Goal: Task Accomplishment & Management: Manage account settings

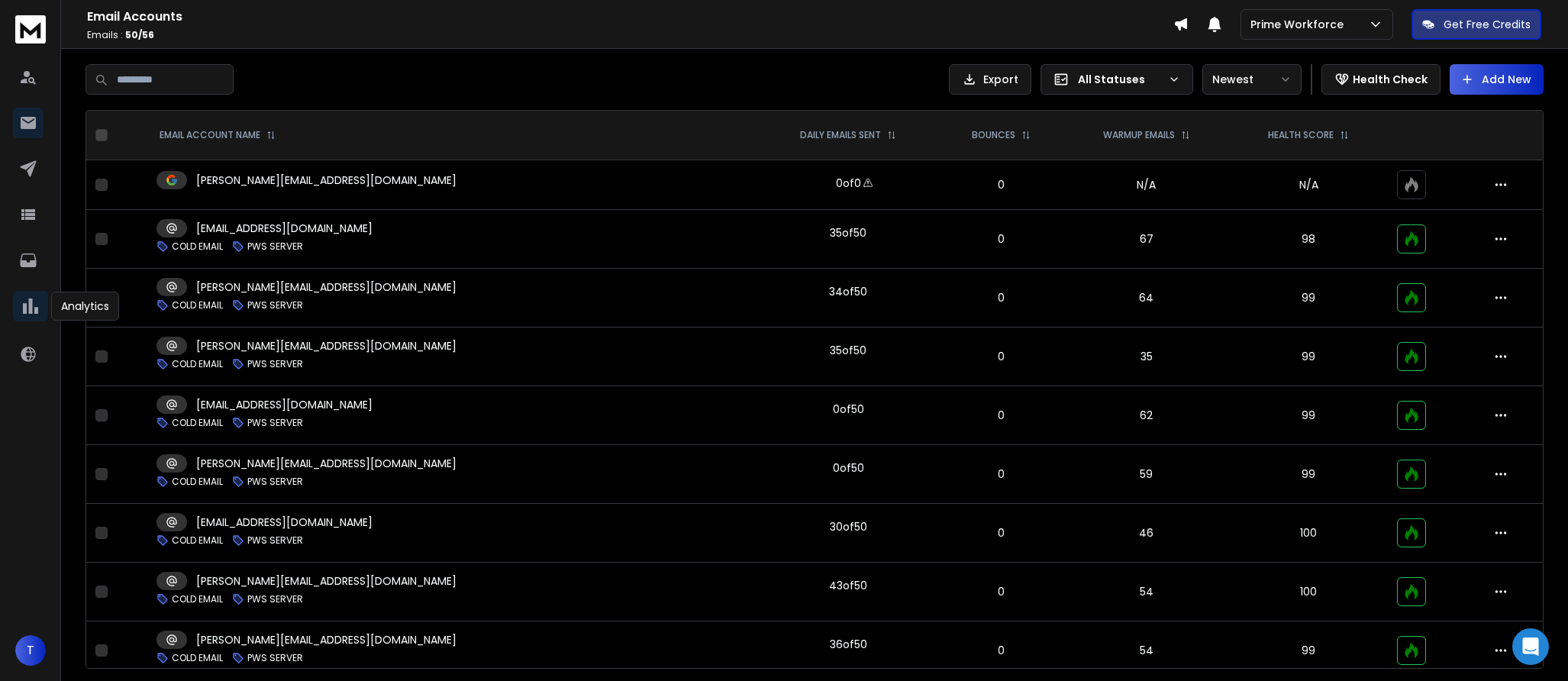
click at [33, 304] on icon at bounding box center [31, 307] width 23 height 23
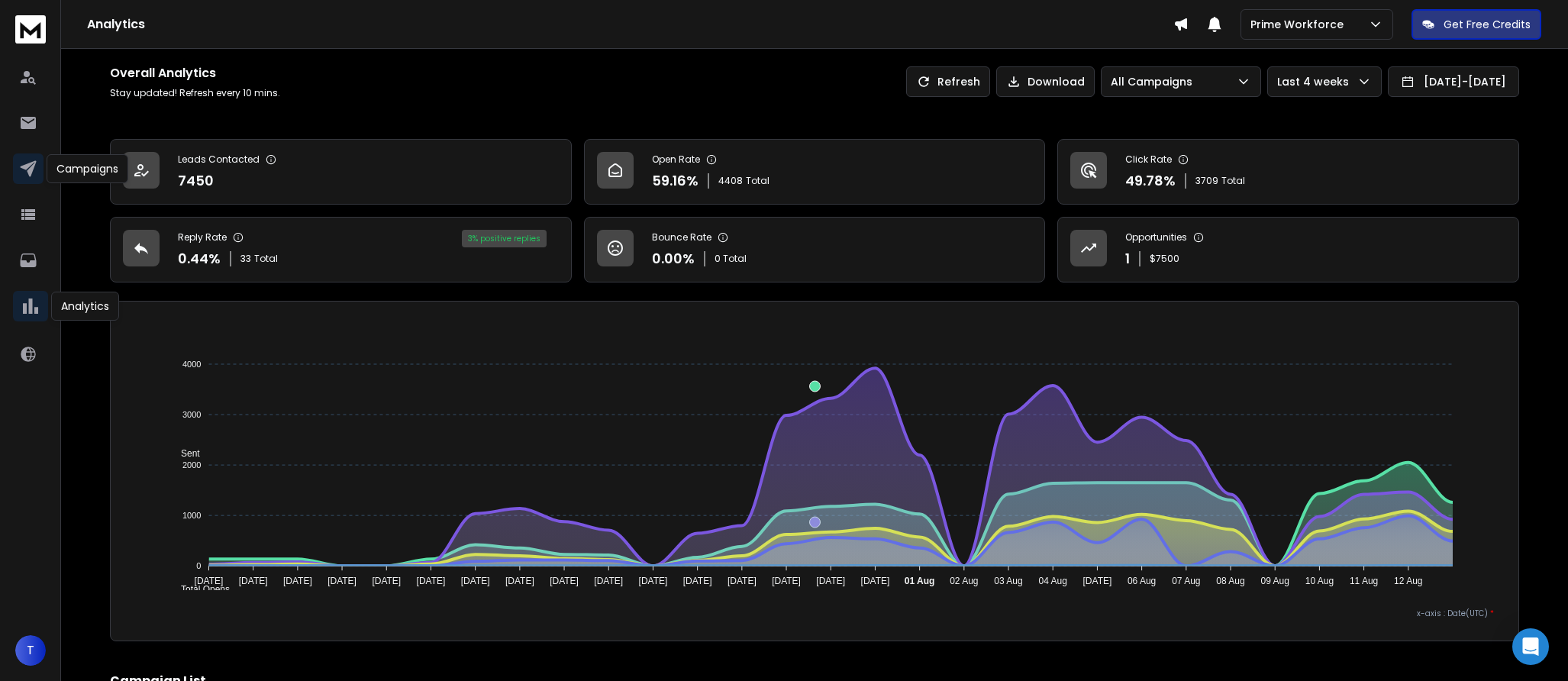
click at [32, 170] on icon at bounding box center [28, 169] width 16 height 16
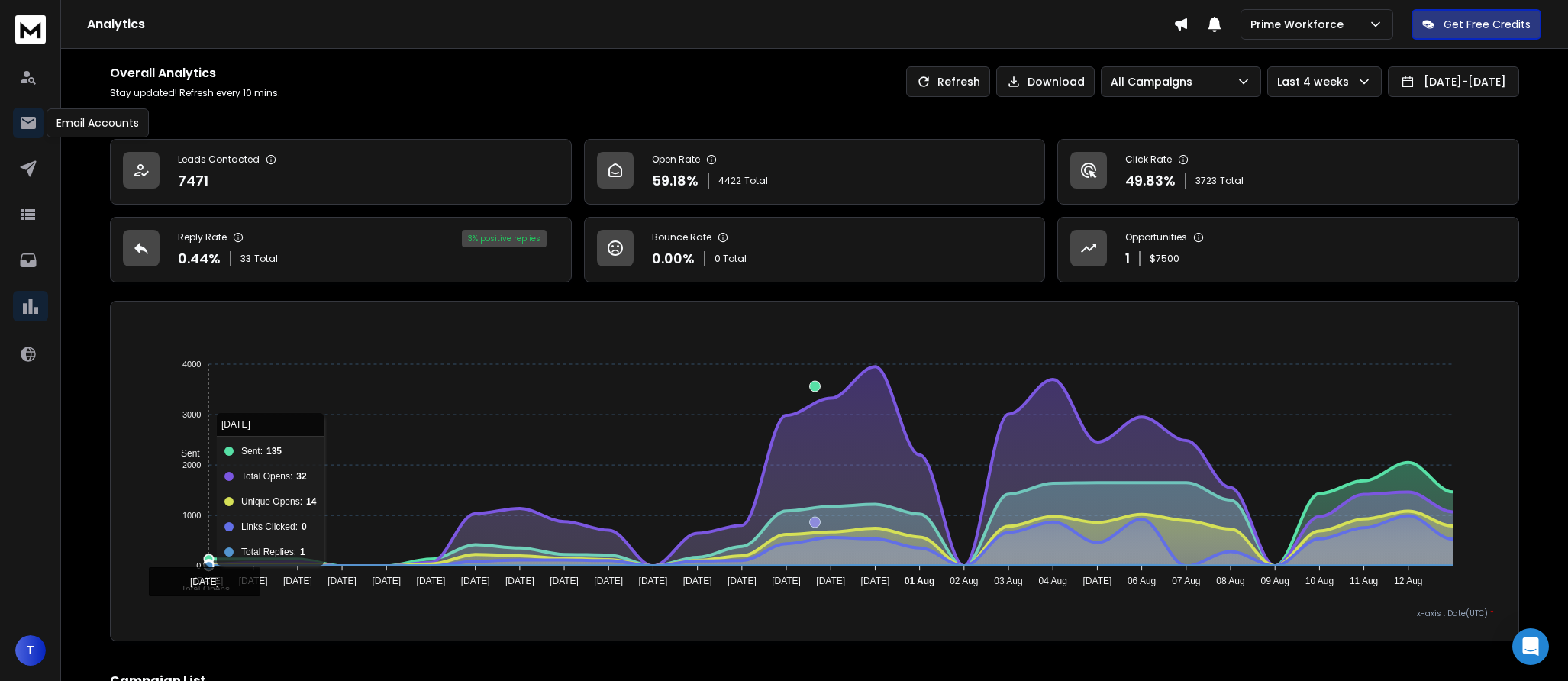
click at [25, 123] on icon at bounding box center [29, 123] width 16 height 12
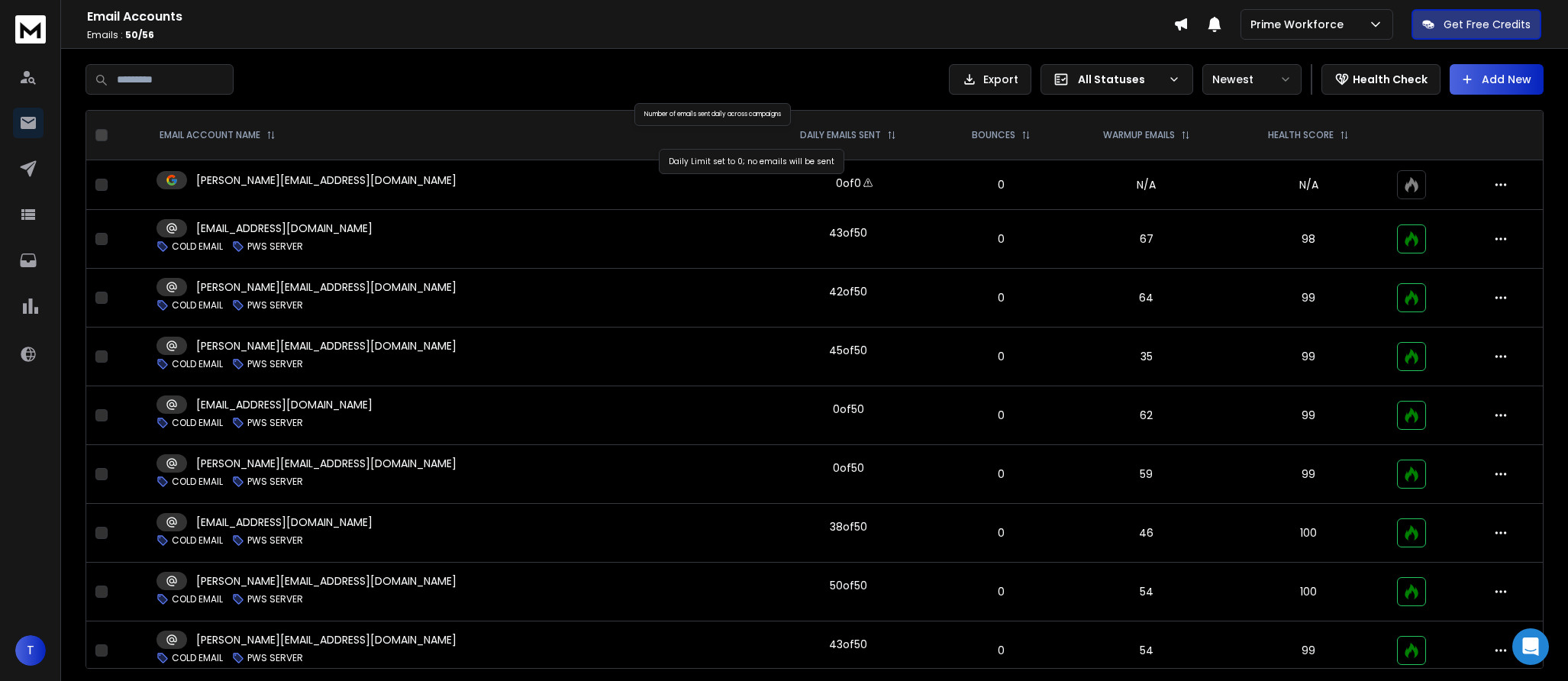
click at [758, 127] on th "DAILY EMAILS SENT" at bounding box center [848, 136] width 180 height 50
click at [800, 132] on p "DAILY EMAILS SENT" at bounding box center [841, 135] width 81 height 12
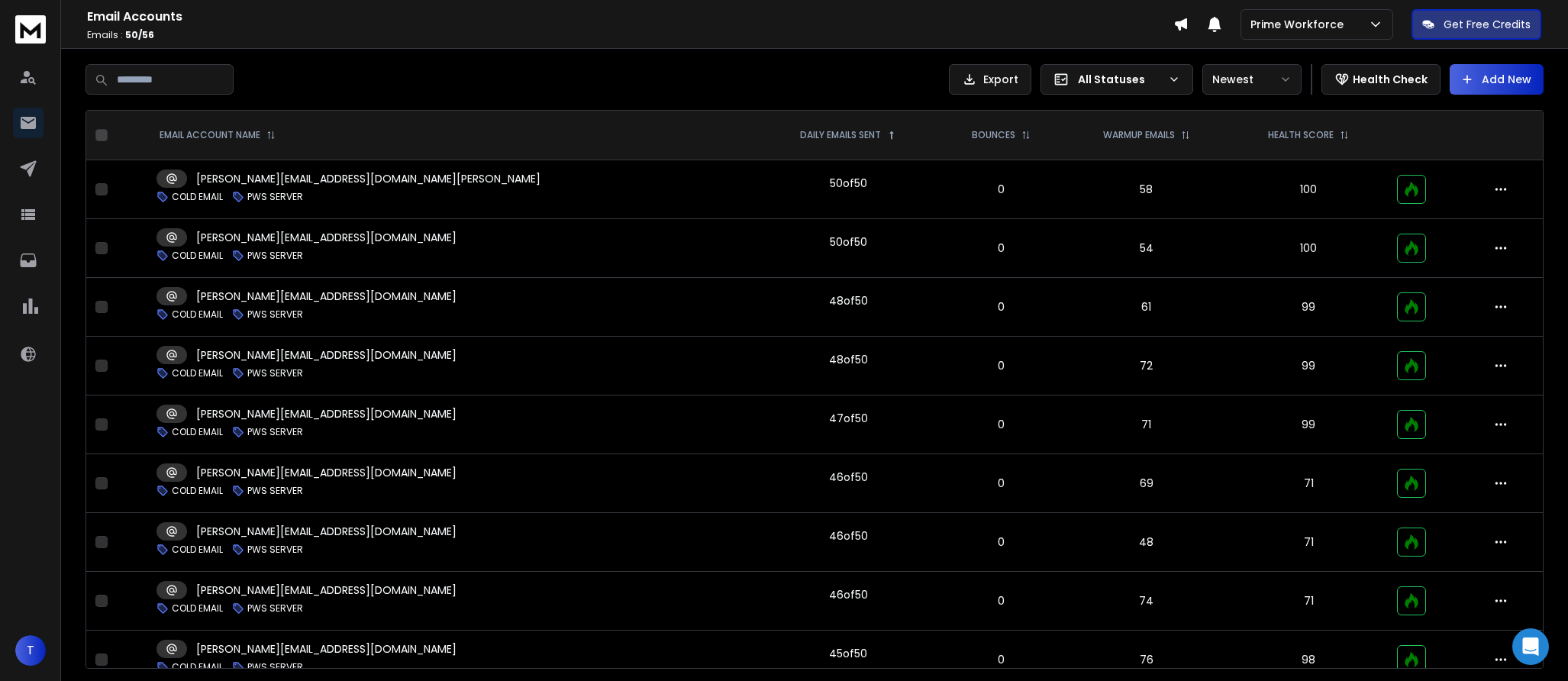
click at [302, 236] on p "david@motorsport-recruitment.co.uk" at bounding box center [326, 238] width 260 height 16
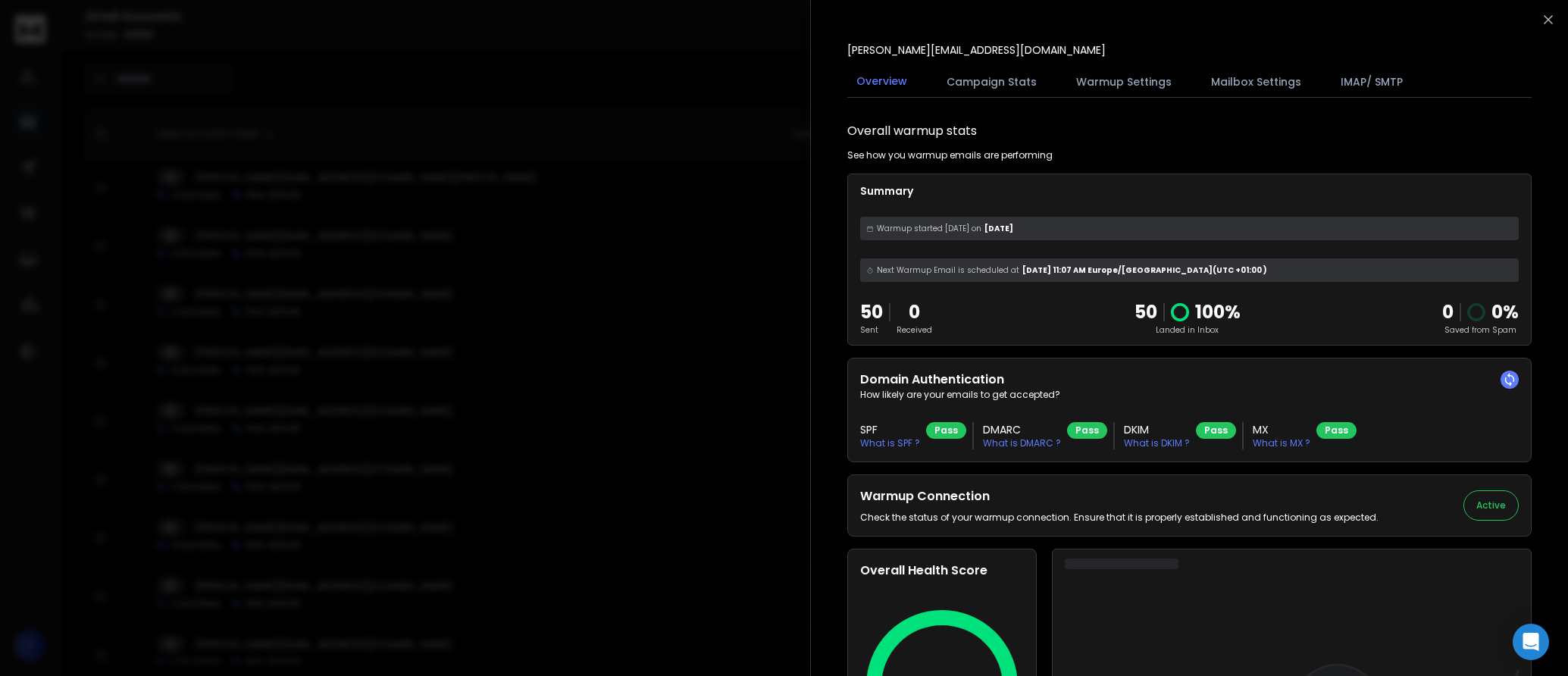
click at [1224, 79] on button "Mailbox Settings" at bounding box center [1256, 82] width 109 height 33
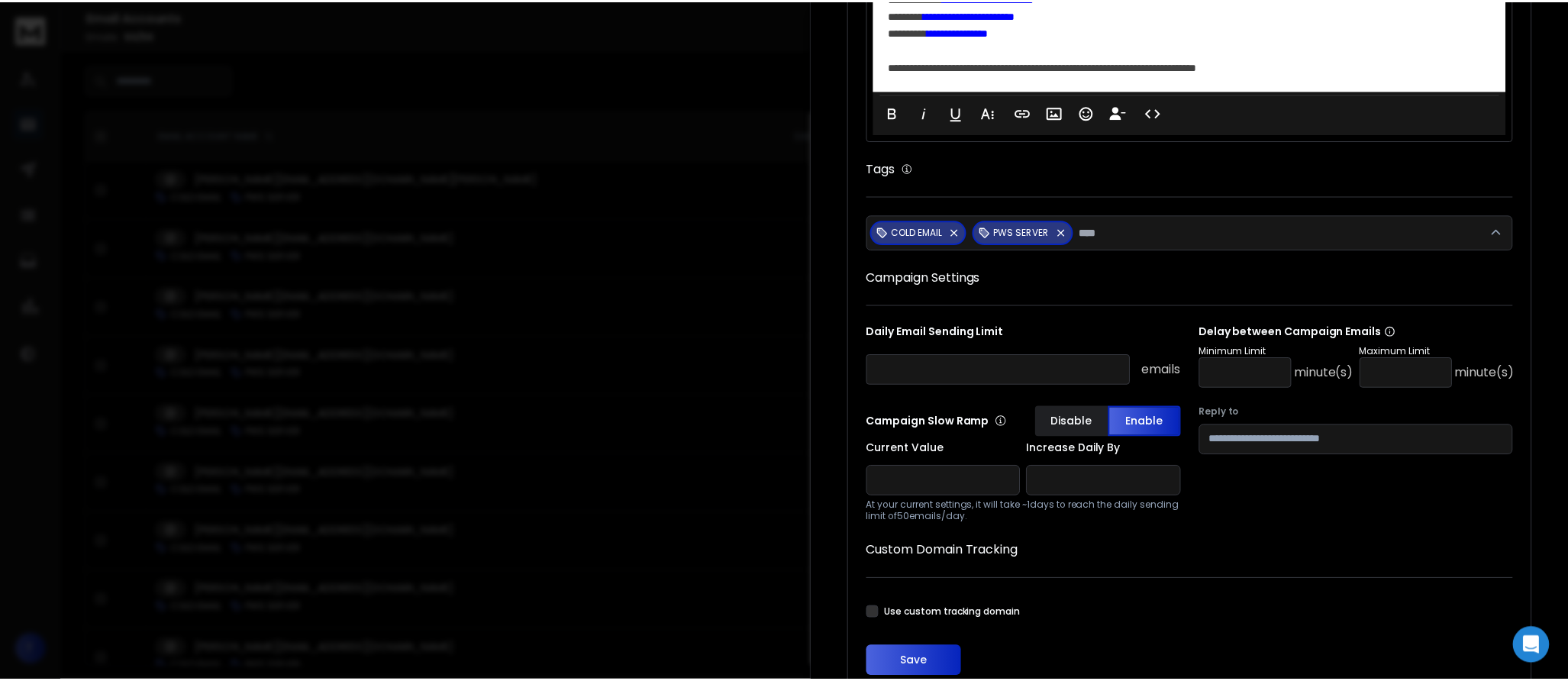
scroll to position [76, 0]
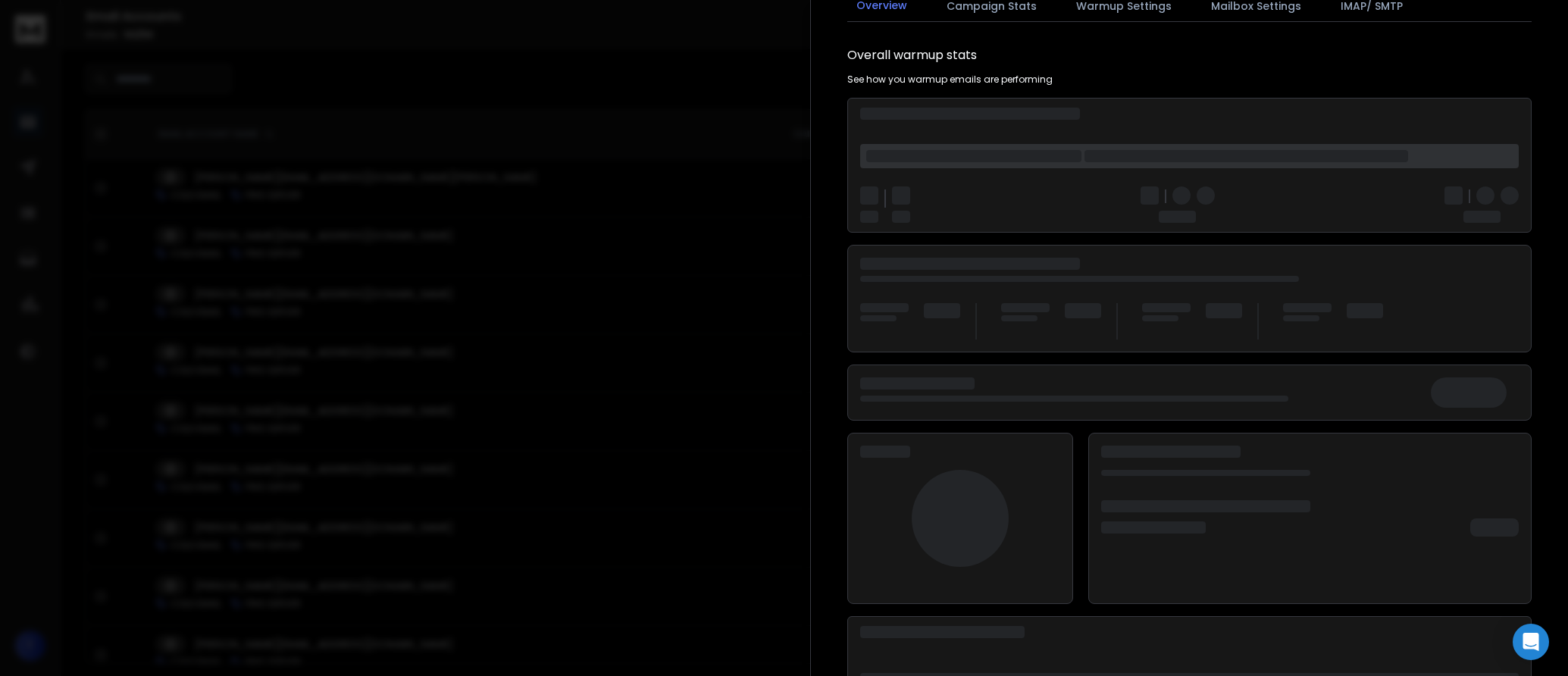
click at [665, 75] on div at bounding box center [784, 338] width 1568 height 676
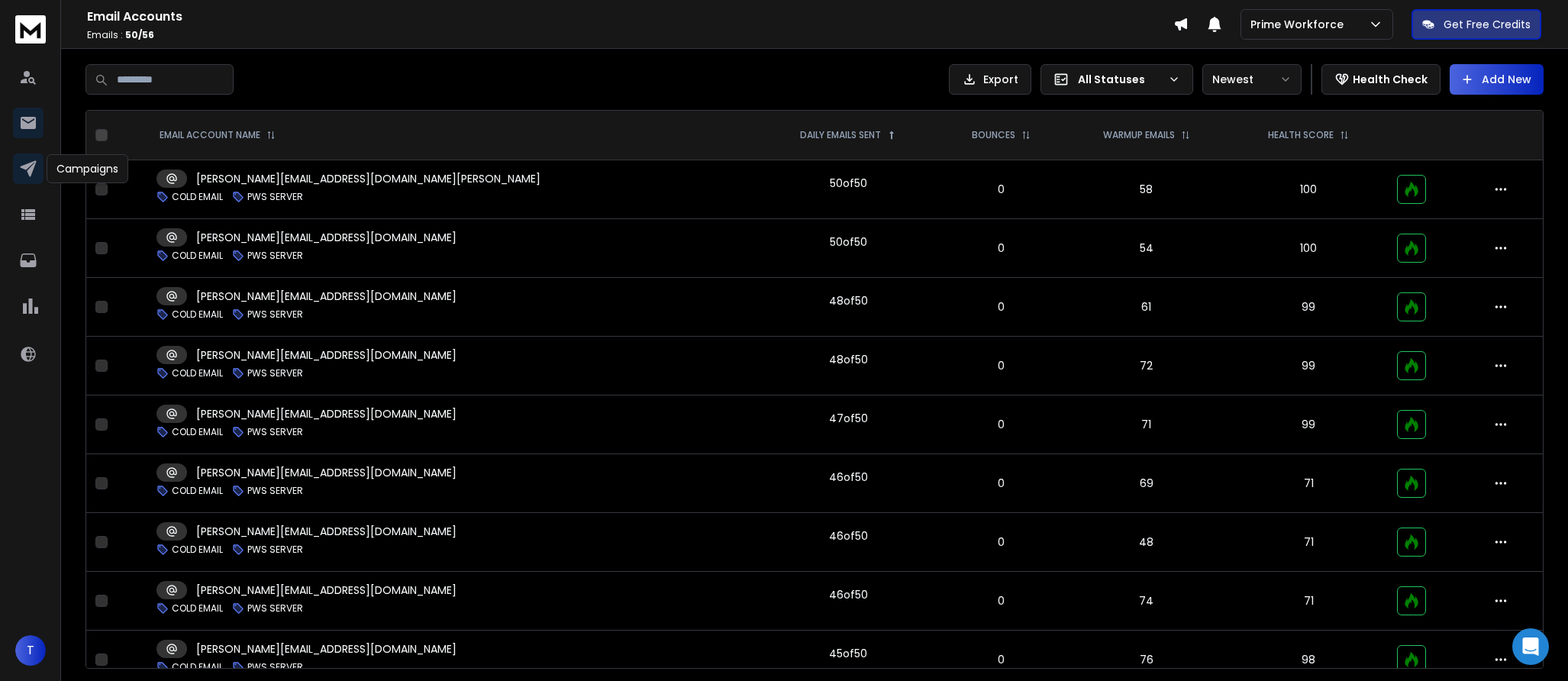
click at [40, 159] on link at bounding box center [28, 169] width 30 height 30
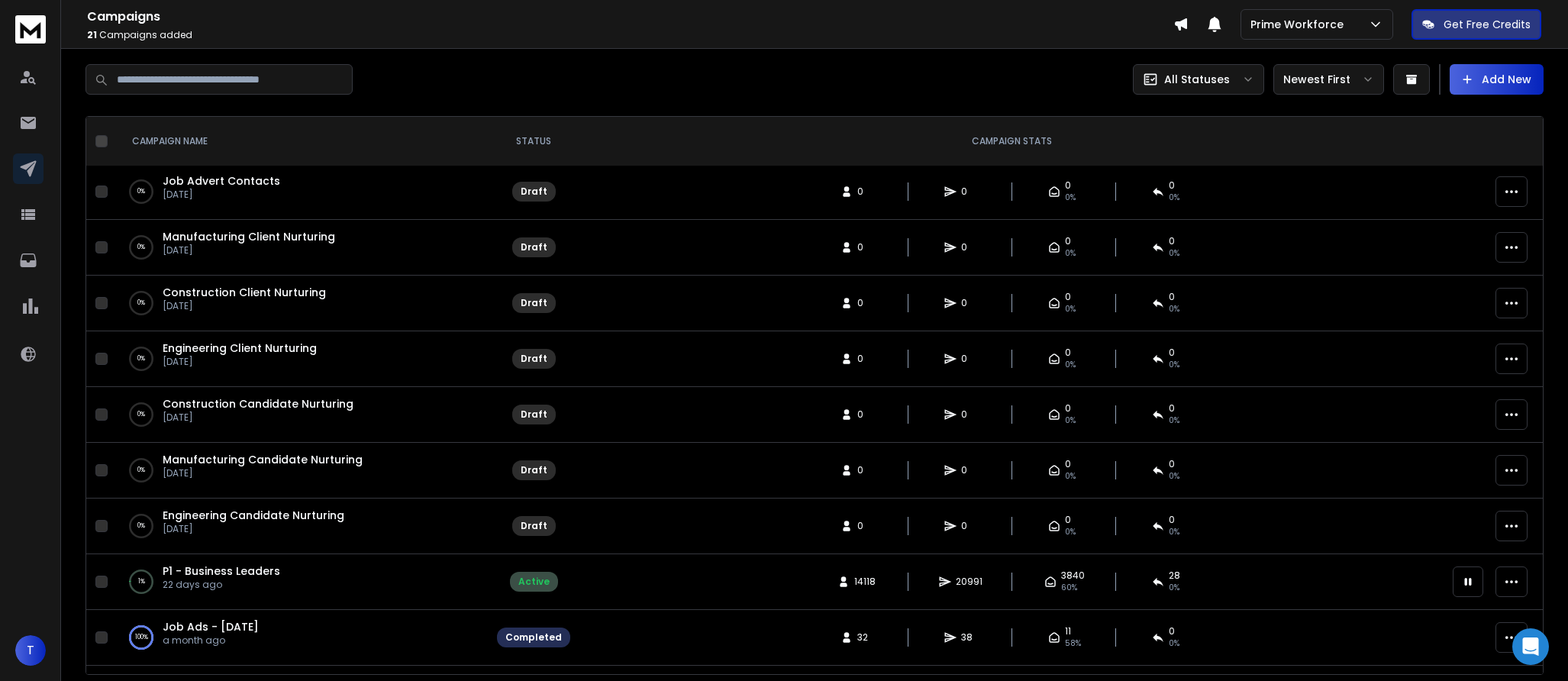
scroll to position [305, 0]
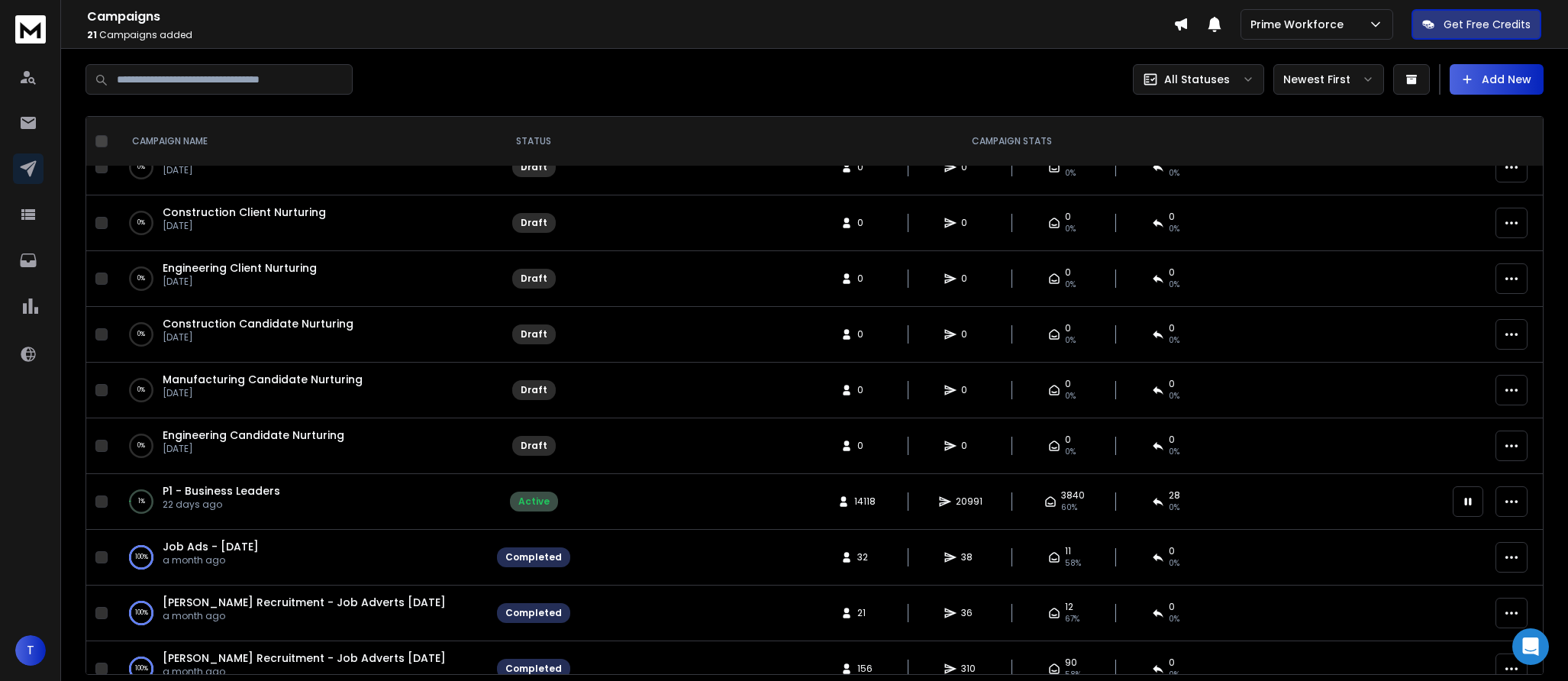
click at [320, 503] on div "1 % P1 - Business Leaders 22 days ago" at bounding box center [300, 502] width 344 height 36
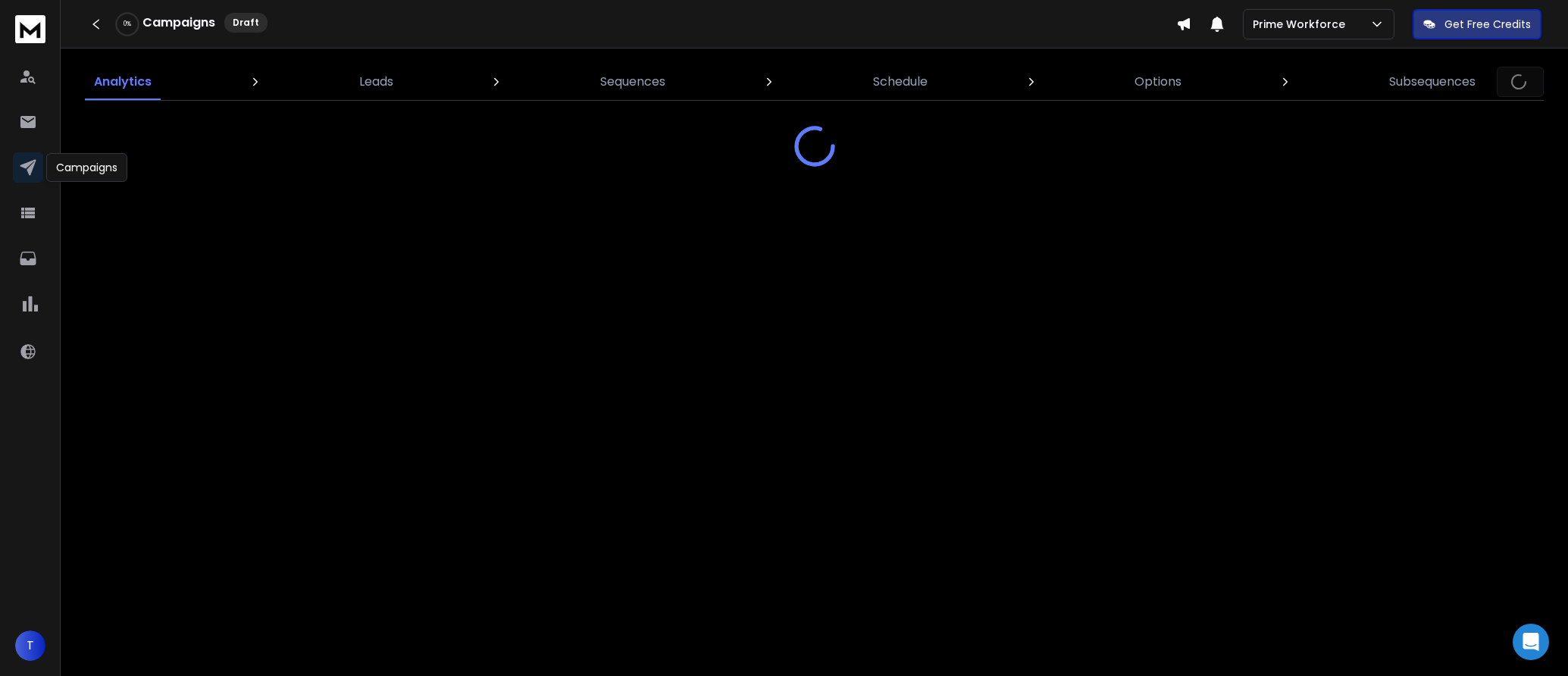
click at [20, 164] on icon at bounding box center [29, 168] width 18 height 18
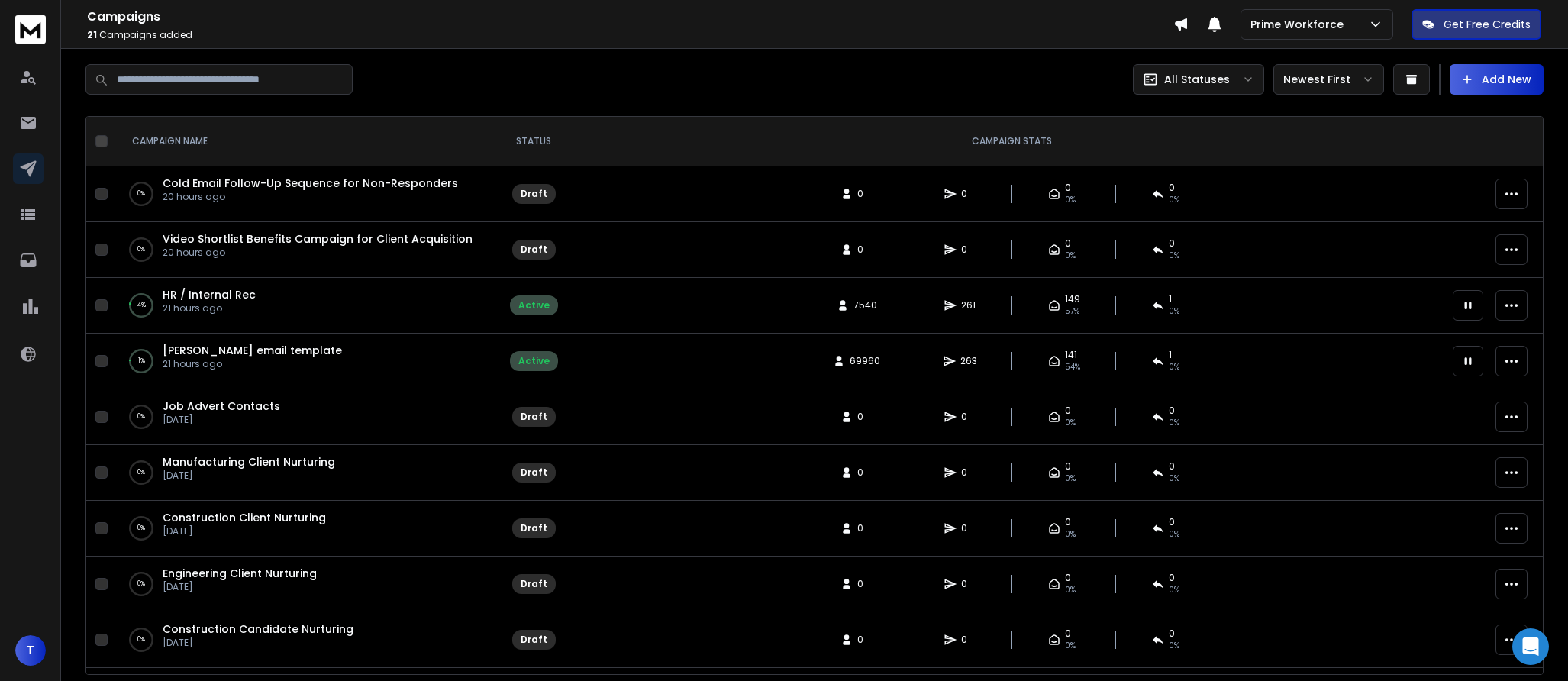
click at [245, 349] on span "Russ email template" at bounding box center [252, 351] width 179 height 16
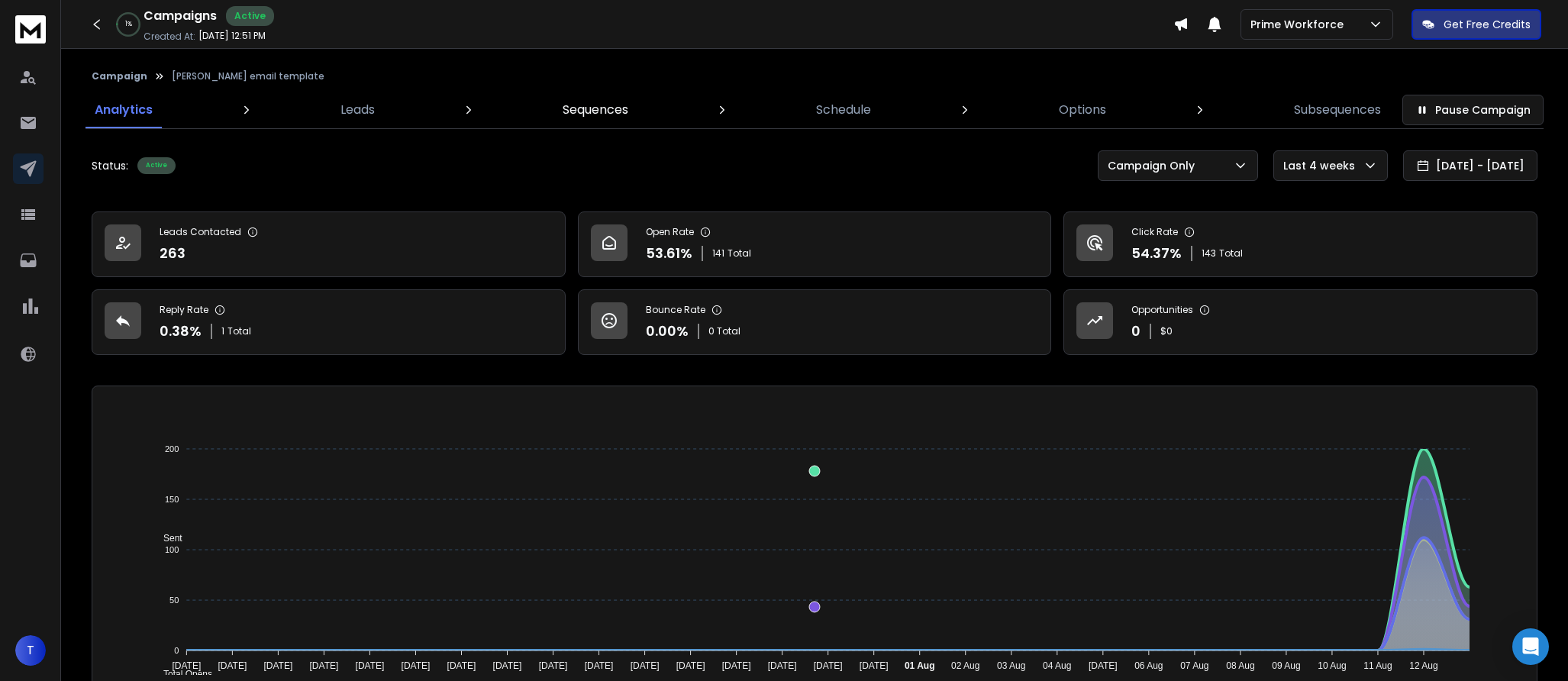
click at [565, 106] on p "Sequences" at bounding box center [595, 110] width 66 height 19
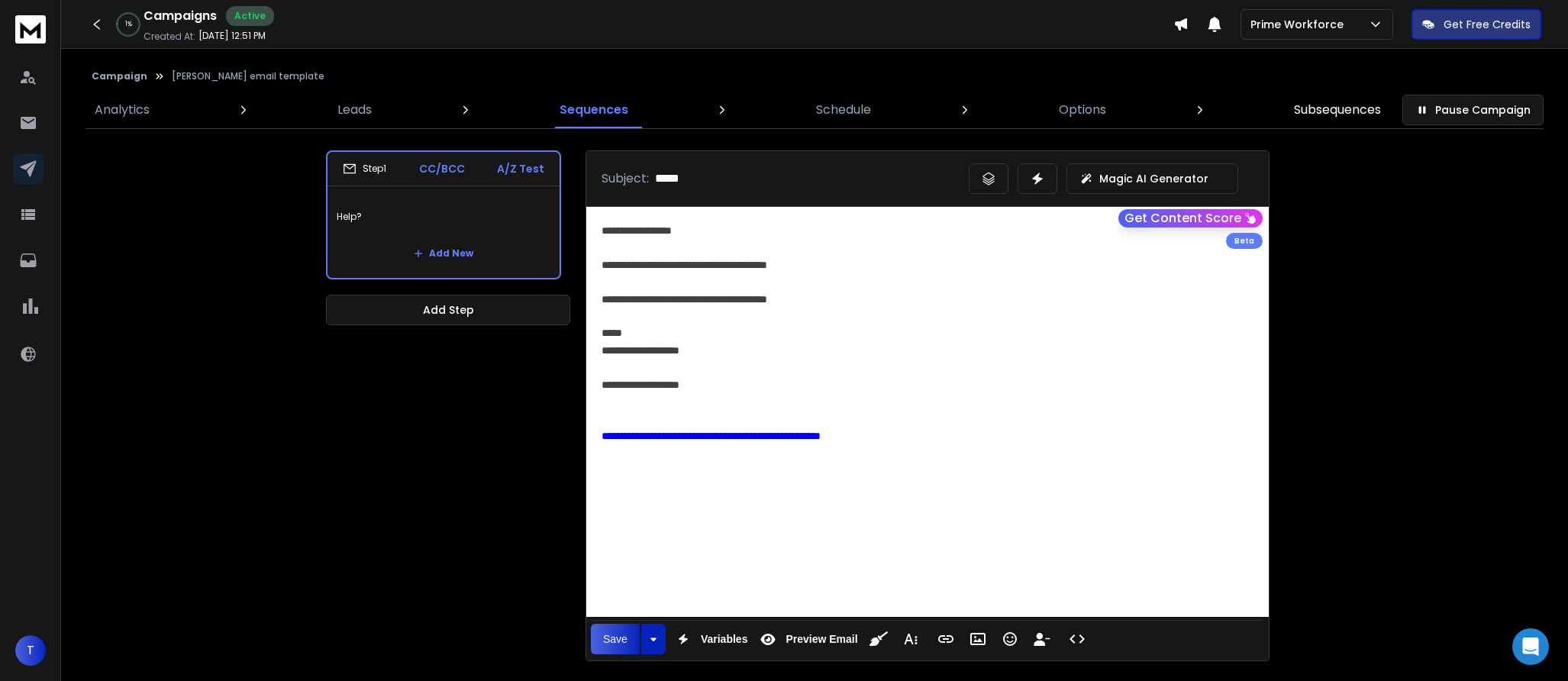
click at [1332, 106] on p "Subsequences" at bounding box center [1337, 110] width 87 height 19
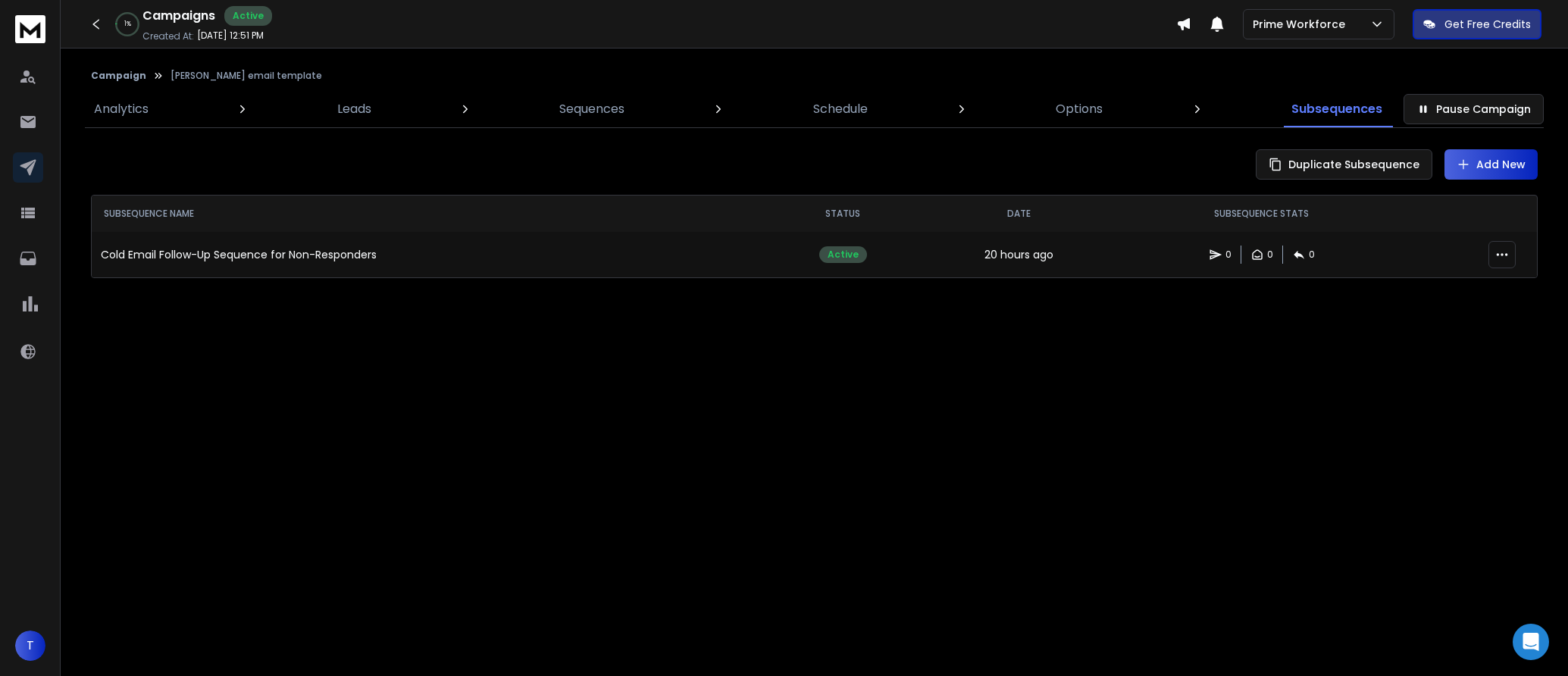
click at [280, 267] on td "Cold Email Follow-Up Sequence for Non-Responders" at bounding box center [429, 254] width 675 height 45
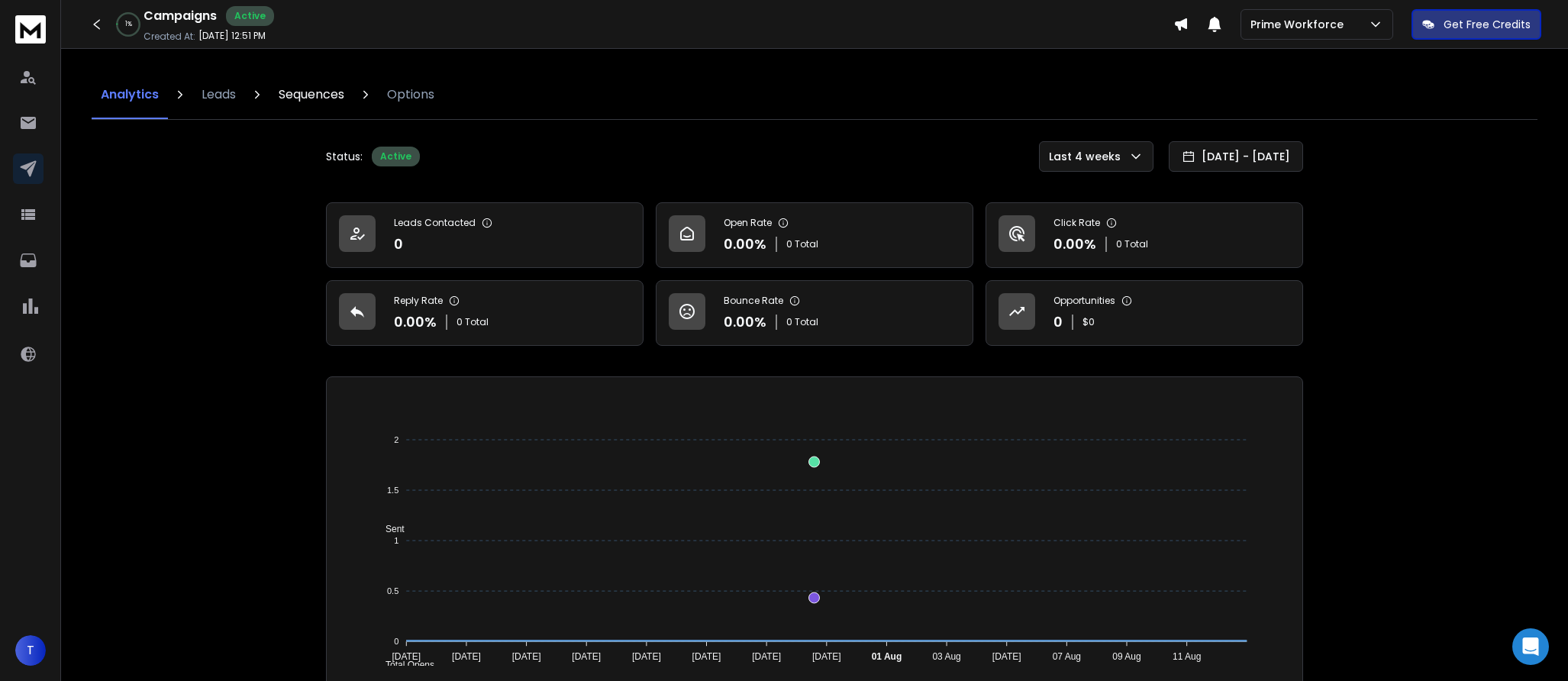
click at [307, 99] on p "Sequences" at bounding box center [311, 95] width 66 height 19
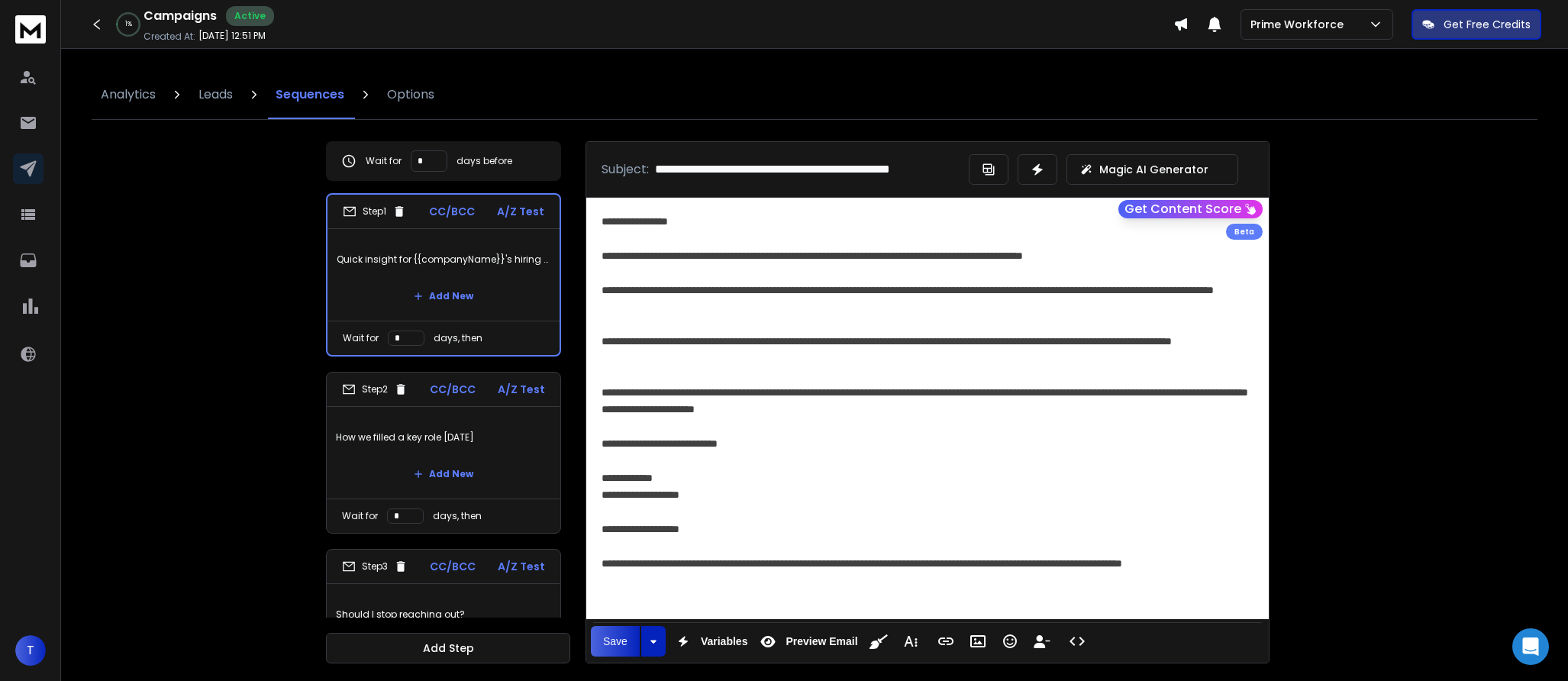
click at [401, 432] on p "How we filled a key role in 14 days" at bounding box center [443, 437] width 215 height 43
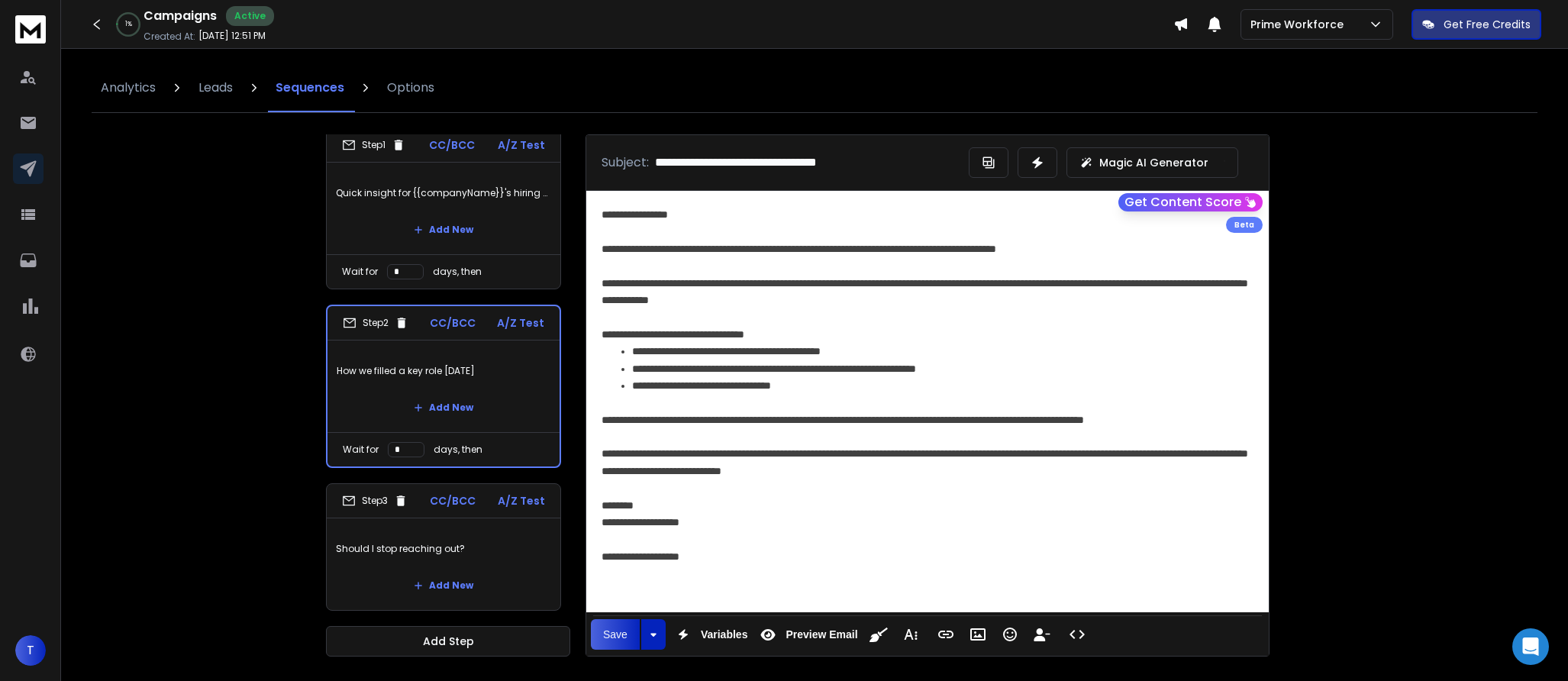
scroll to position [10, 0]
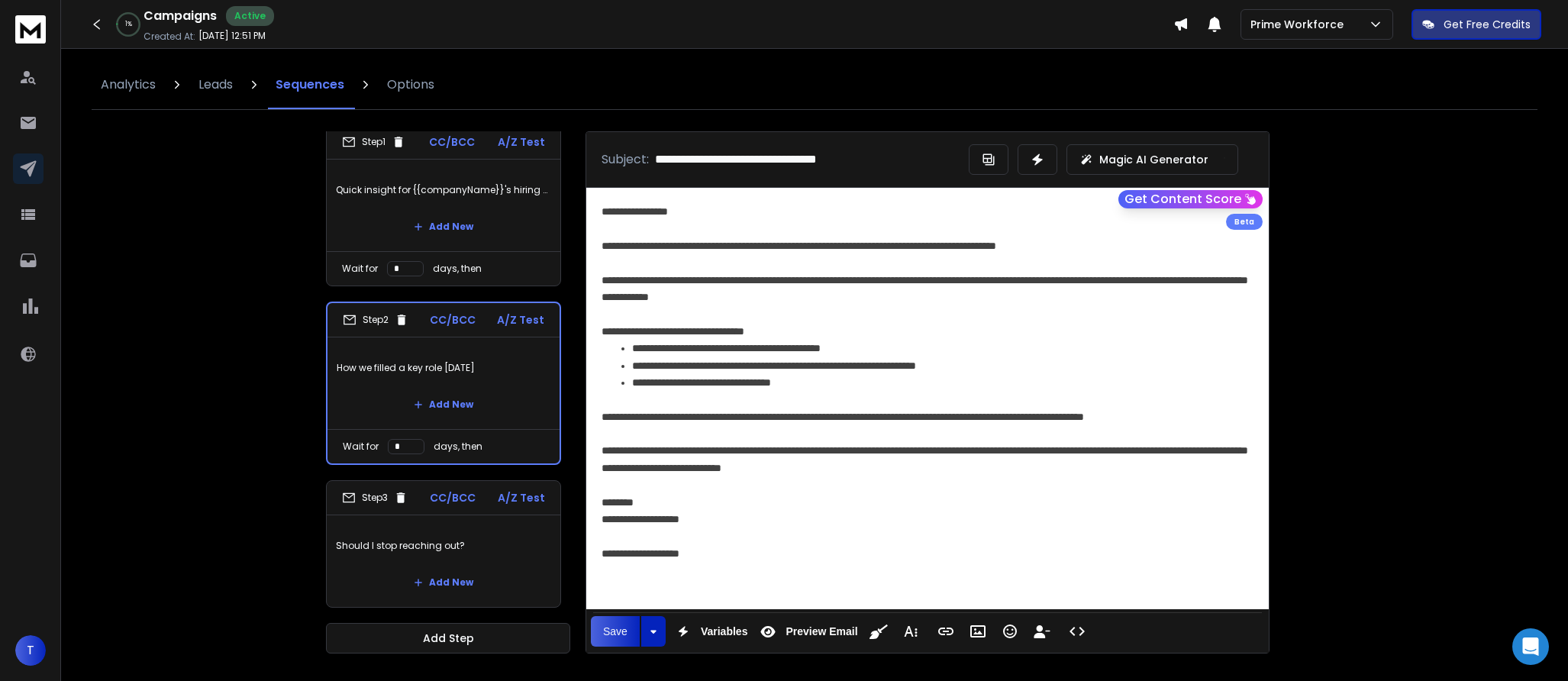
click at [483, 563] on p "Should I stop reaching out?" at bounding box center [443, 546] width 215 height 43
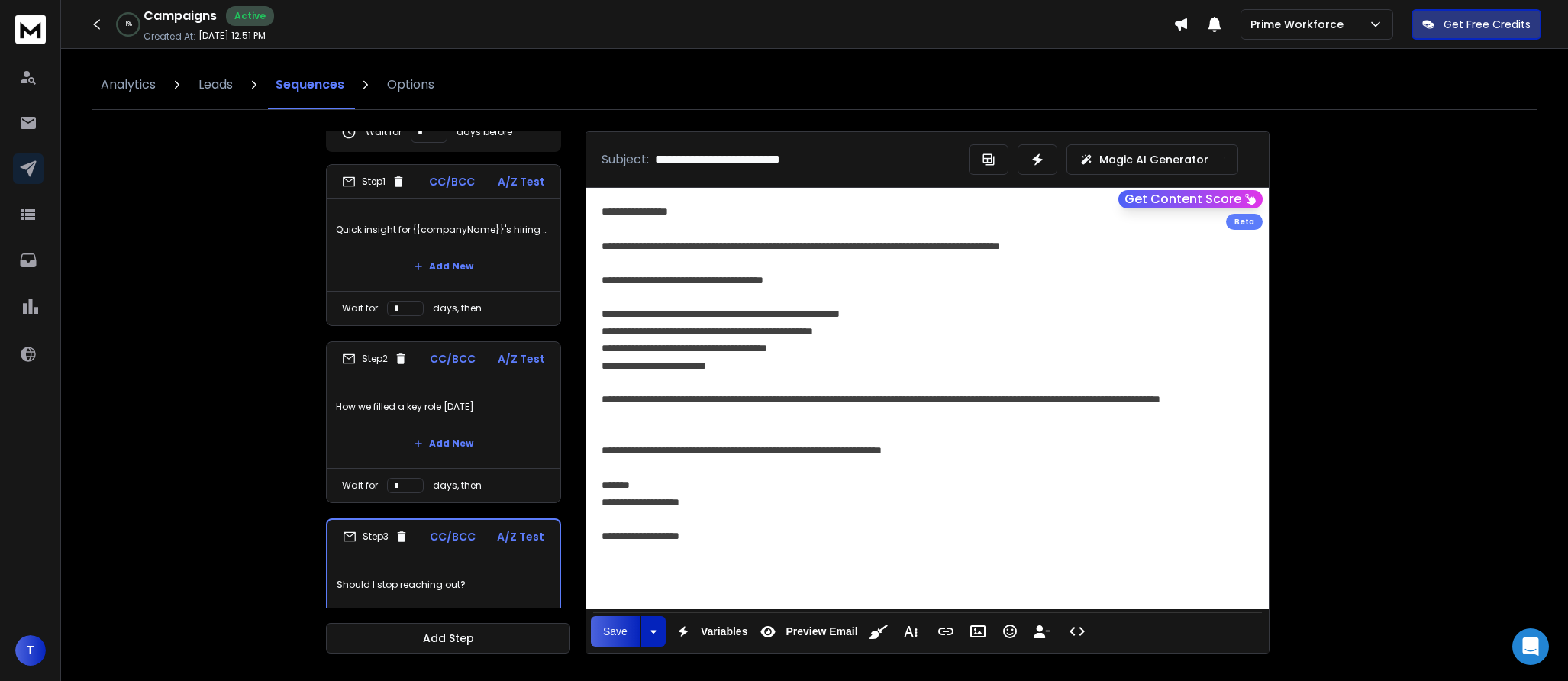
scroll to position [0, 0]
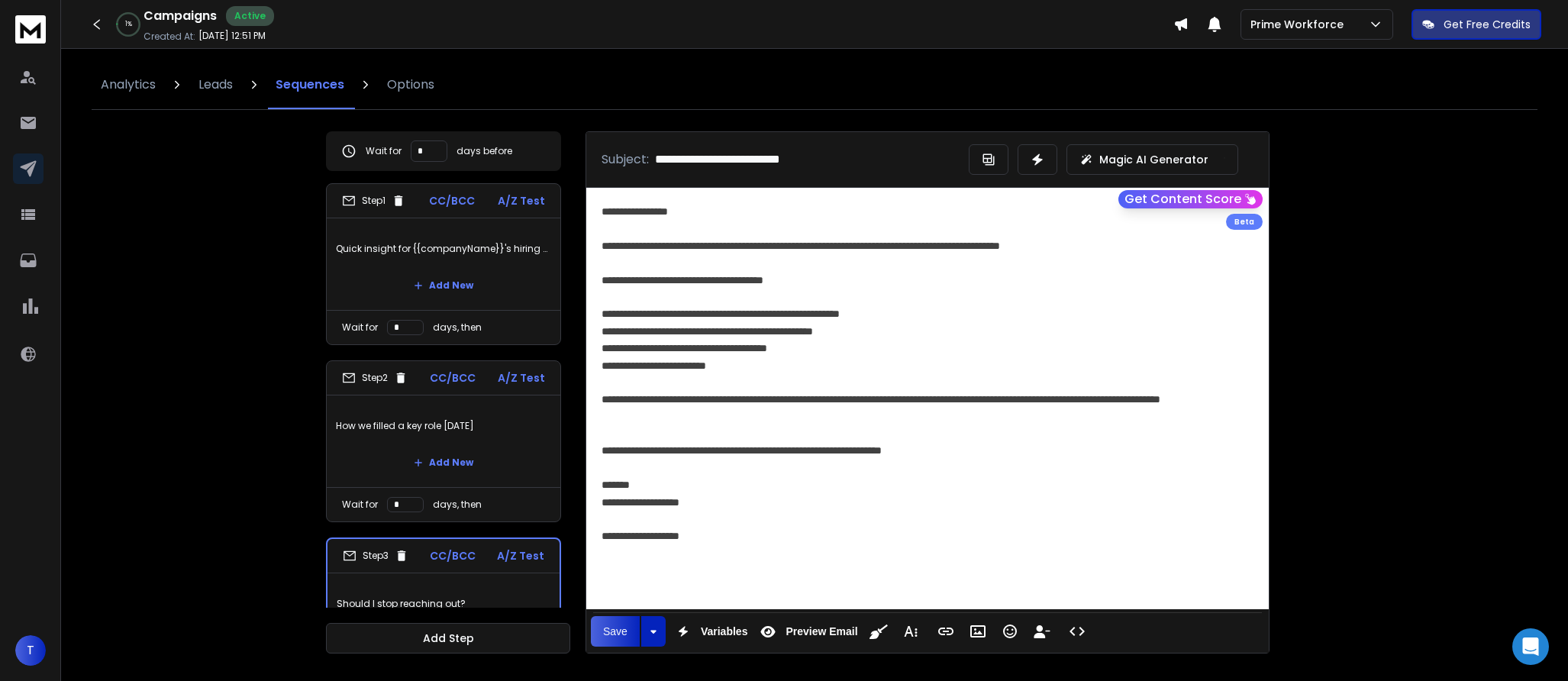
click at [441, 252] on p "Quick insight for {{companyName}}'s hiring strategy" at bounding box center [443, 248] width 215 height 43
type input "**********"
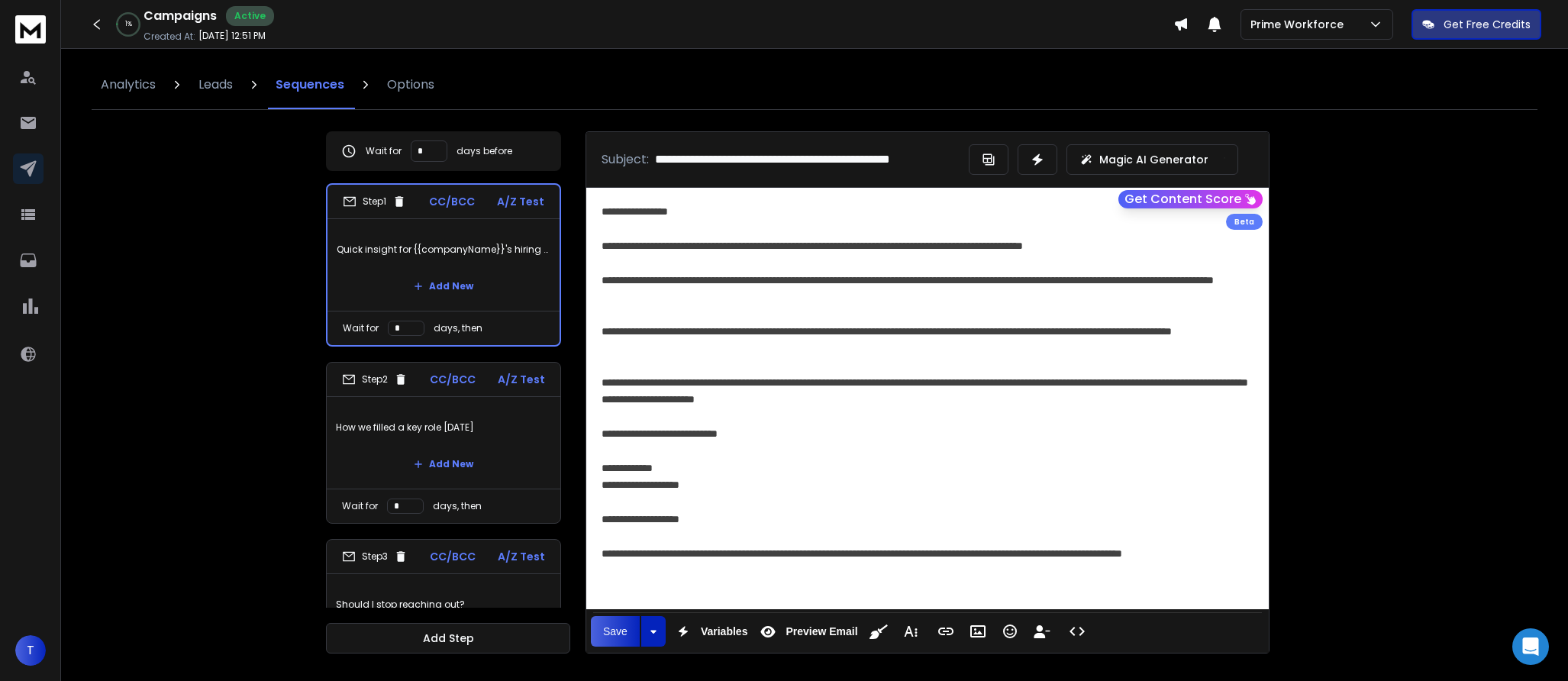
click at [824, 158] on input "**********" at bounding box center [804, 160] width 299 height 19
drag, startPoint x: 810, startPoint y: 159, endPoint x: 987, endPoint y: 162, distance: 177.0
click at [987, 162] on div "**********" at bounding box center [927, 160] width 682 height 56
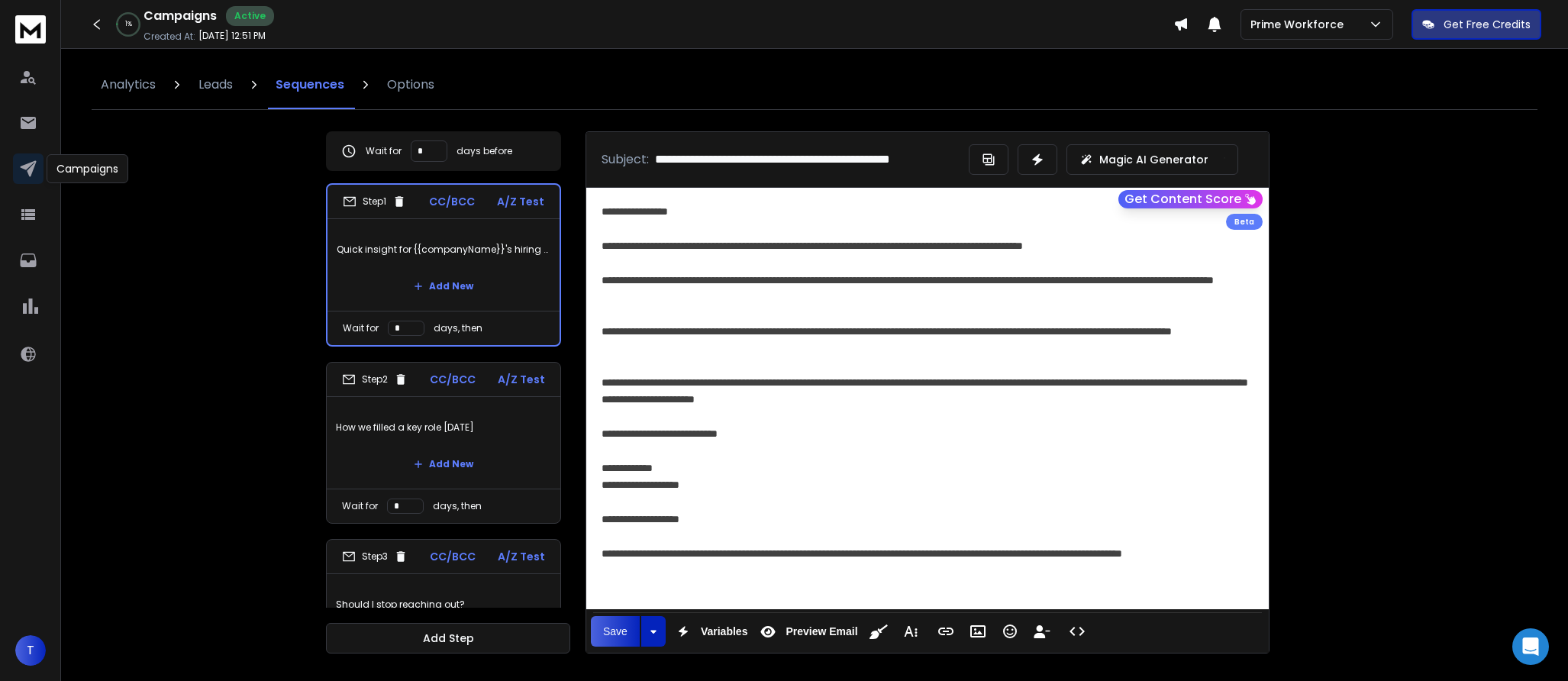
click at [25, 163] on icon at bounding box center [29, 169] width 19 height 19
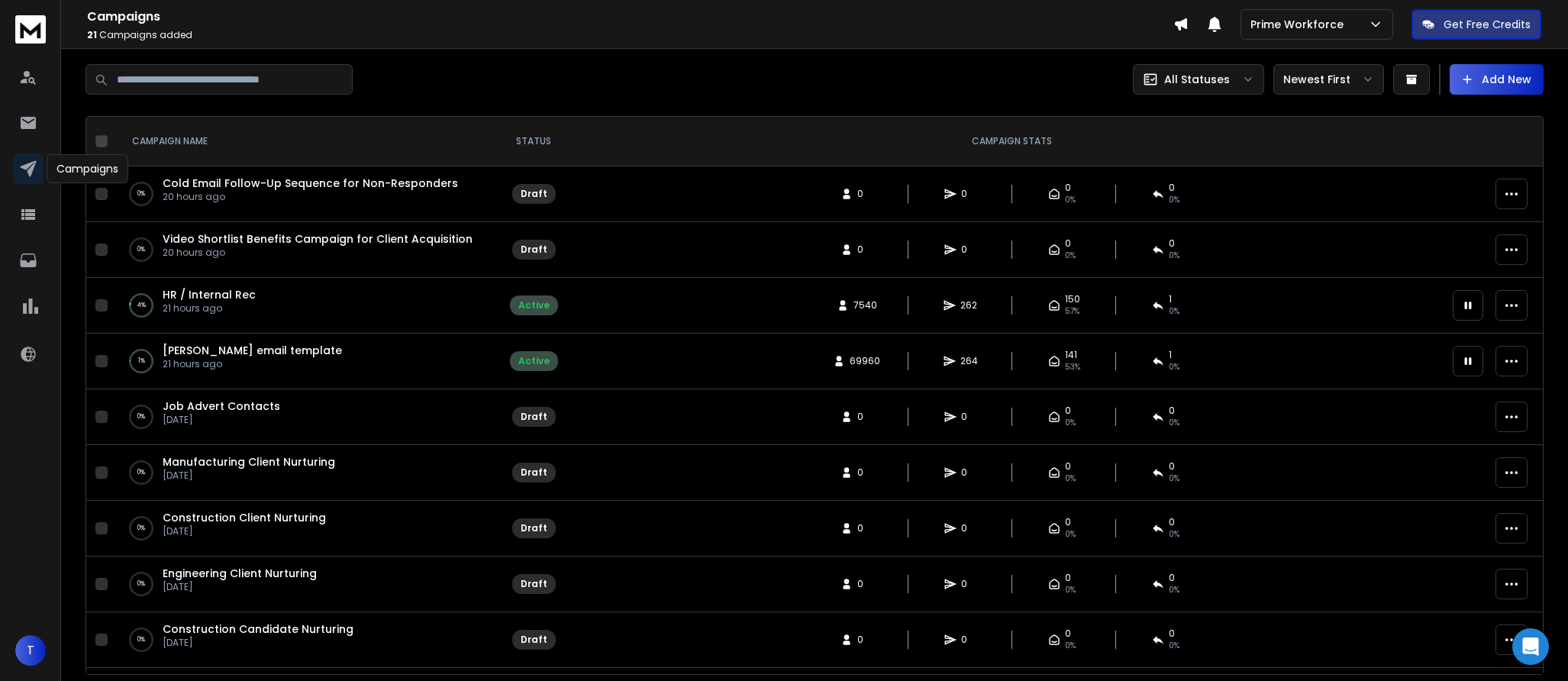
click at [235, 294] on span "HR / Internal Rec" at bounding box center [209, 295] width 93 height 16
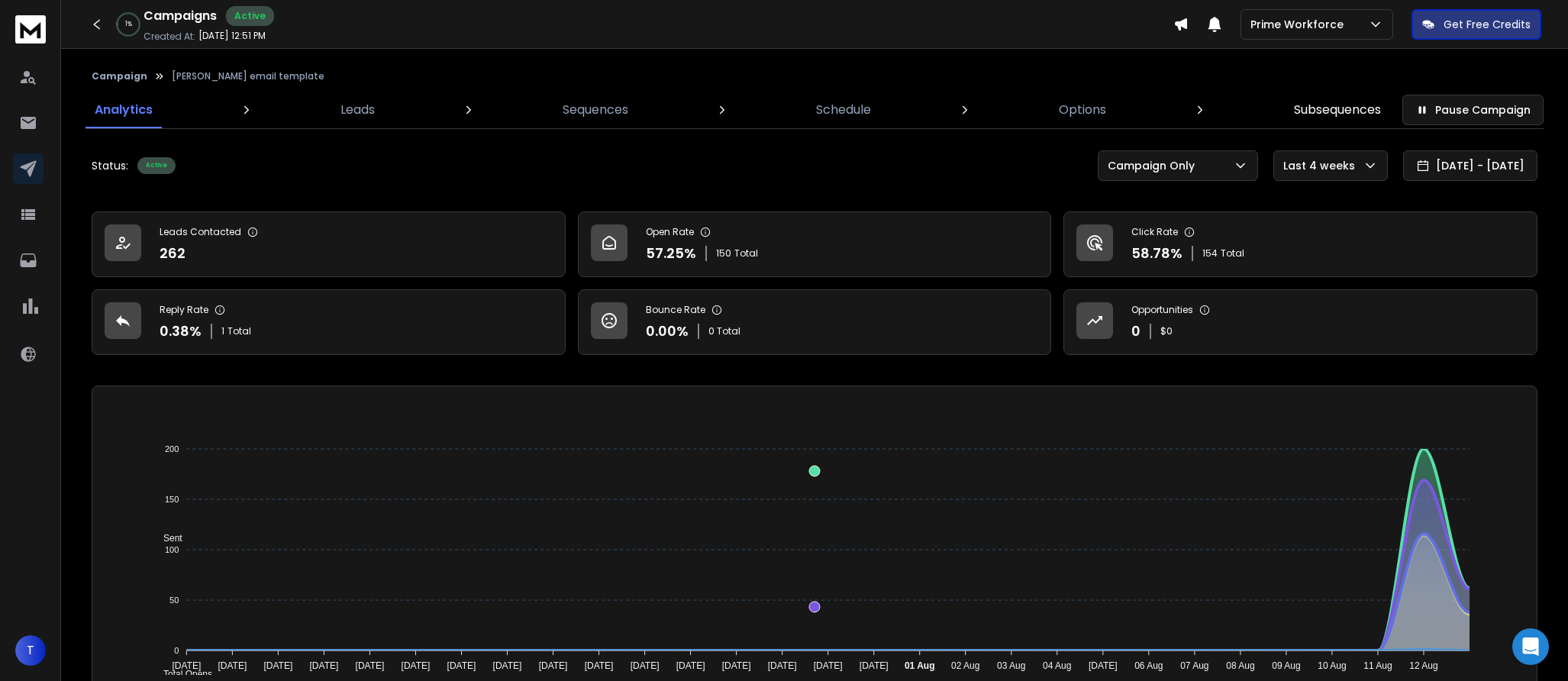
click at [1323, 108] on p "Subsequences" at bounding box center [1337, 110] width 87 height 19
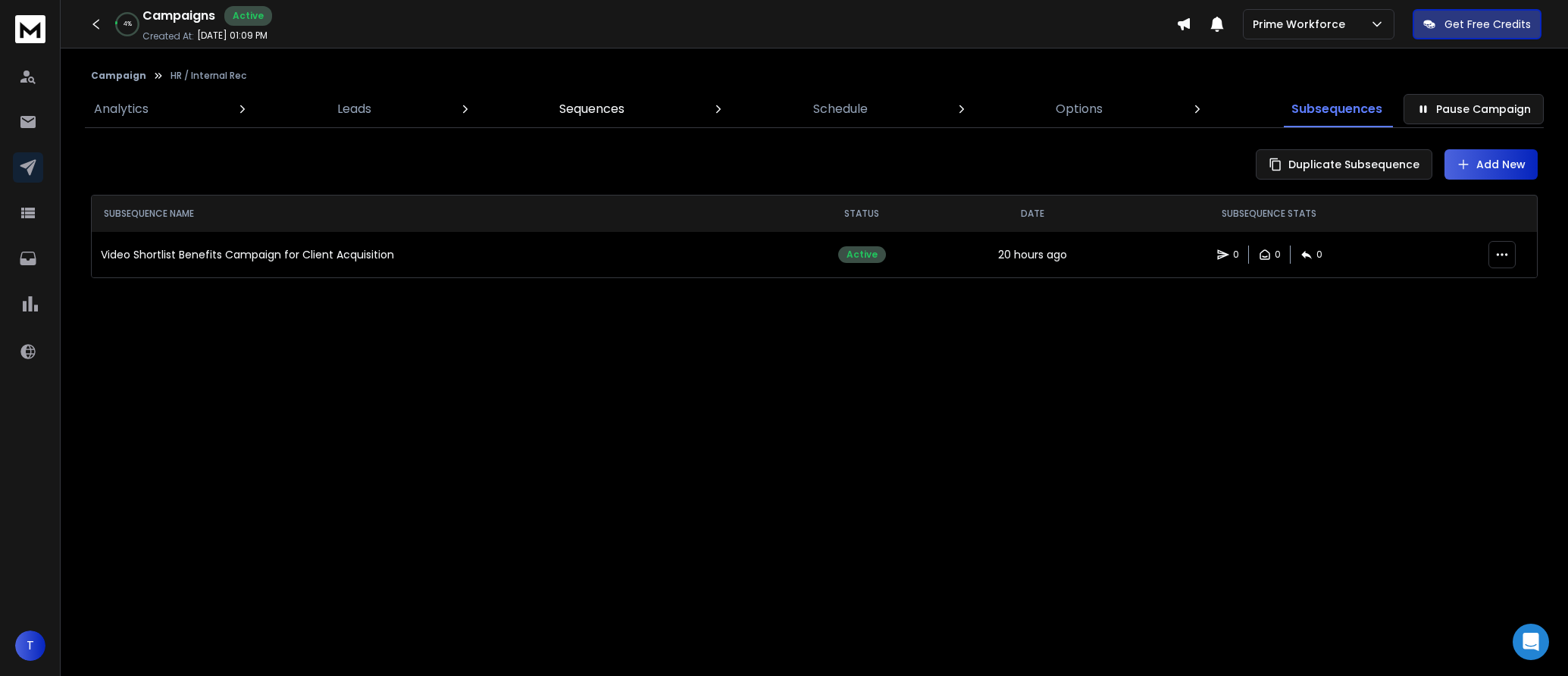
click at [593, 109] on p "Sequences" at bounding box center [592, 109] width 65 height 18
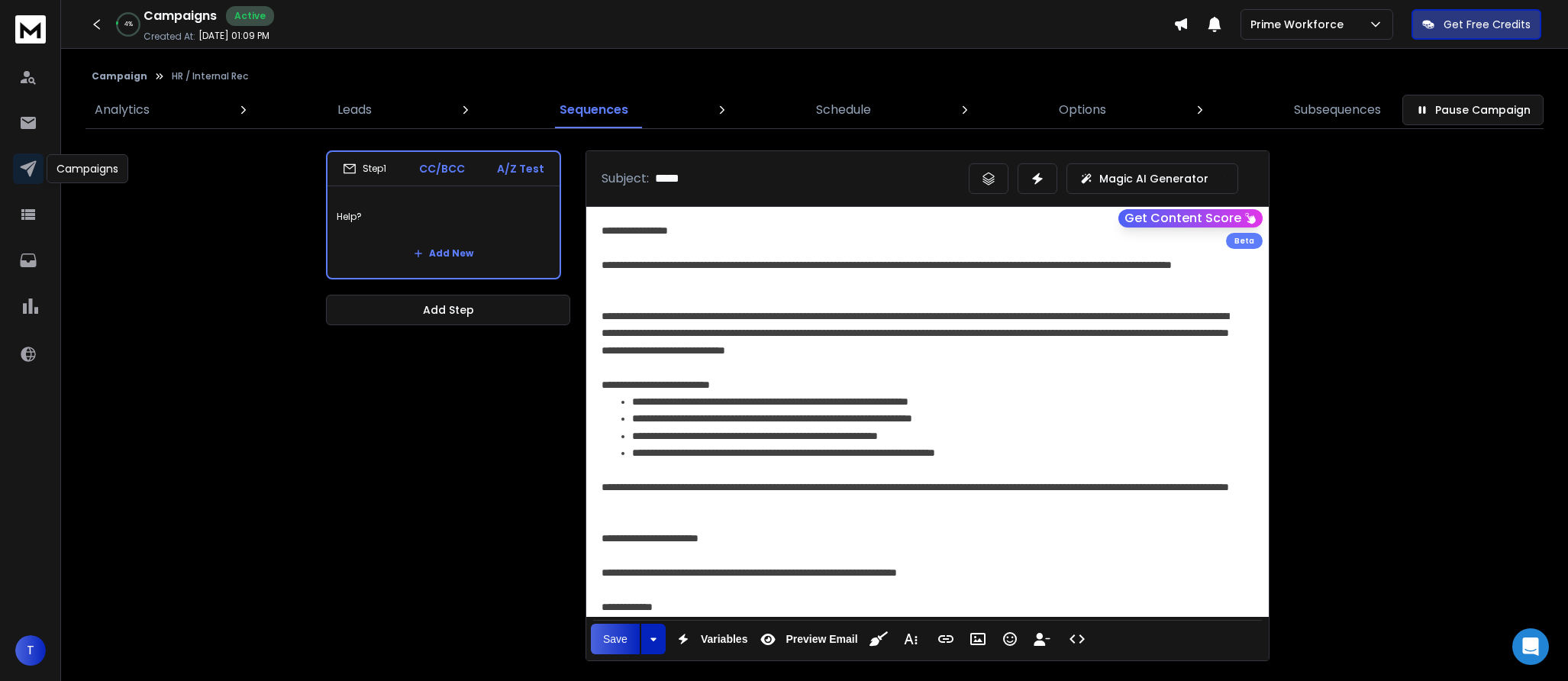
click at [34, 165] on icon at bounding box center [28, 169] width 16 height 16
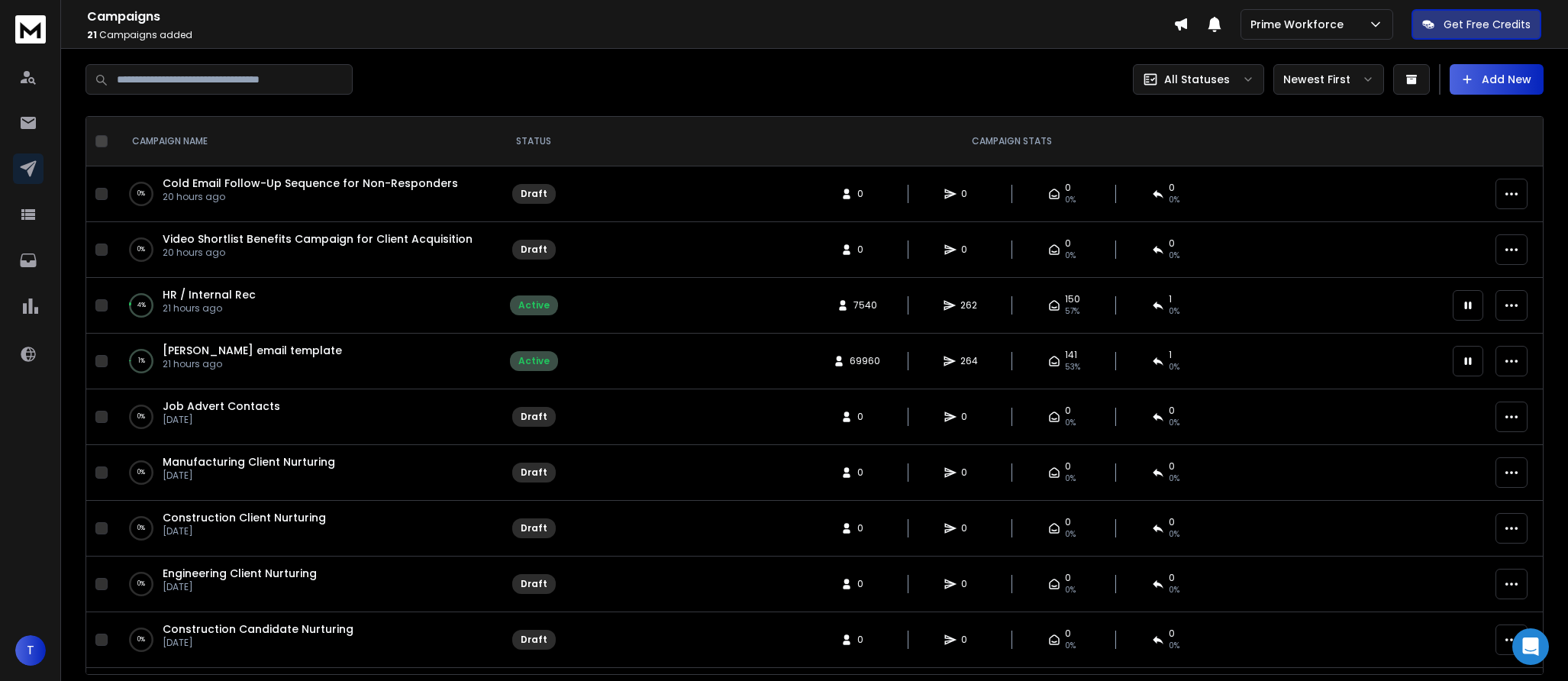
click at [300, 351] on div "1 % Russ email template 21 hours ago" at bounding box center [300, 361] width 344 height 36
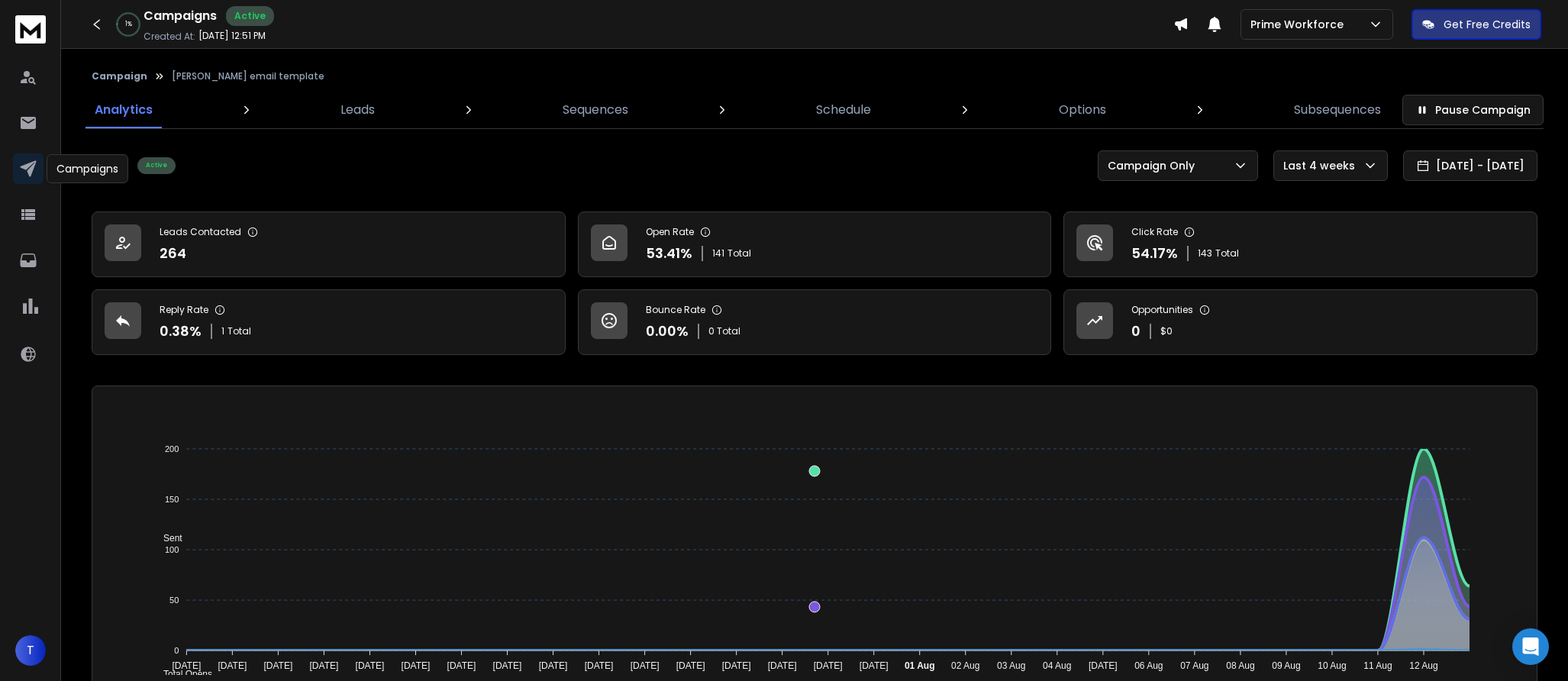
click at [32, 178] on link at bounding box center [28, 169] width 30 height 30
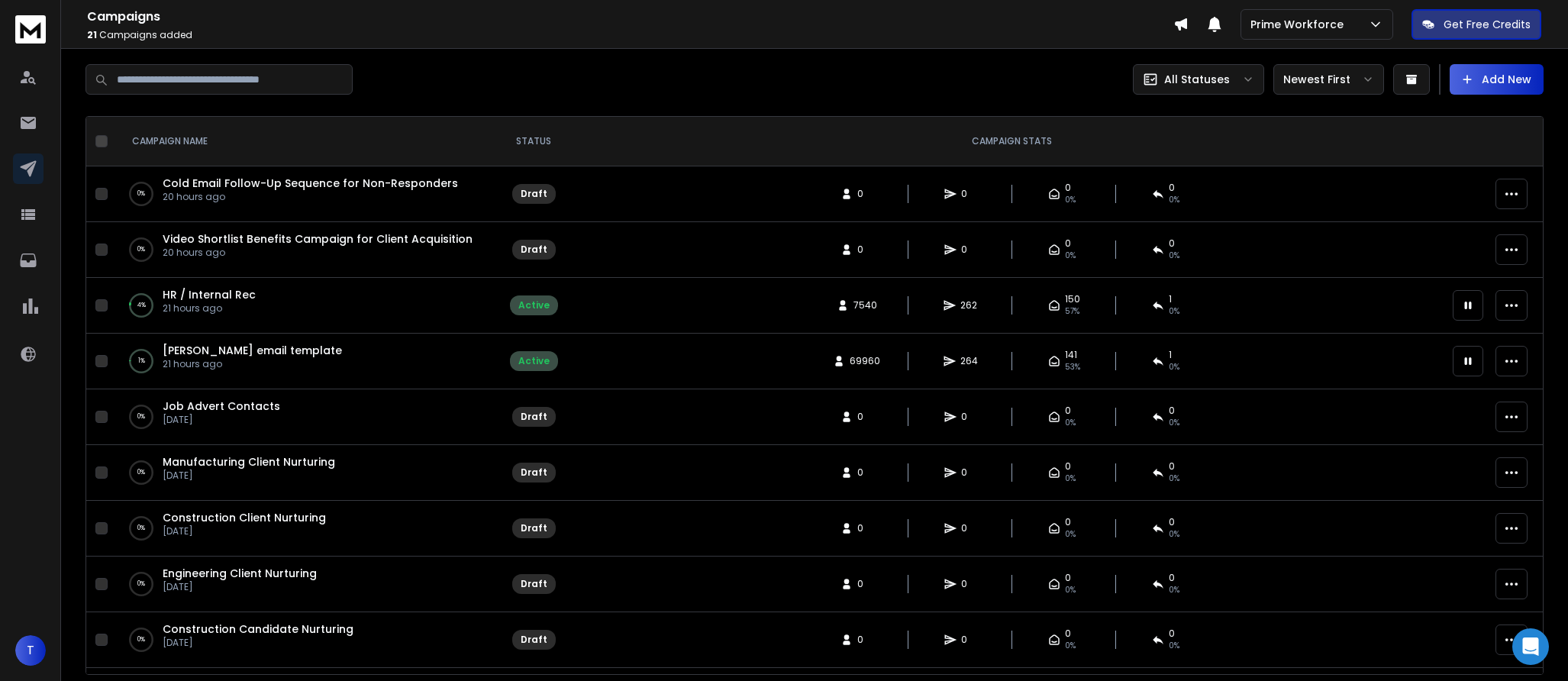
click at [1471, 84] on icon at bounding box center [1467, 79] width 11 height 11
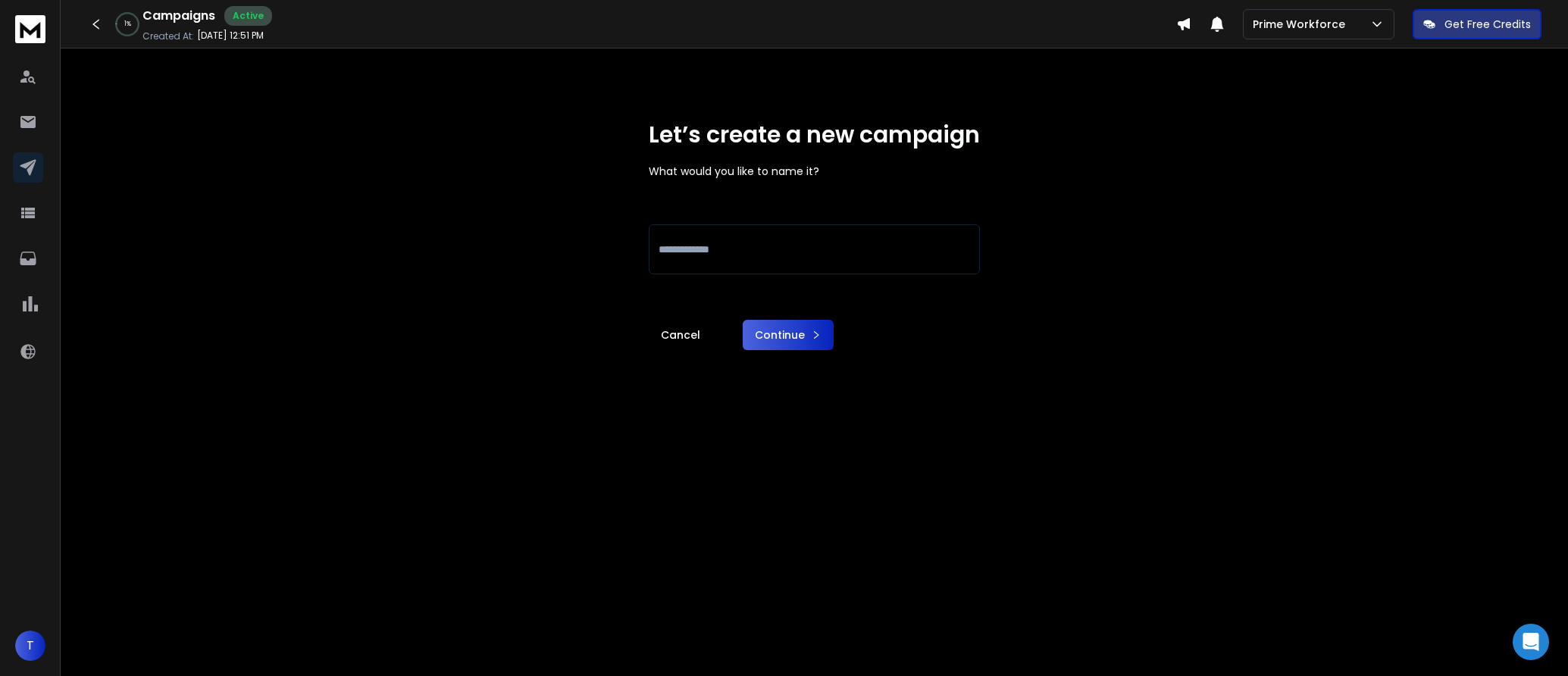
click at [764, 250] on input at bounding box center [814, 249] width 331 height 50
type input "*******"
click at [796, 328] on button "Continue" at bounding box center [788, 335] width 91 height 30
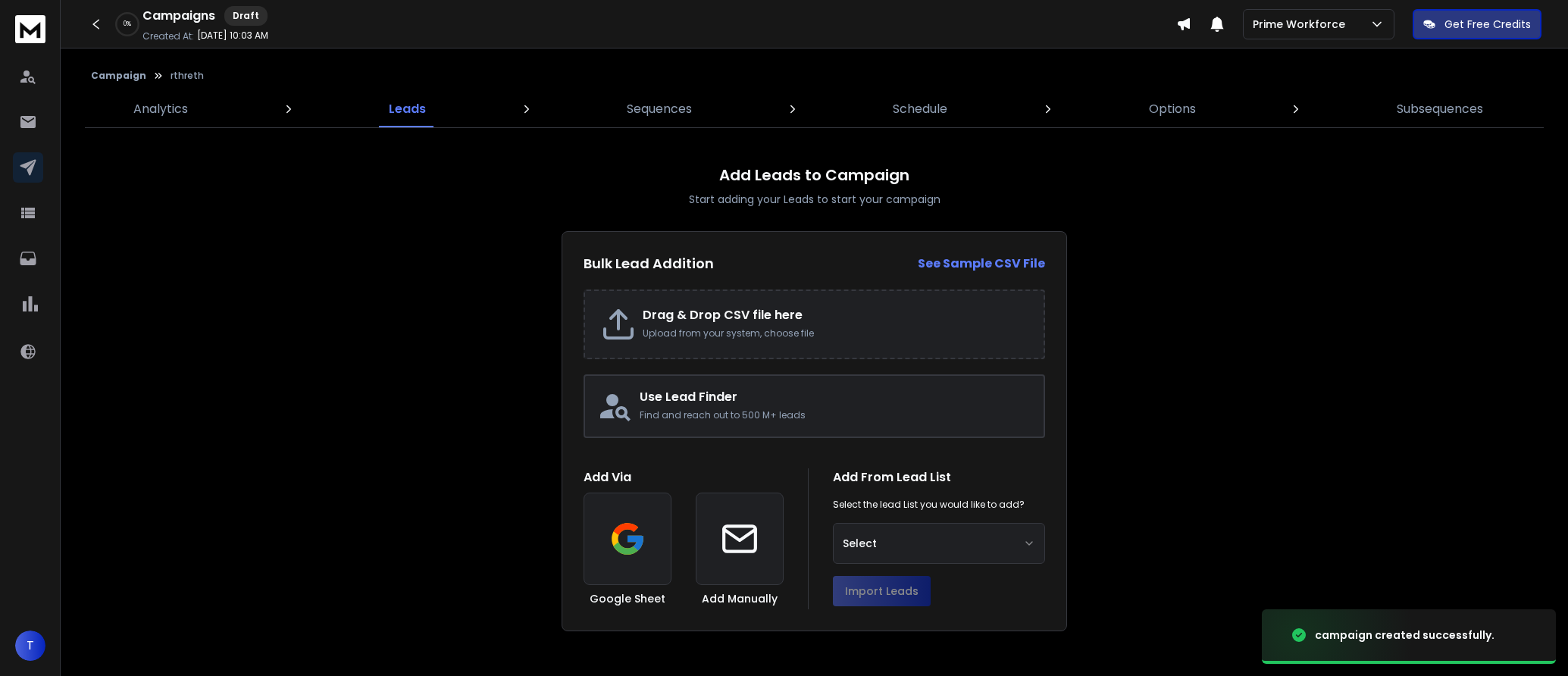
click at [903, 534] on button "Select" at bounding box center [938, 543] width 212 height 41
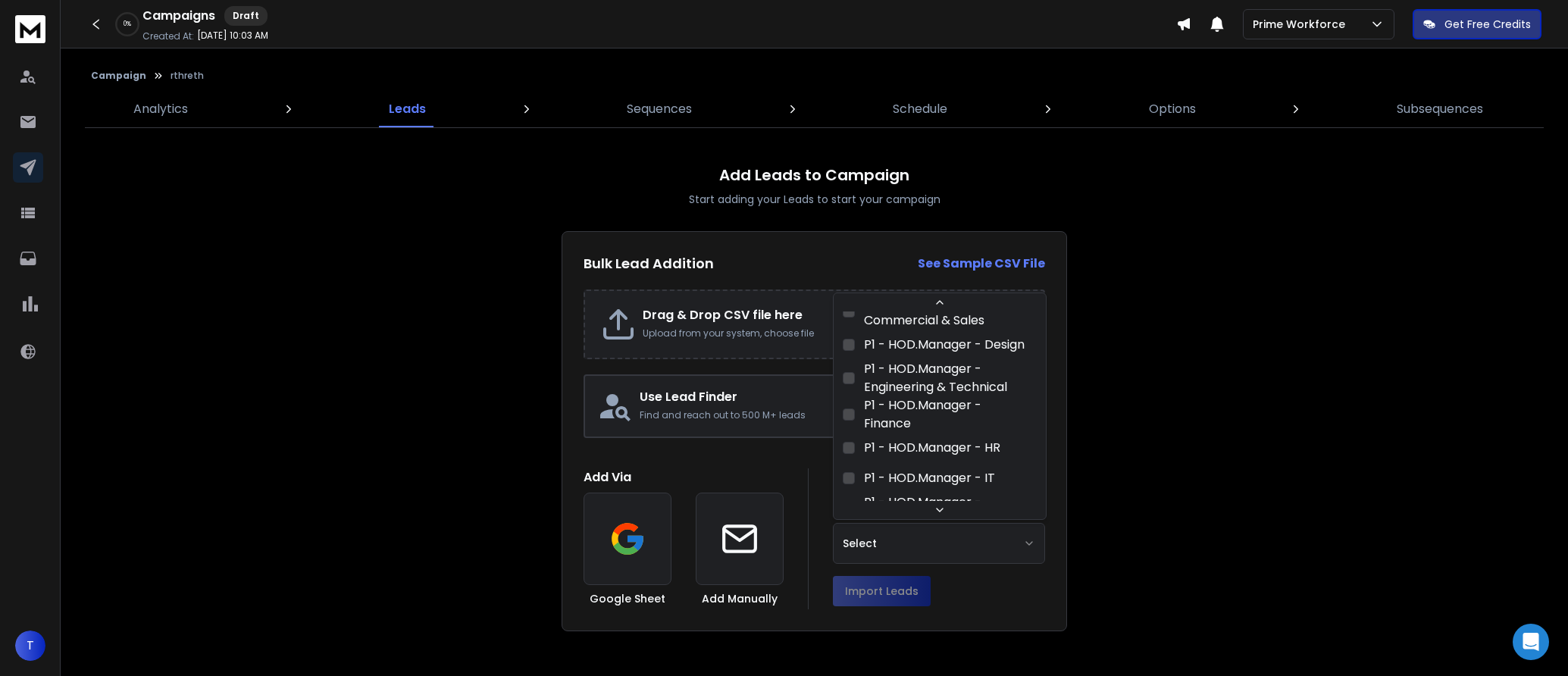
scroll to position [455, 0]
click at [897, 388] on div "P1 - HOD.Manager - Commercial & Sales" at bounding box center [945, 387] width 163 height 36
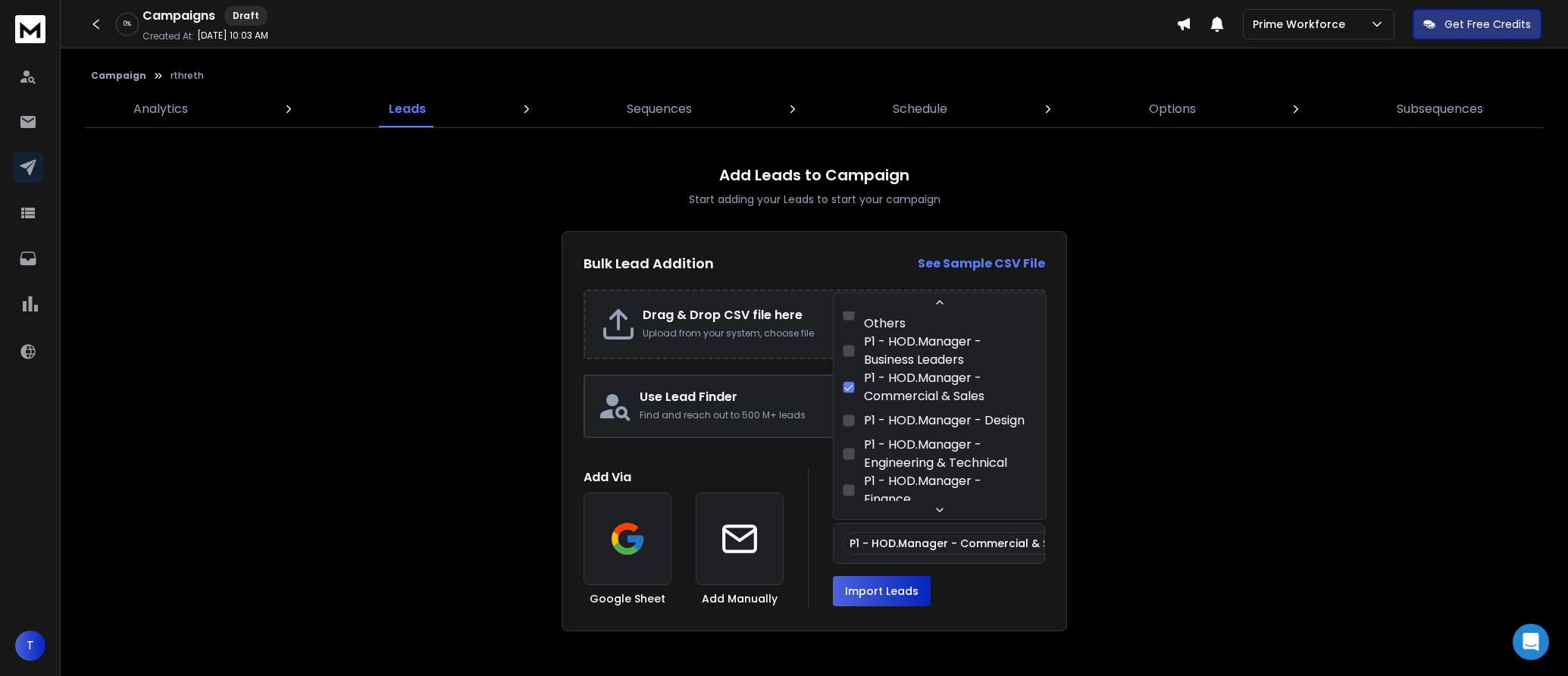
click at [893, 594] on button "Import Leads" at bounding box center [881, 590] width 98 height 30
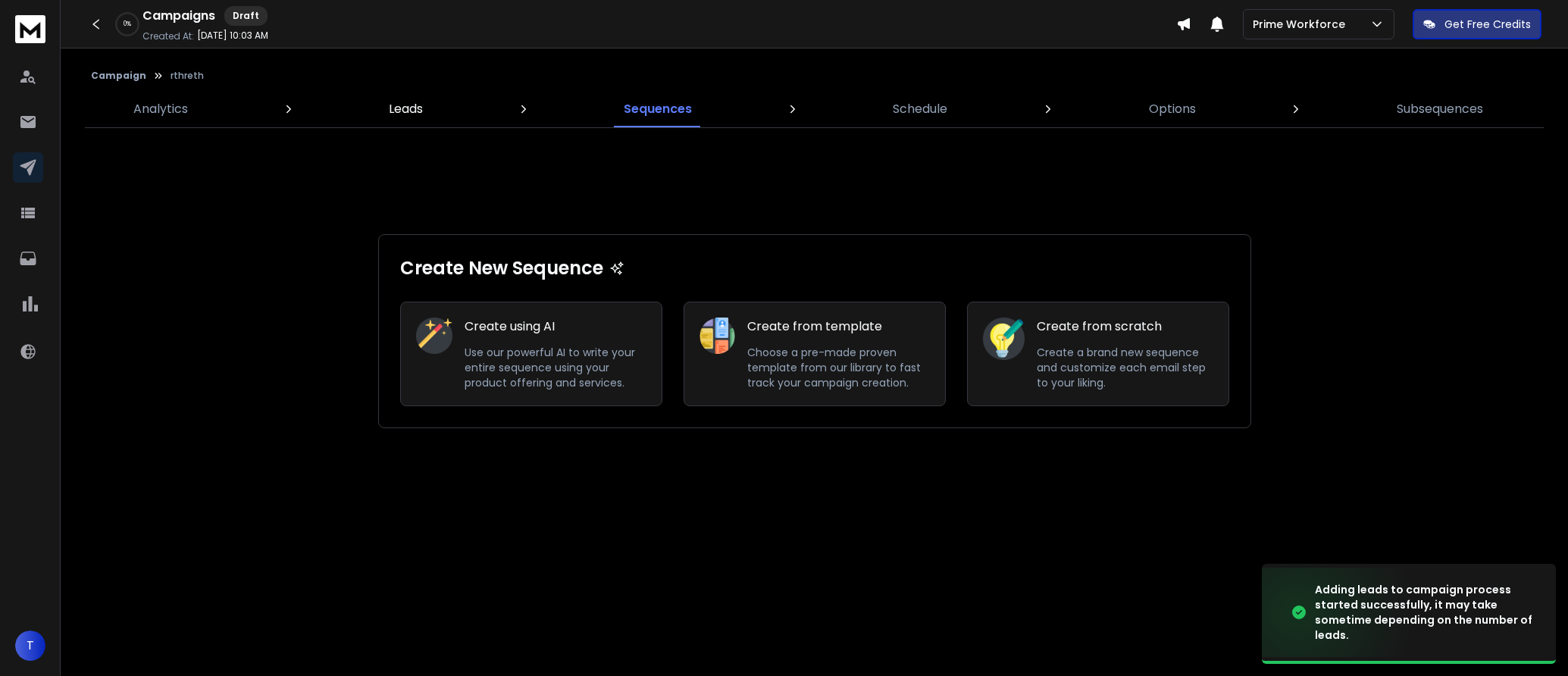
click at [408, 96] on link "Leads" at bounding box center [406, 109] width 52 height 36
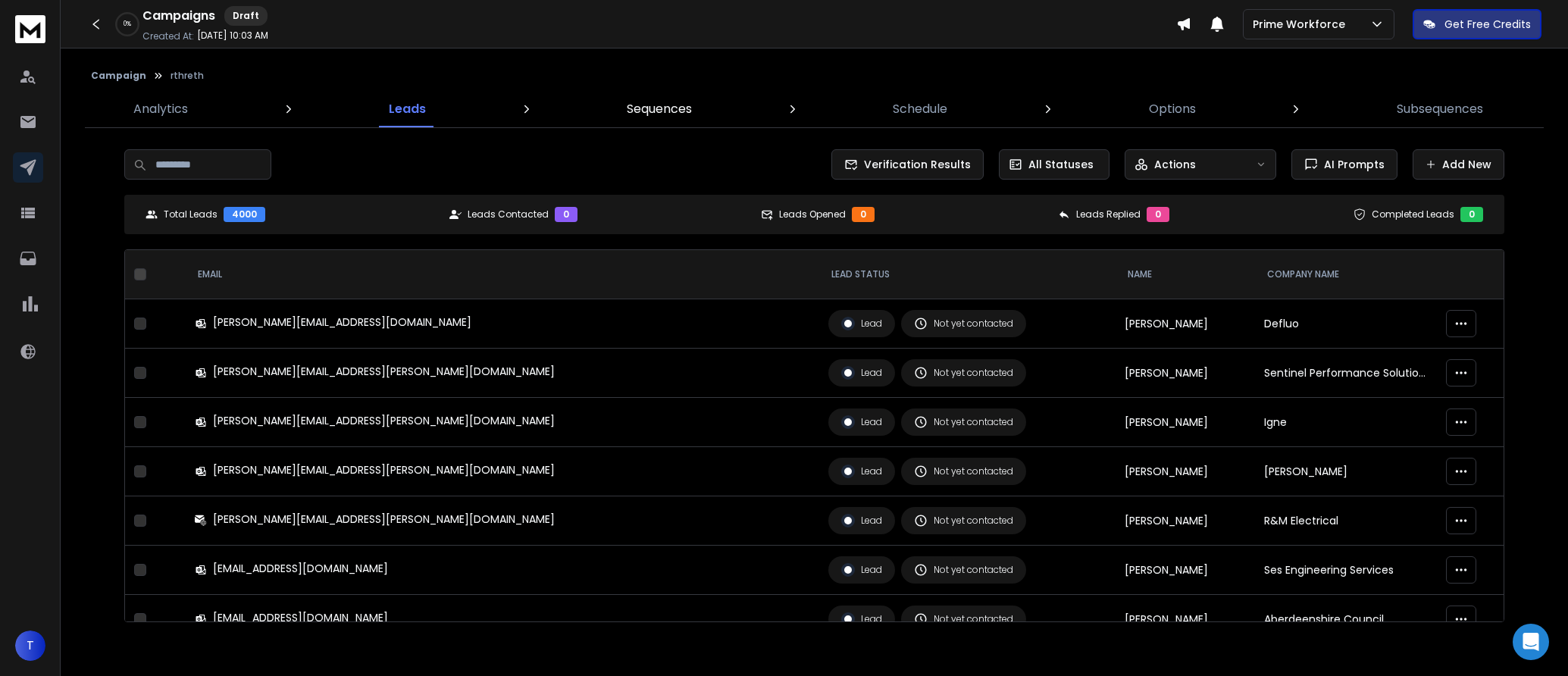
click at [648, 113] on p "Sequences" at bounding box center [659, 109] width 65 height 18
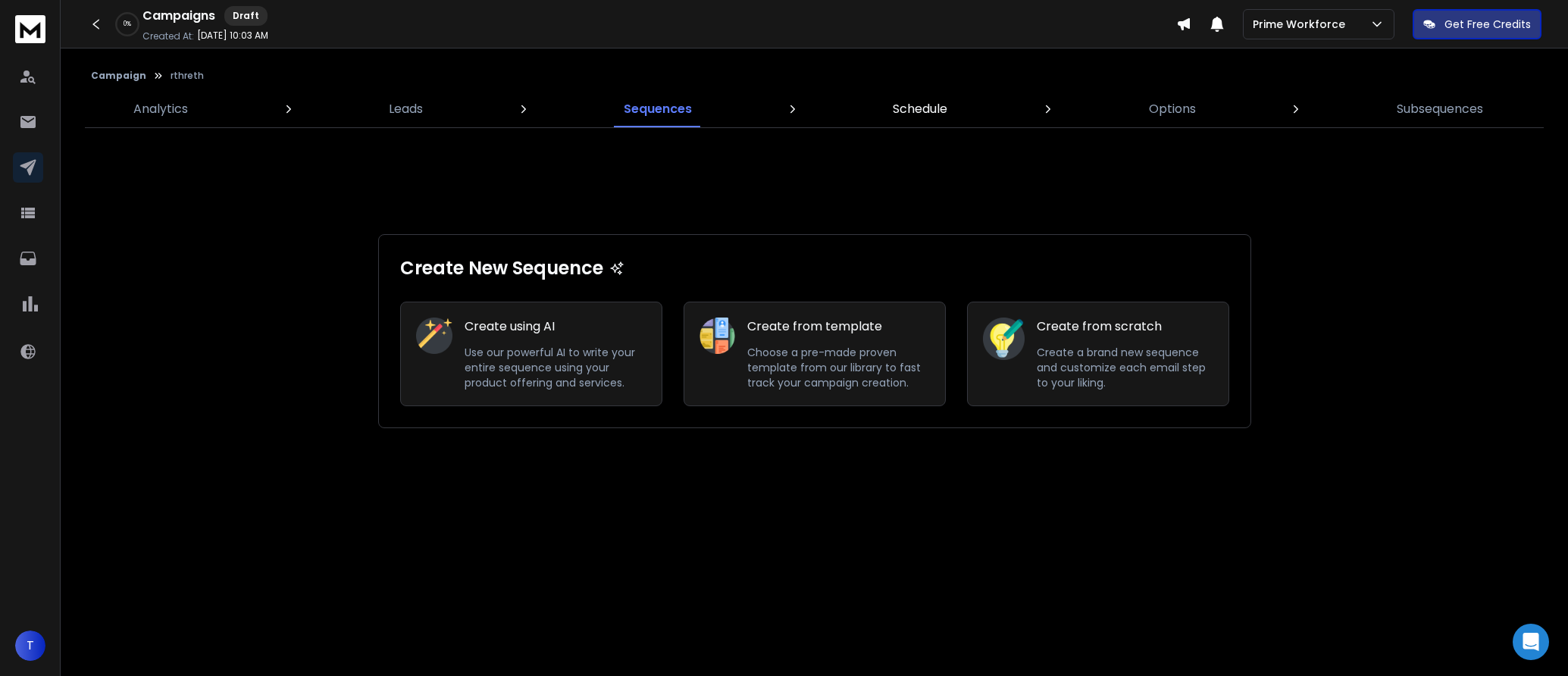
click at [912, 101] on p "Schedule" at bounding box center [919, 109] width 55 height 18
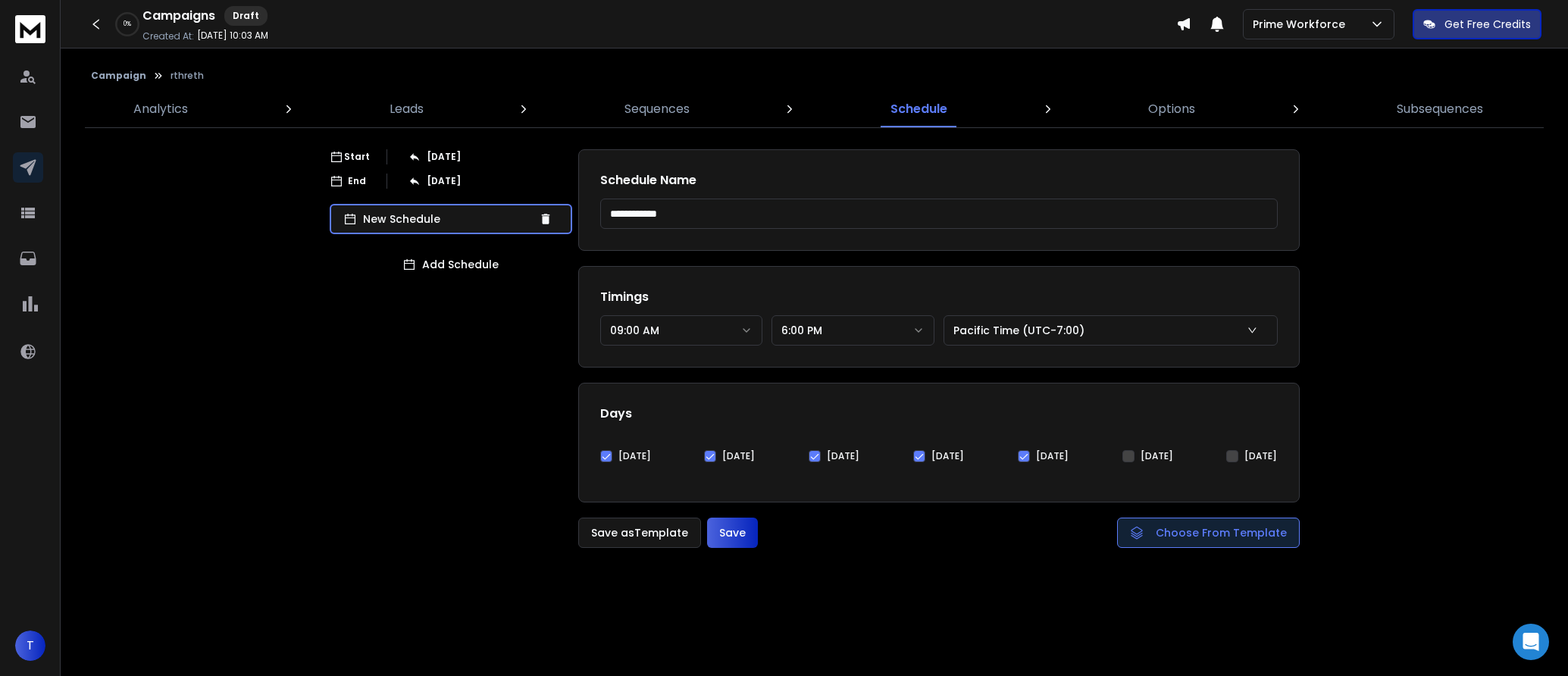
click at [1193, 527] on span "Choose From Template" at bounding box center [1221, 533] width 131 height 15
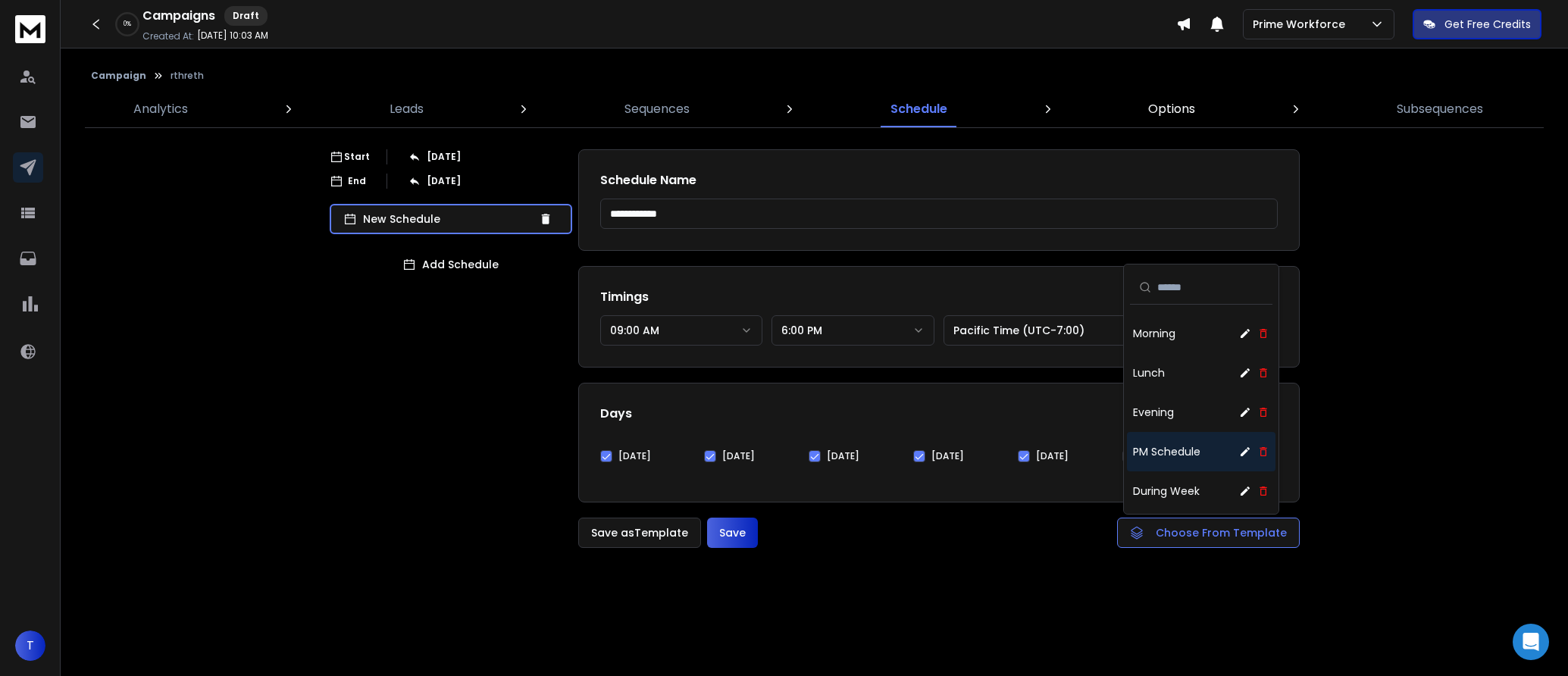
click at [1170, 123] on link "Options" at bounding box center [1171, 109] width 65 height 36
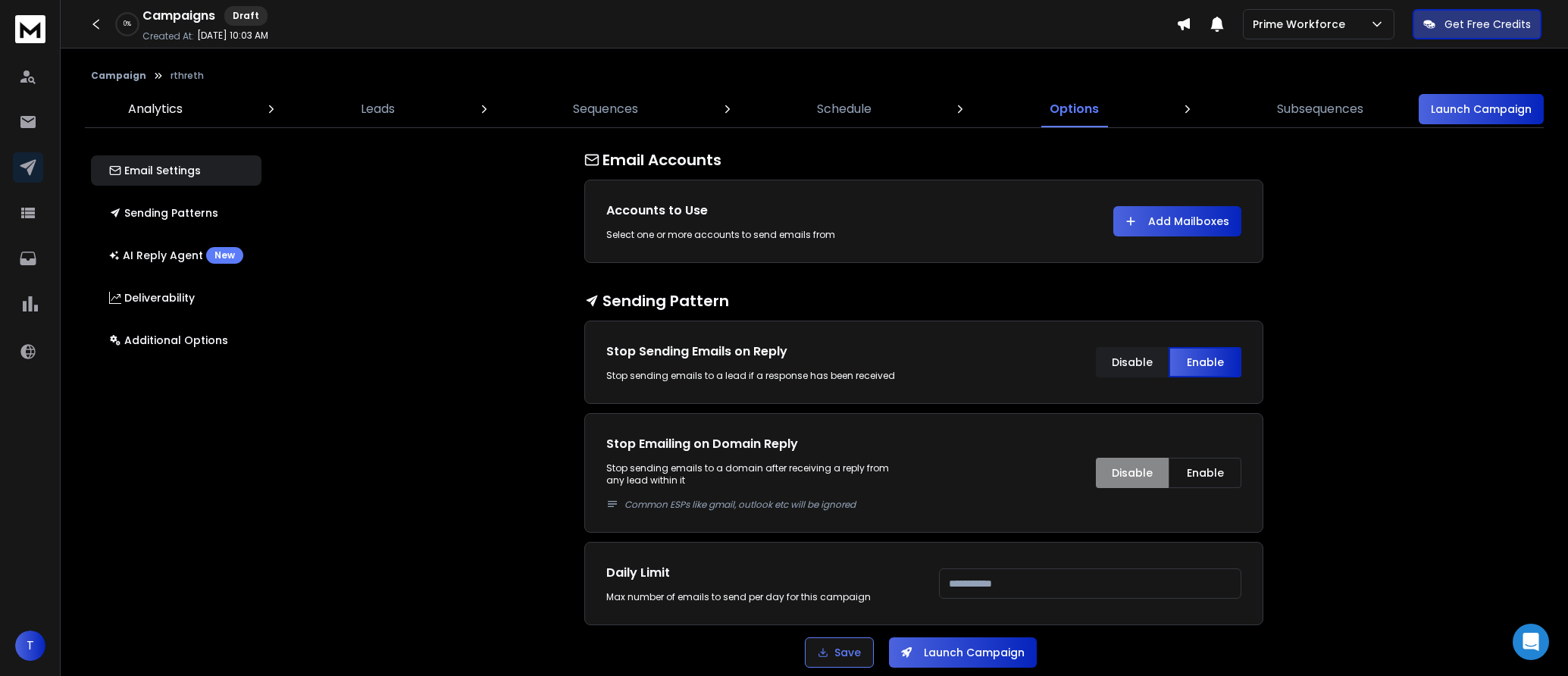
click at [152, 104] on p "Analytics" at bounding box center [155, 109] width 55 height 18
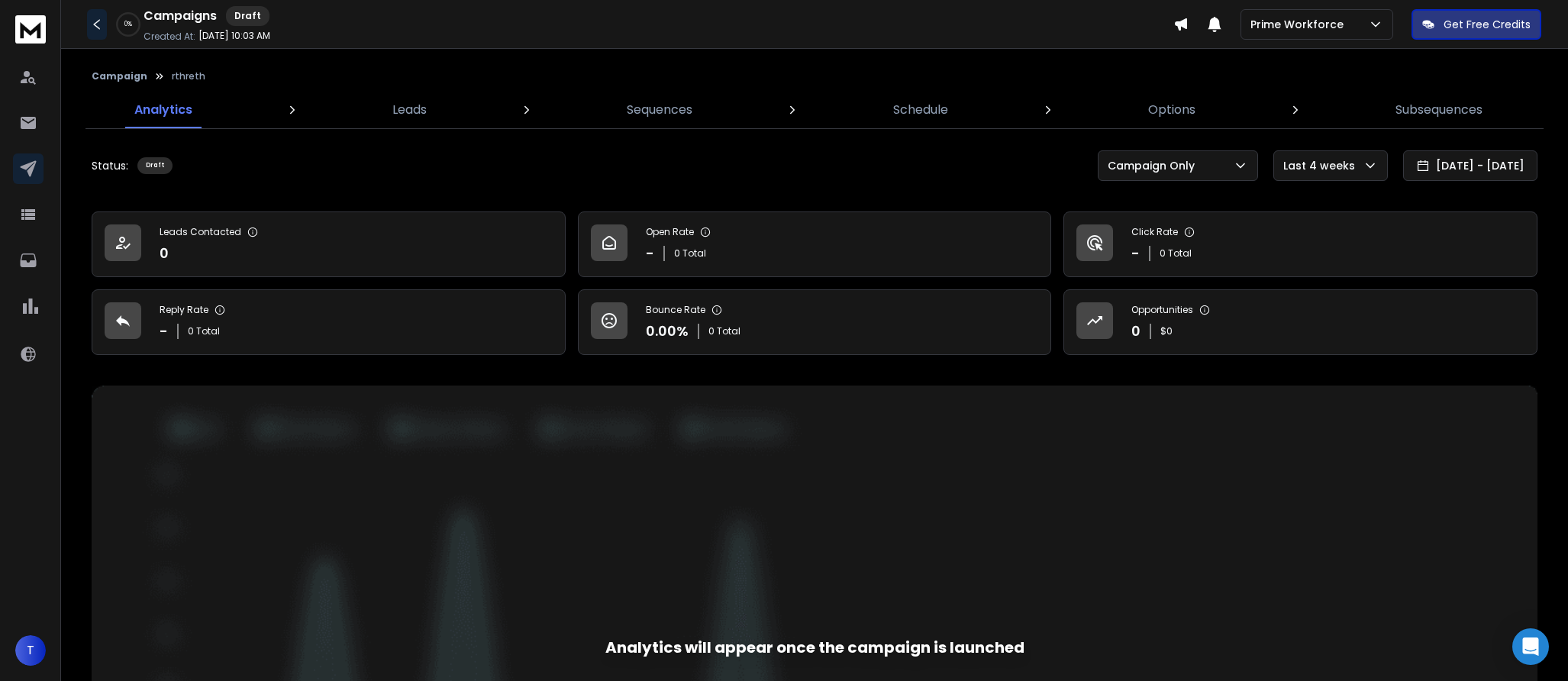
click at [97, 22] on icon at bounding box center [96, 24] width 6 height 10
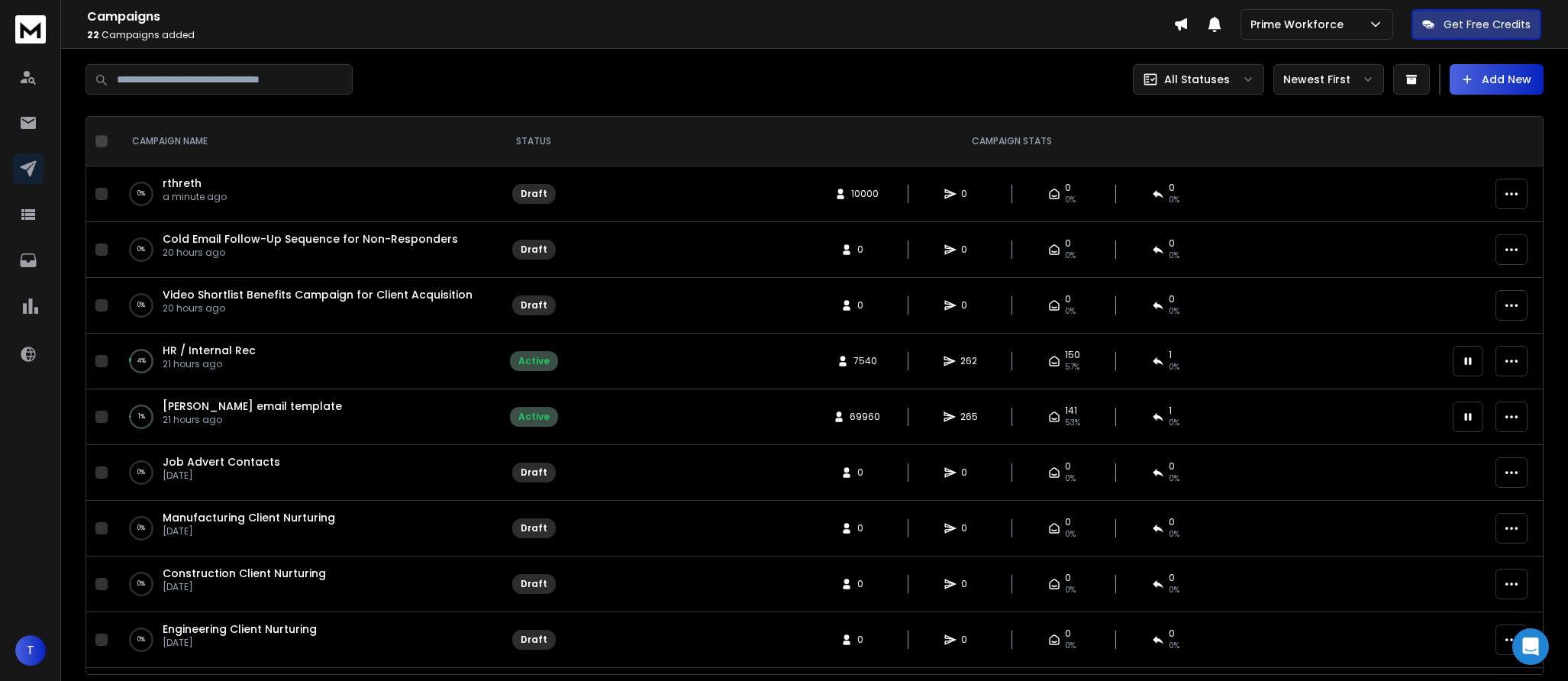
click at [1504, 193] on icon "button" at bounding box center [1511, 194] width 16 height 16
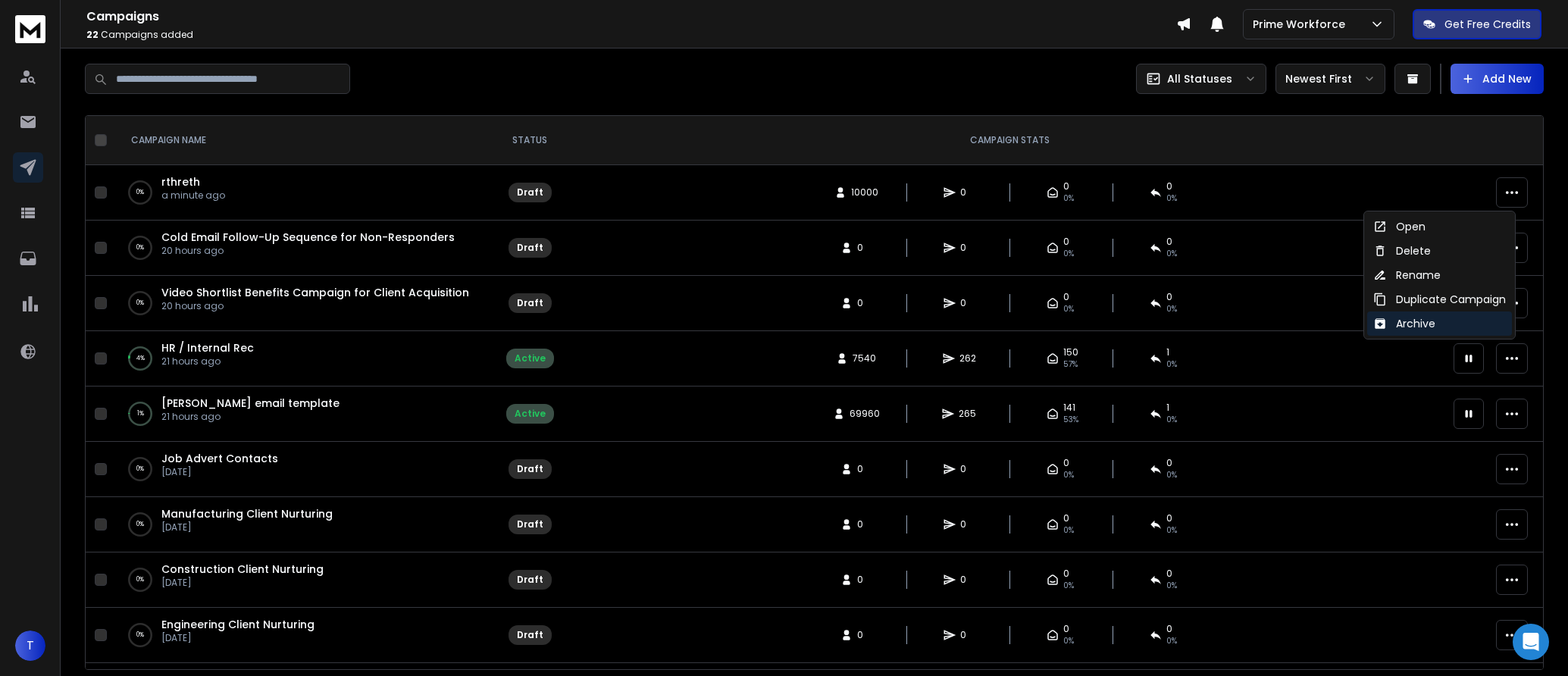
click at [1413, 317] on div "Archive" at bounding box center [1404, 324] width 62 height 15
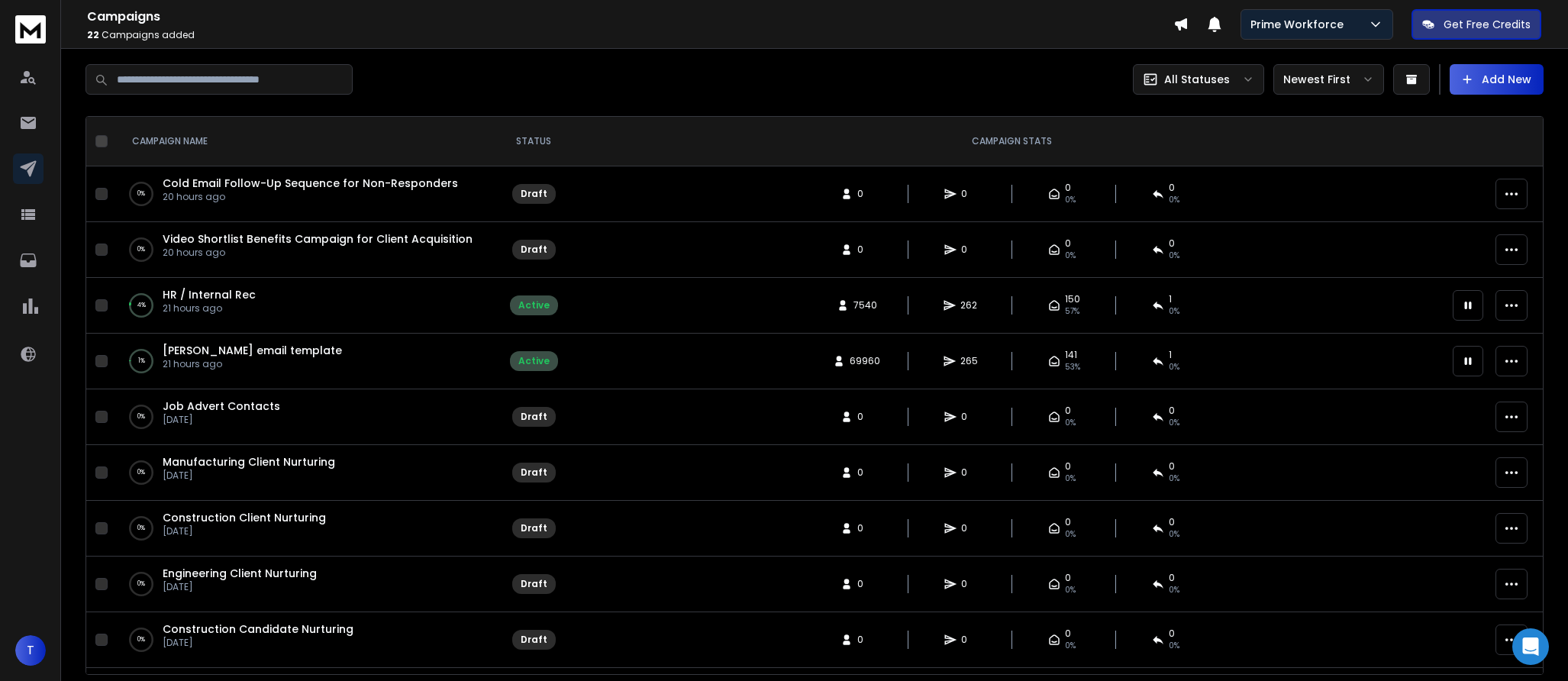
click at [1313, 23] on p "Prime Workforce" at bounding box center [1300, 25] width 99 height 16
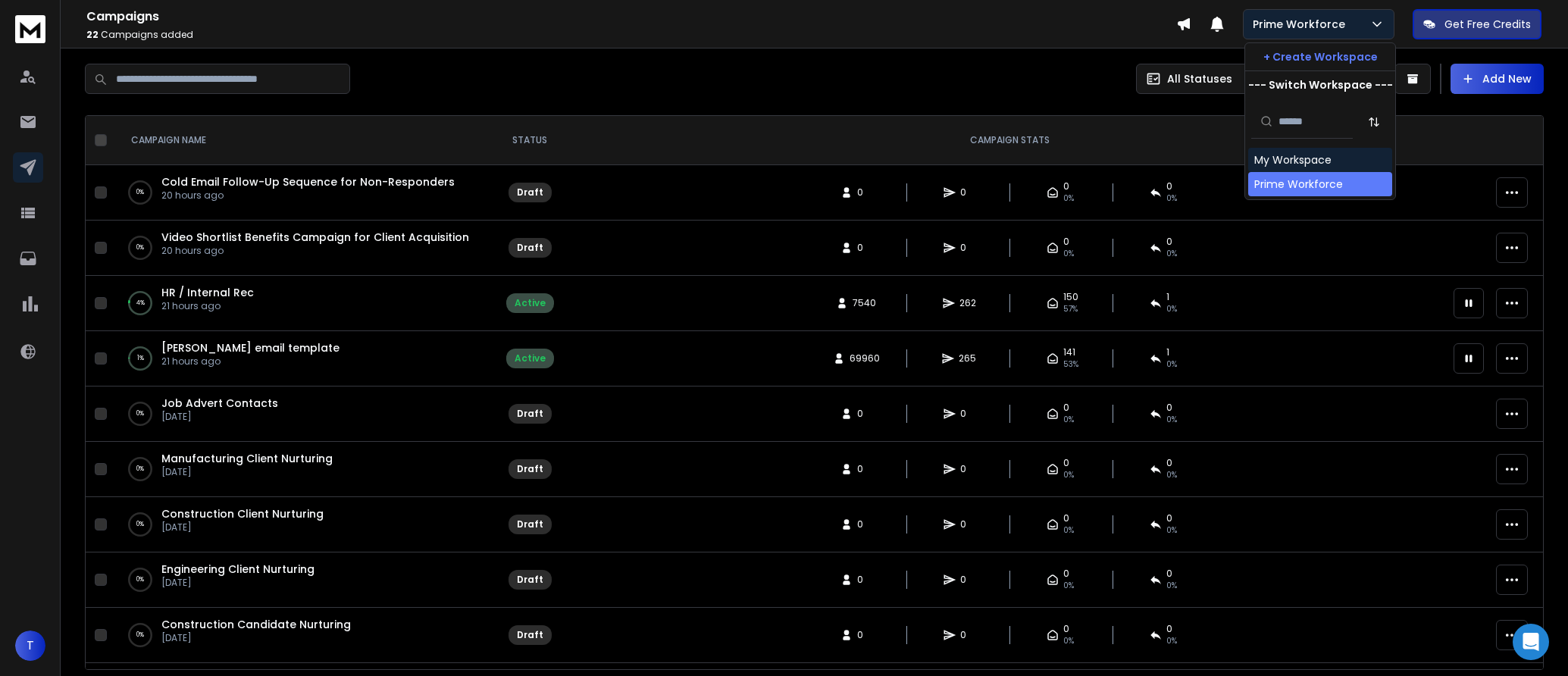
click at [1313, 23] on p "Prime Workforce" at bounding box center [1302, 25] width 99 height 15
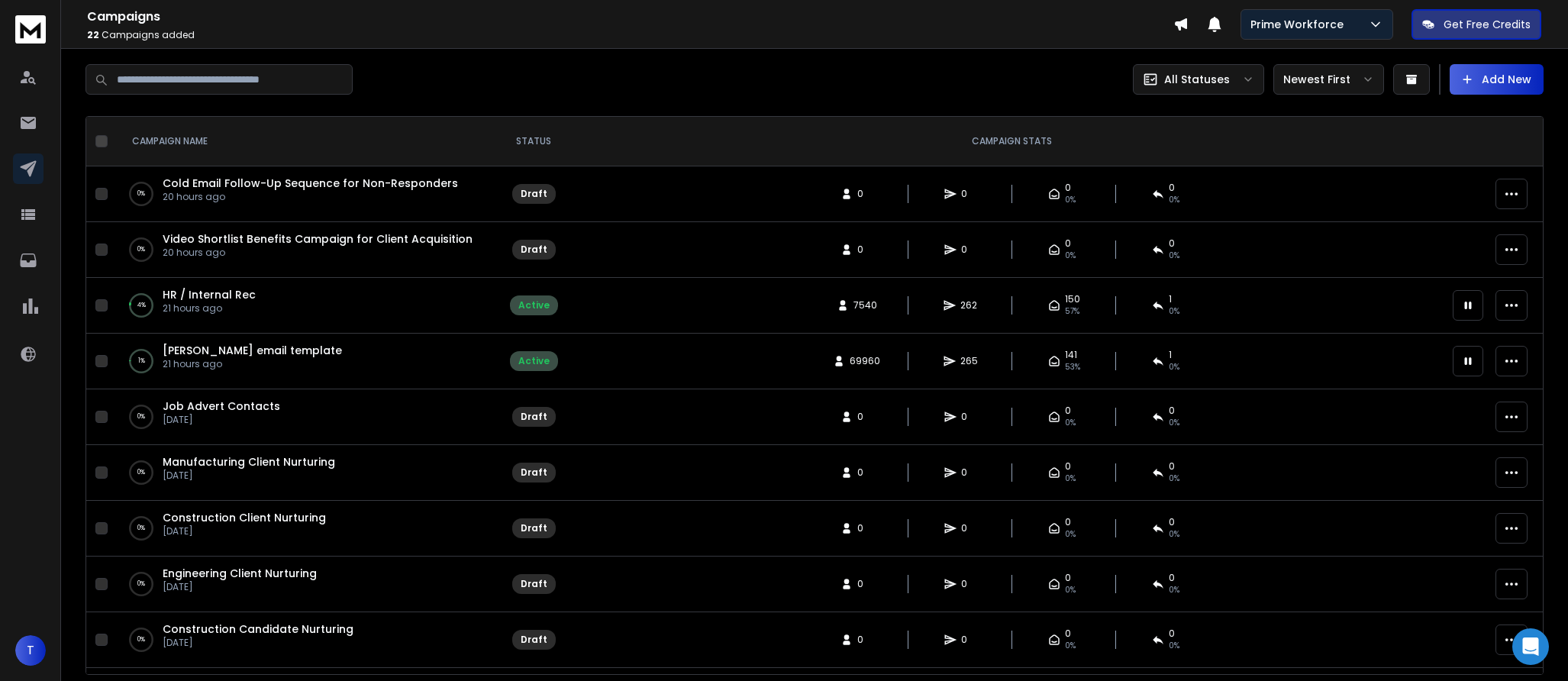
click at [1318, 23] on p "Prime Workforce" at bounding box center [1300, 25] width 99 height 16
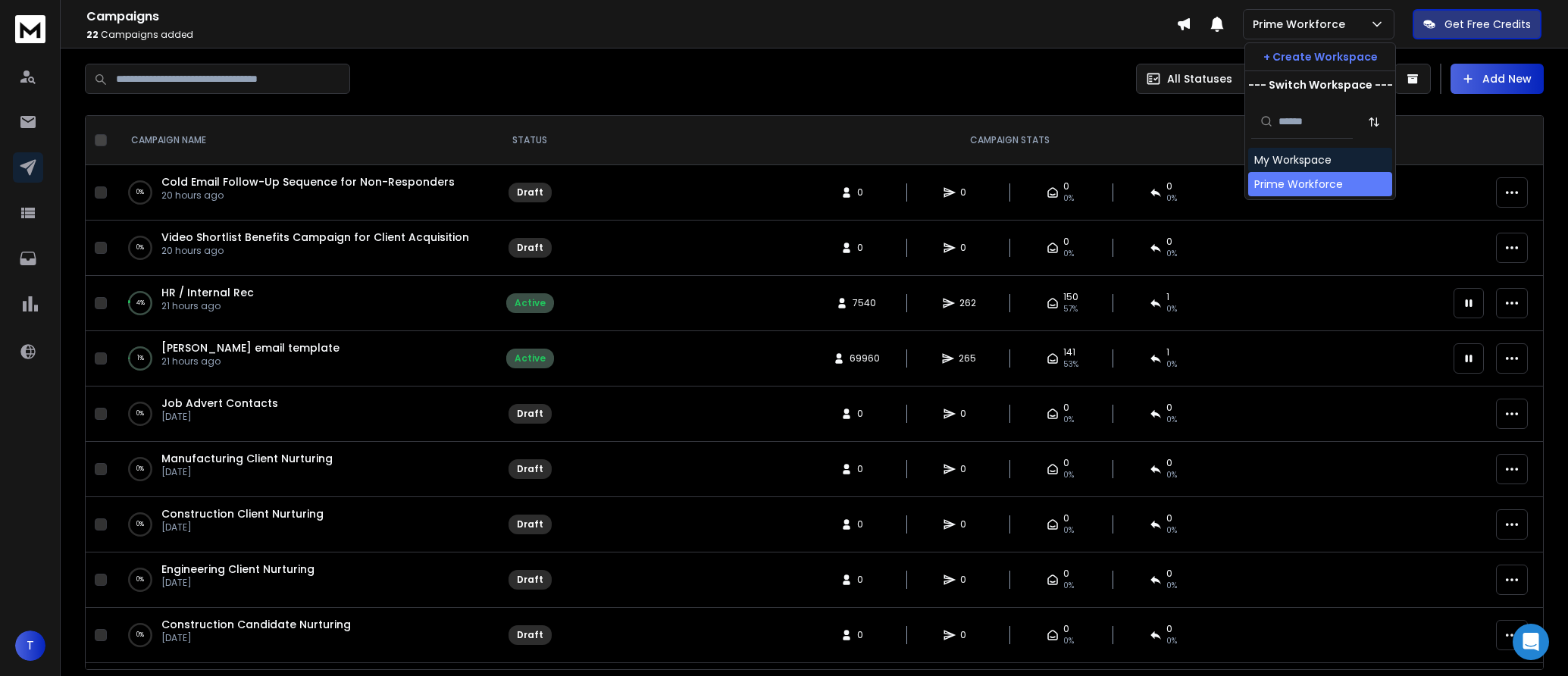
click at [1308, 161] on div "My Workspace" at bounding box center [1293, 160] width 77 height 15
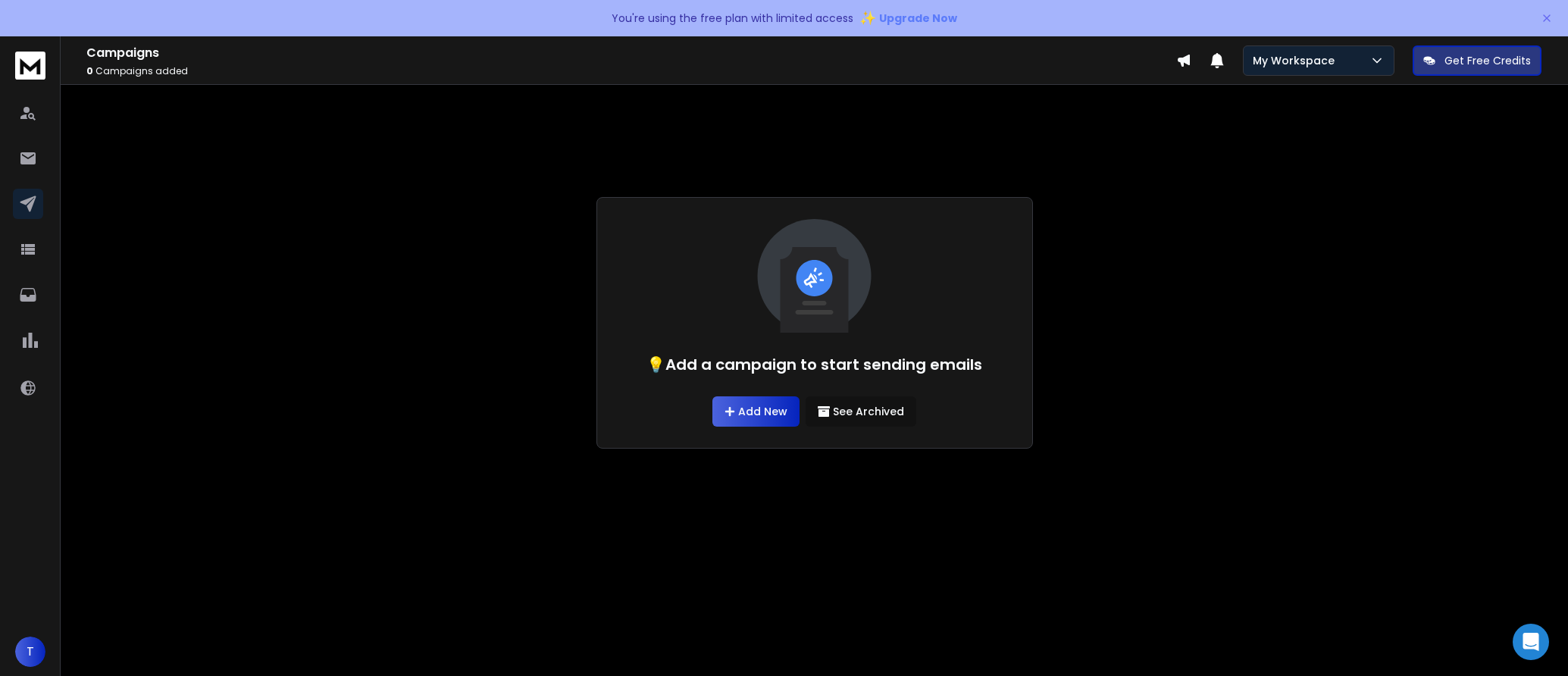
click at [1285, 69] on button "My Workspace" at bounding box center [1318, 60] width 152 height 30
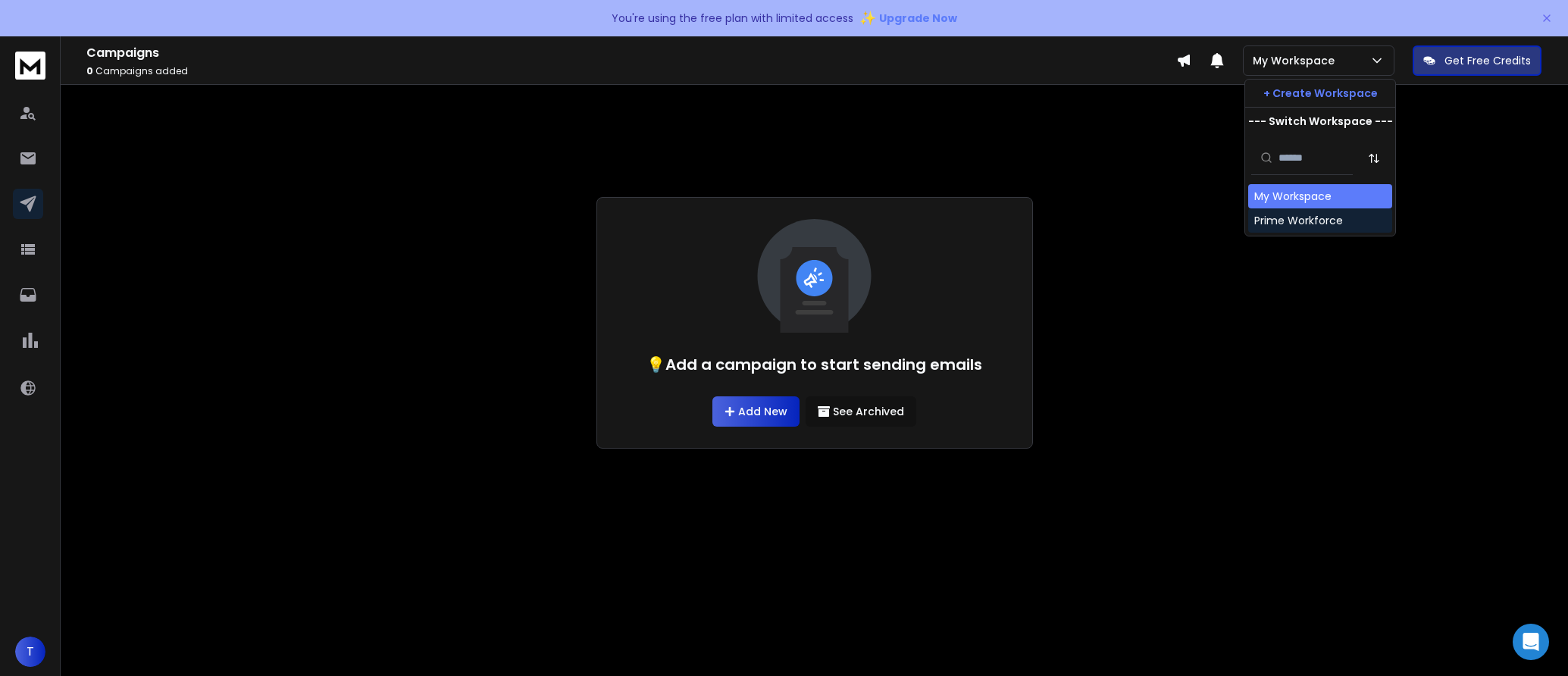
click at [1288, 223] on div "Prime Workforce" at bounding box center [1298, 220] width 89 height 15
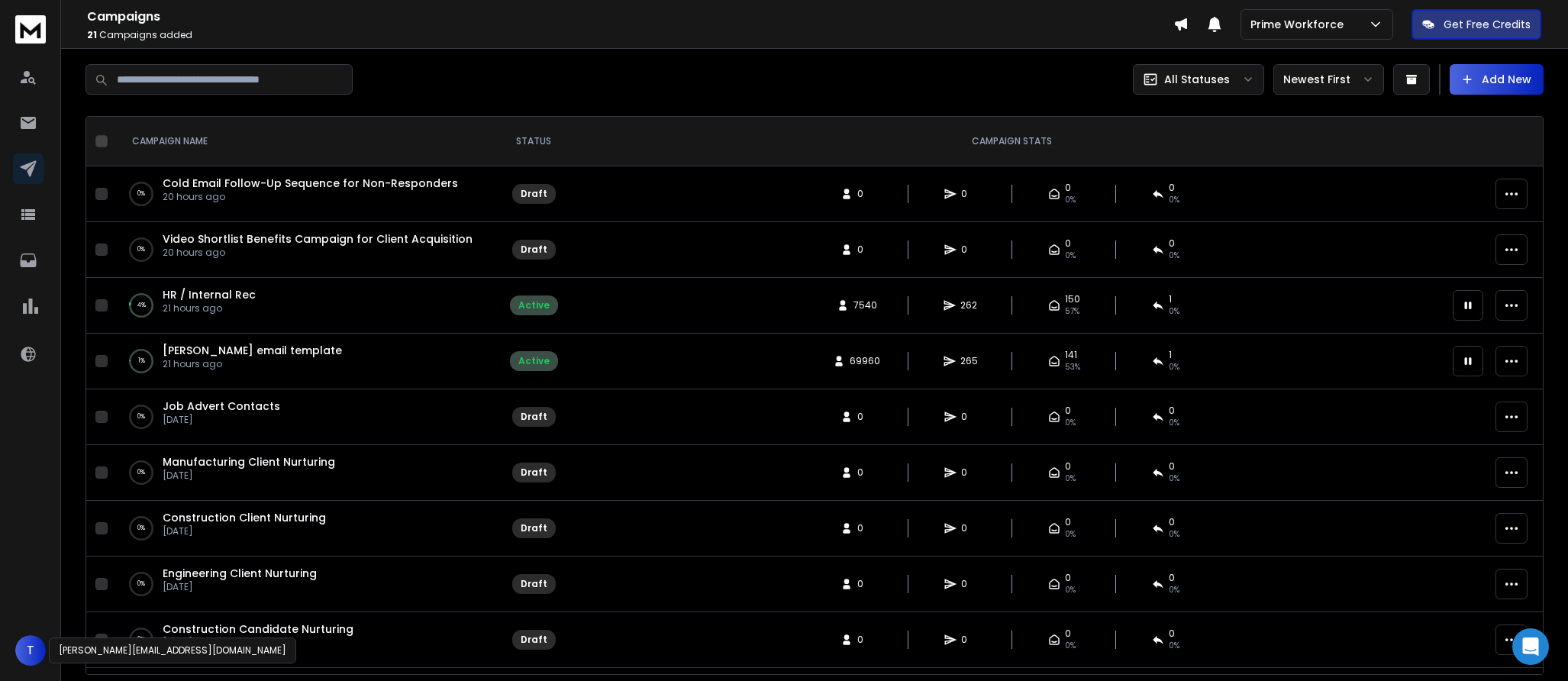
click at [29, 659] on span "T" at bounding box center [30, 650] width 30 height 30
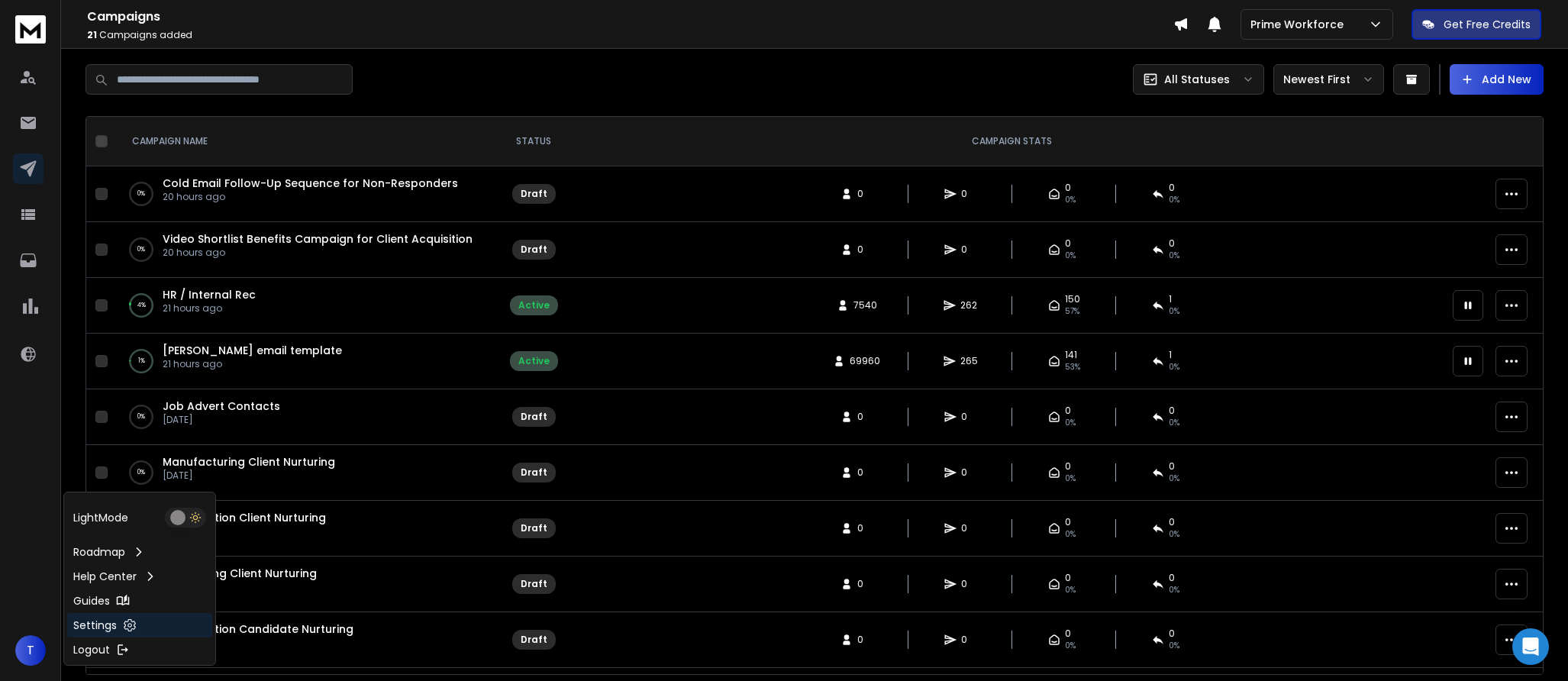
click at [113, 619] on p "Settings" at bounding box center [95, 626] width 43 height 16
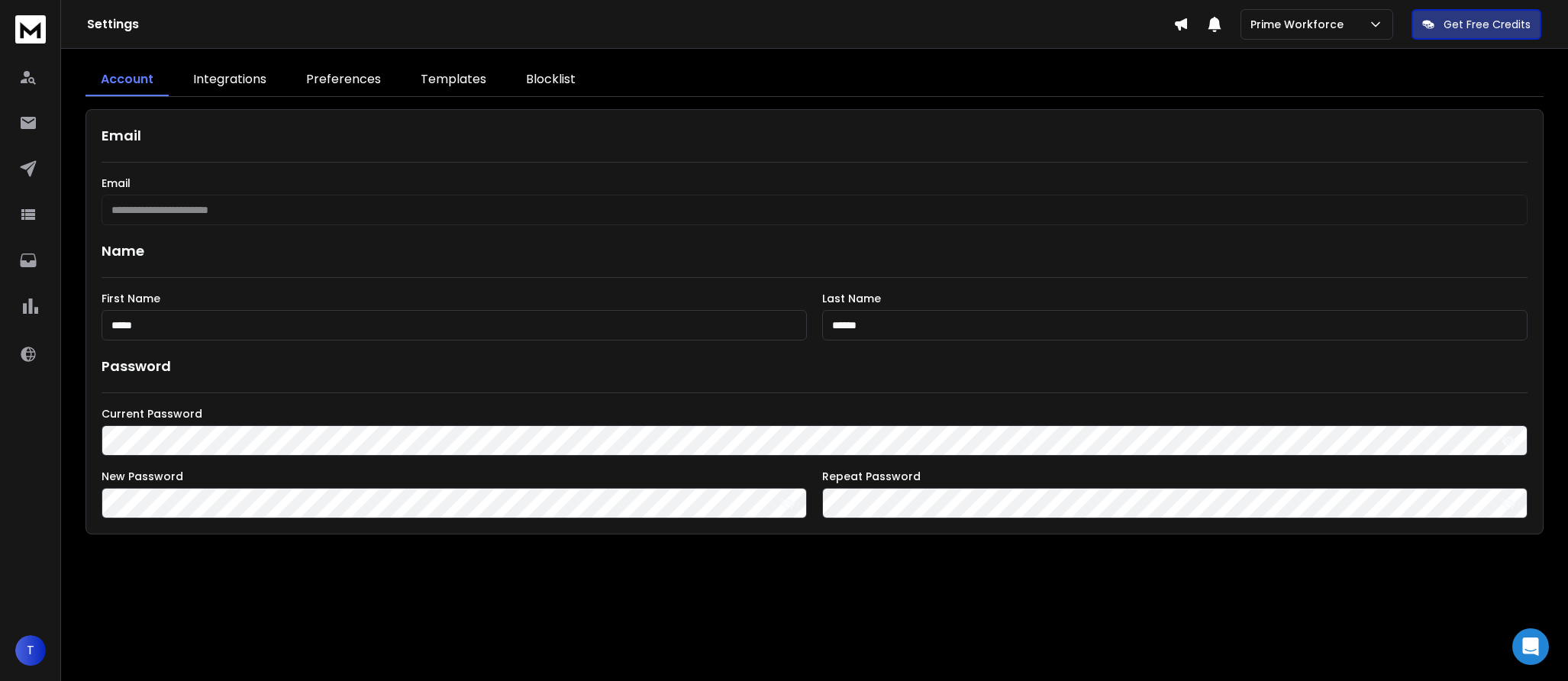
click at [256, 85] on link "Integrations" at bounding box center [230, 80] width 104 height 32
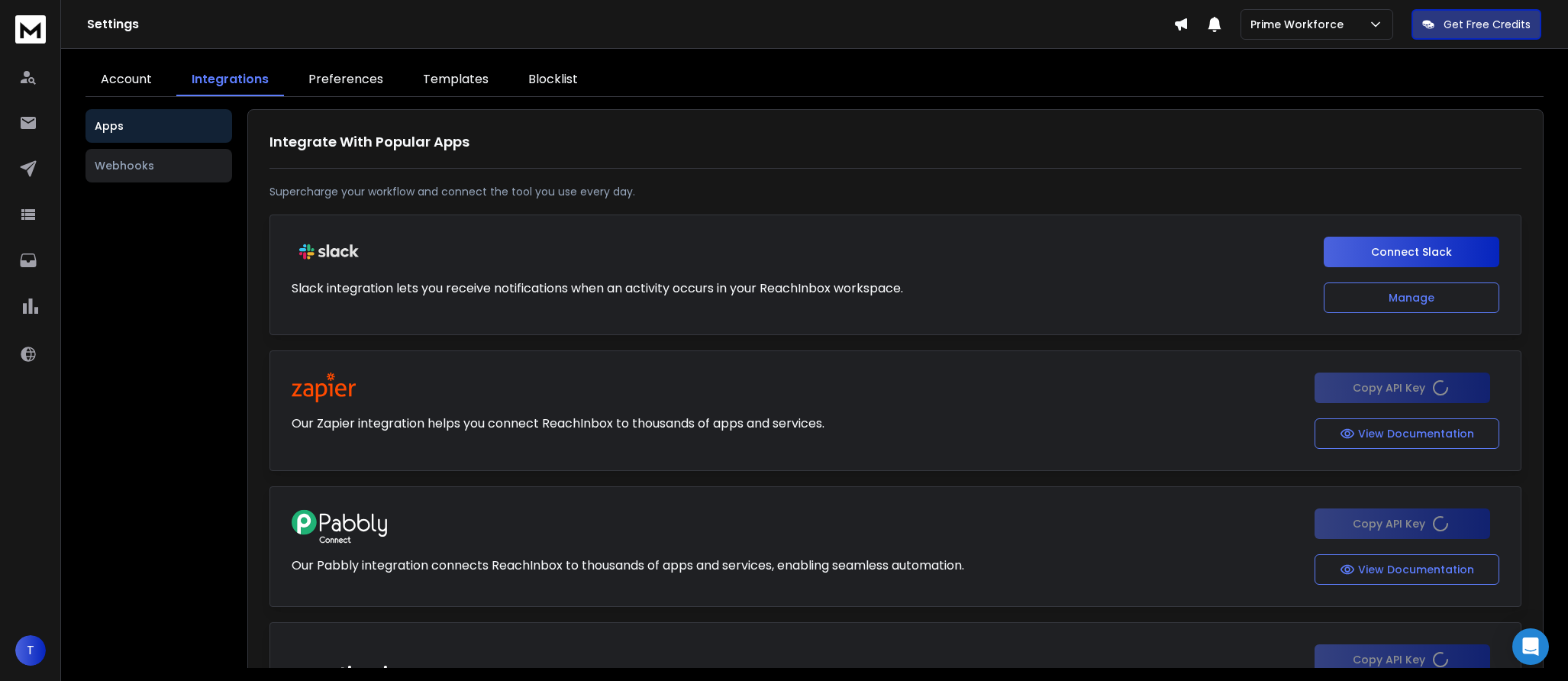
click at [334, 75] on link "Preferences" at bounding box center [346, 80] width 106 height 32
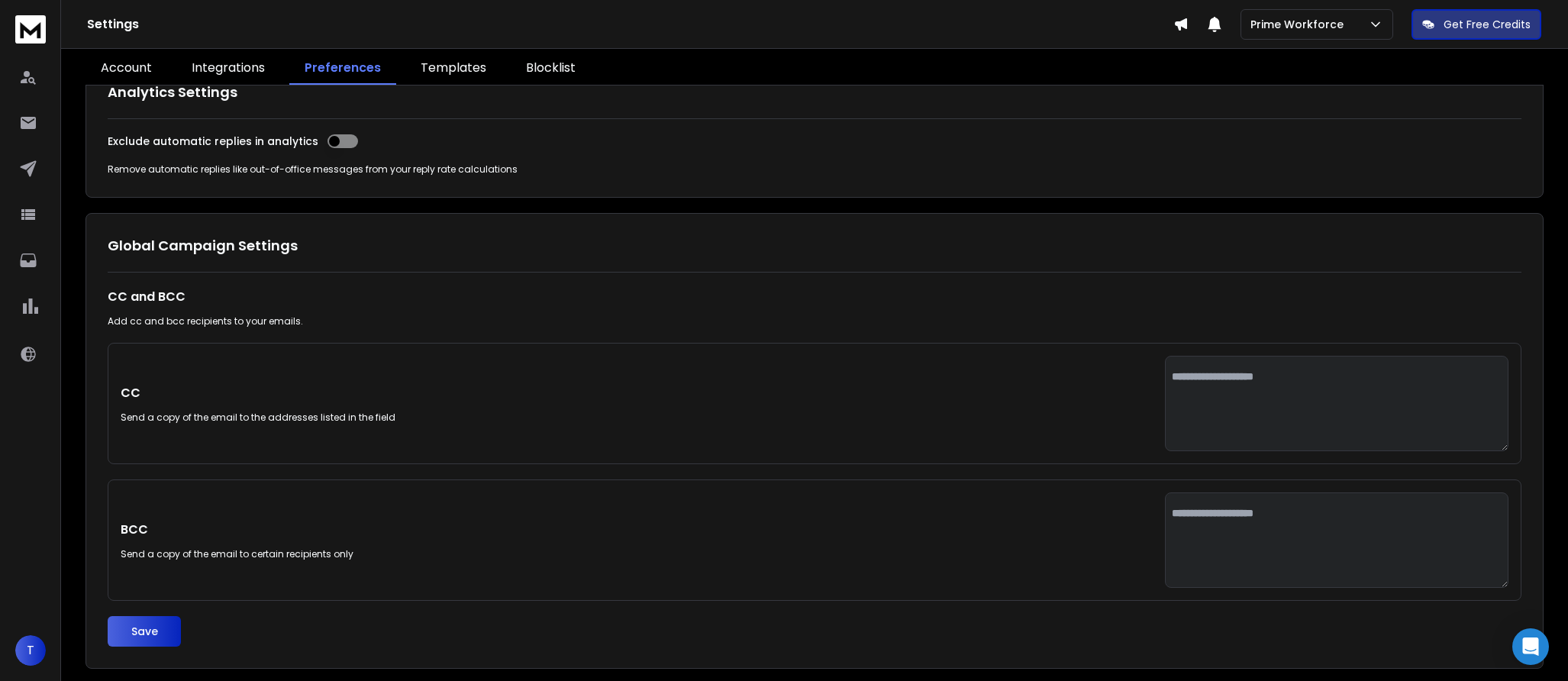
scroll to position [15, 0]
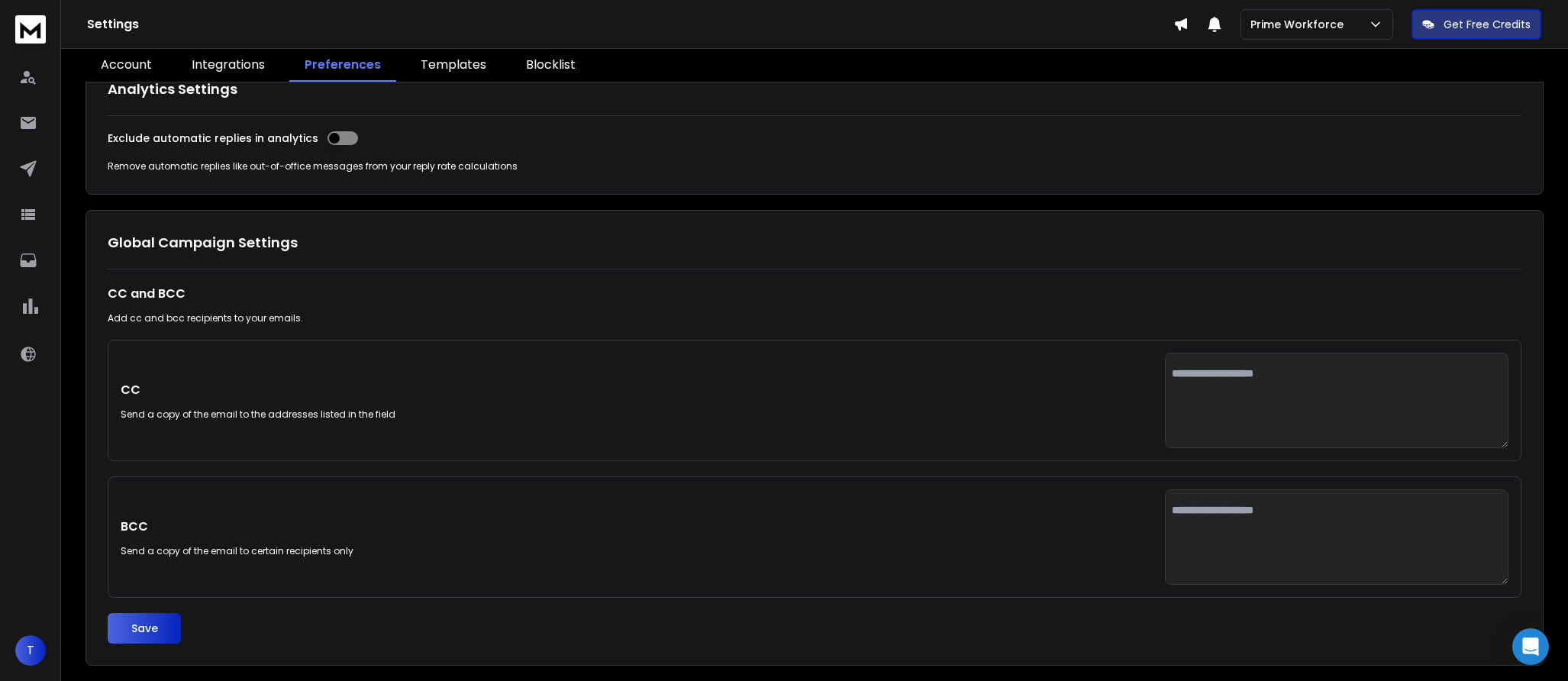
click at [475, 66] on link "Templates" at bounding box center [453, 65] width 96 height 32
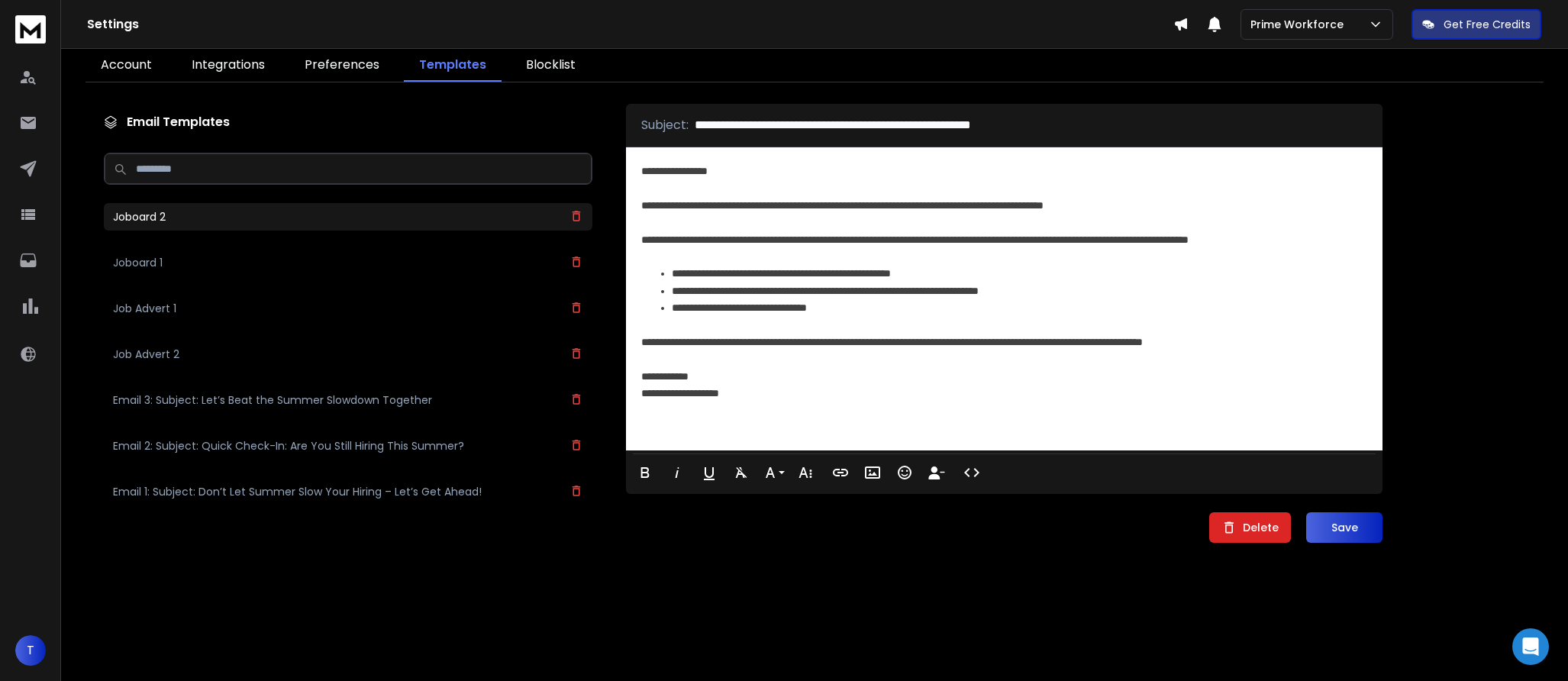
click at [545, 61] on link "Blocklist" at bounding box center [550, 65] width 80 height 32
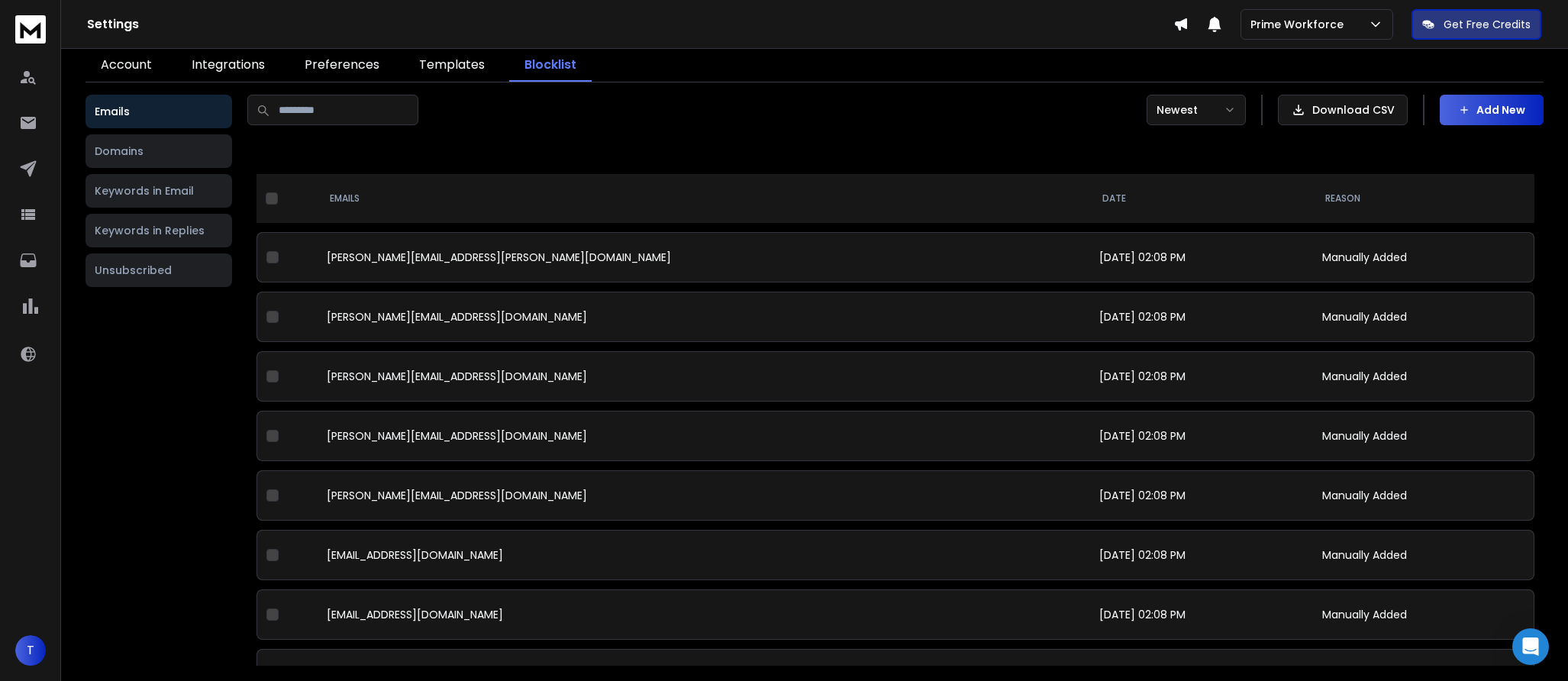
click at [161, 154] on button "Domains" at bounding box center [158, 151] width 147 height 33
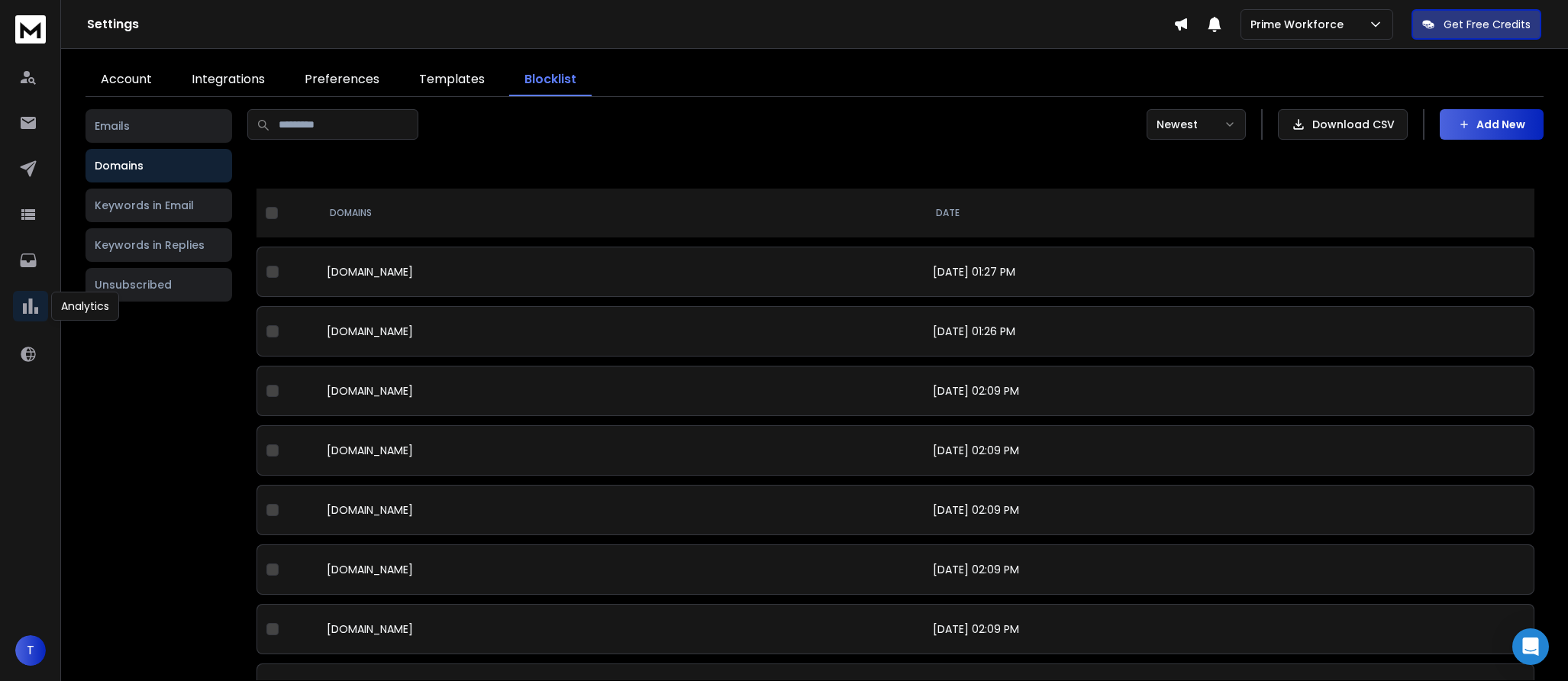
click at [23, 307] on icon at bounding box center [31, 307] width 23 height 23
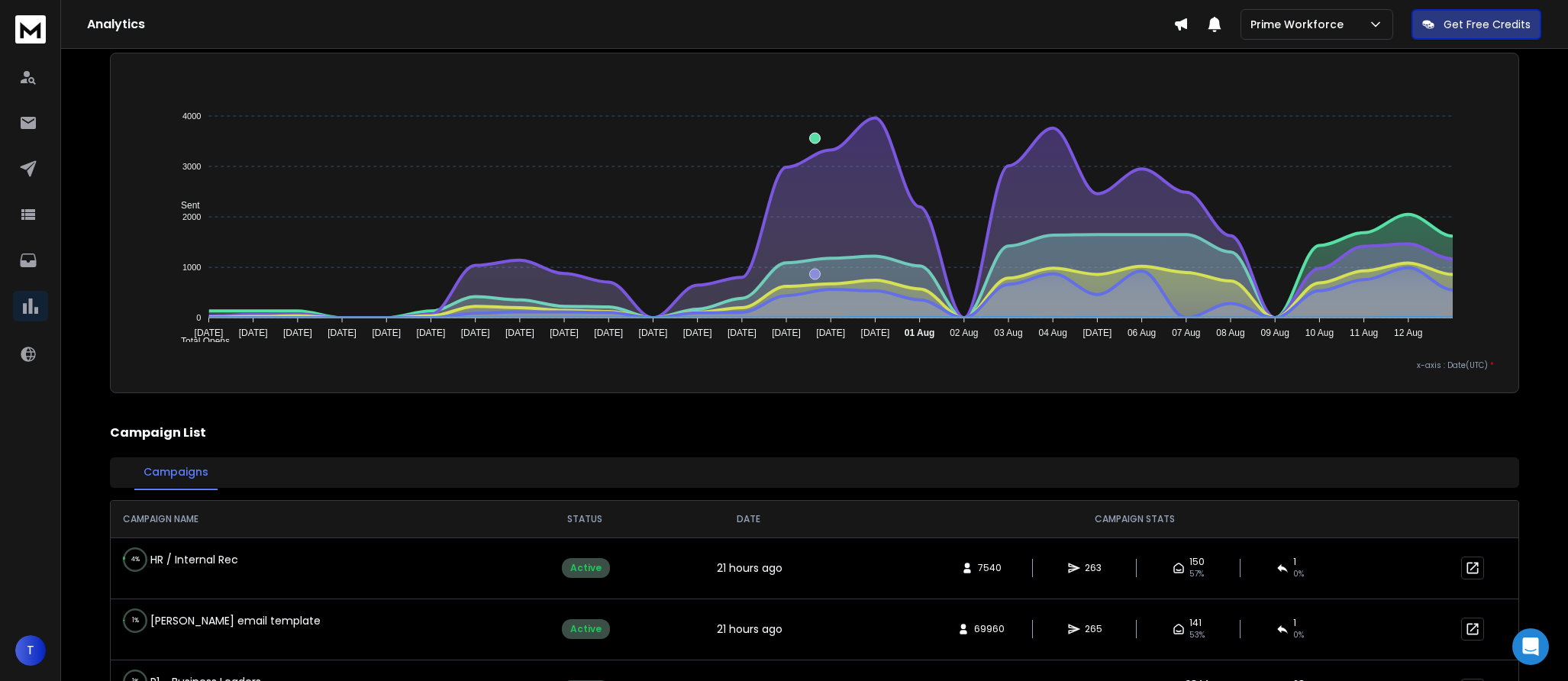
scroll to position [76, 0]
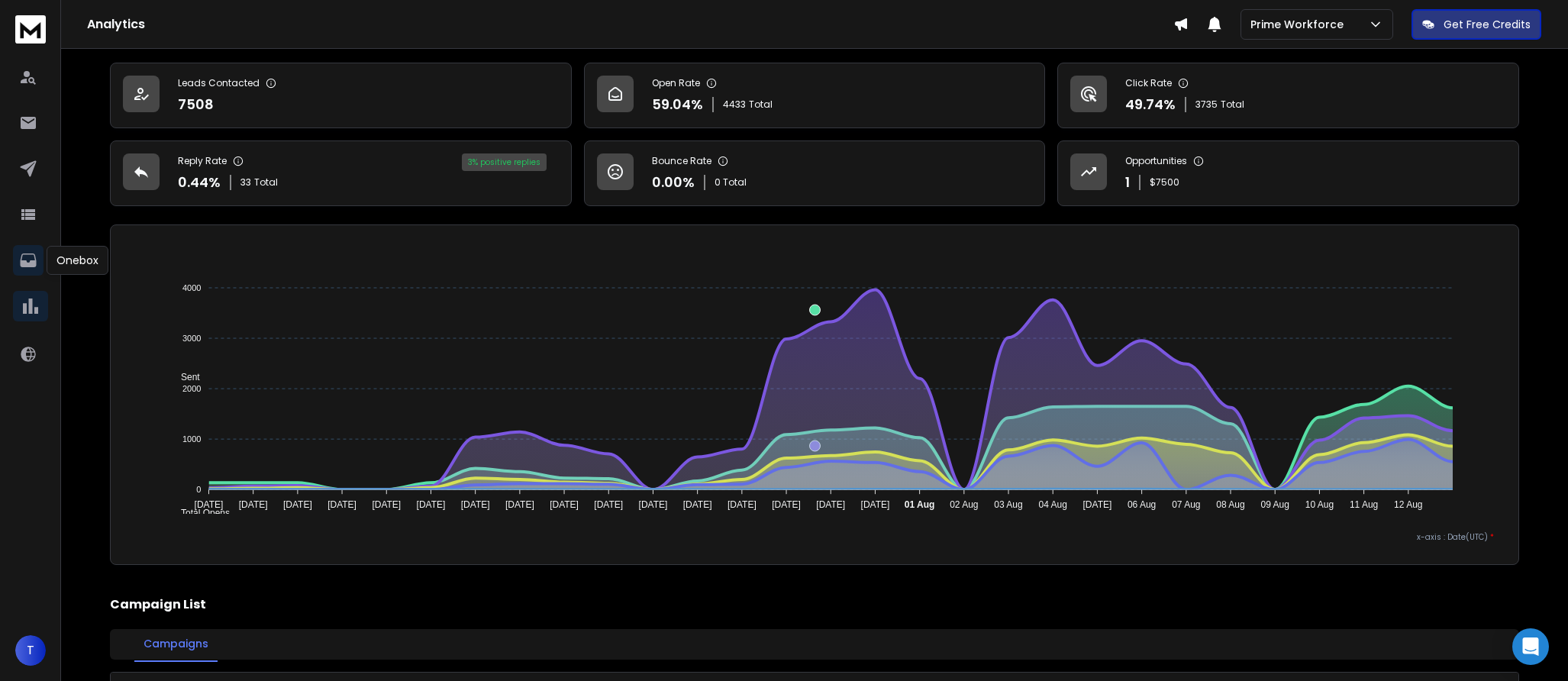
click at [26, 266] on icon at bounding box center [28, 260] width 16 height 14
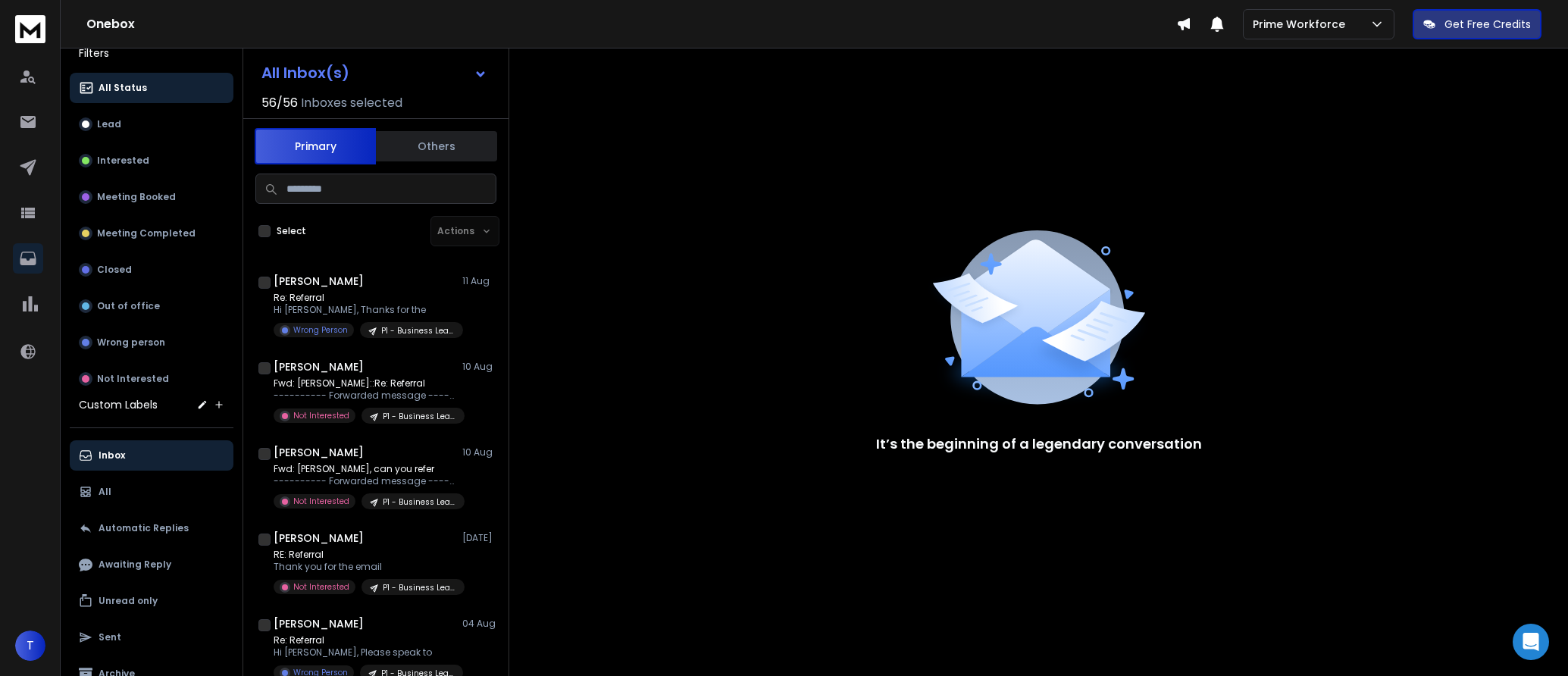
scroll to position [159, 0]
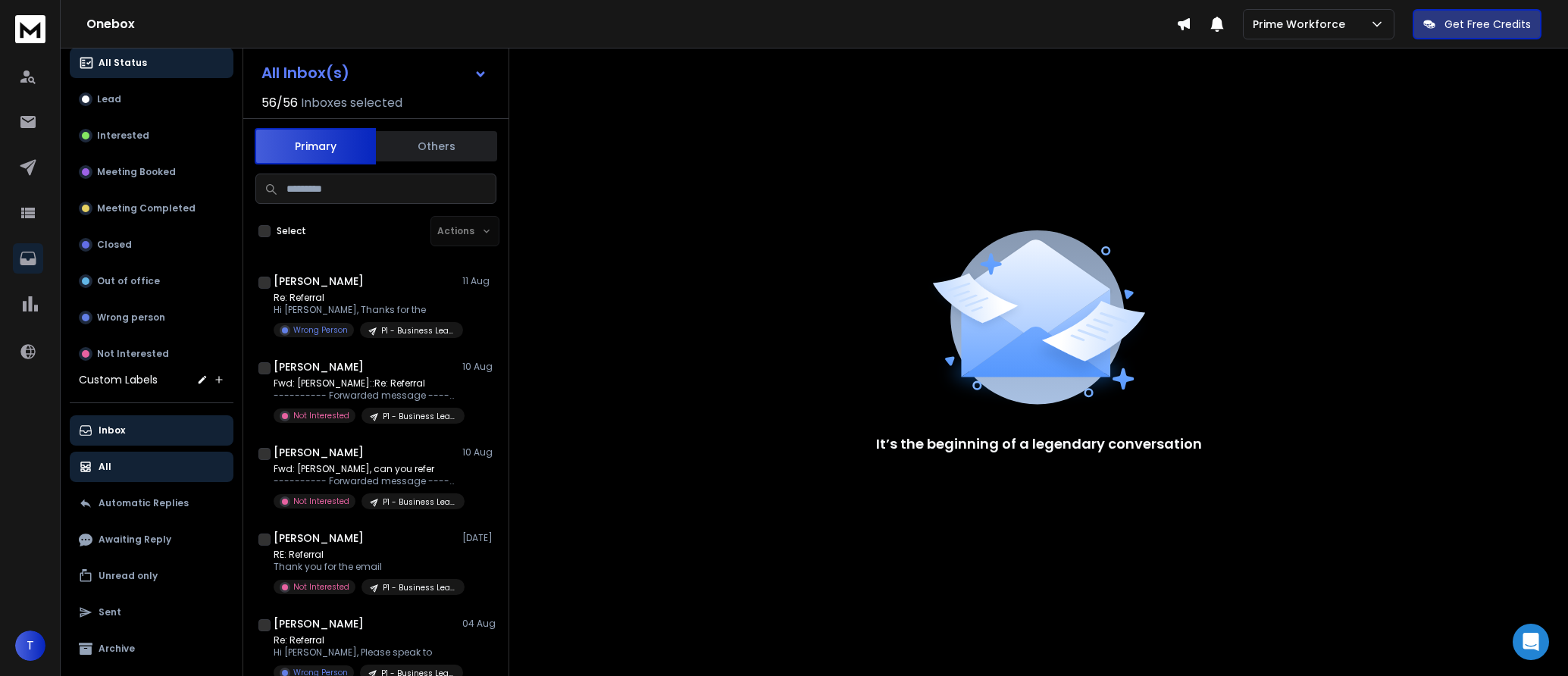
click at [131, 457] on button "All" at bounding box center [151, 466] width 163 height 30
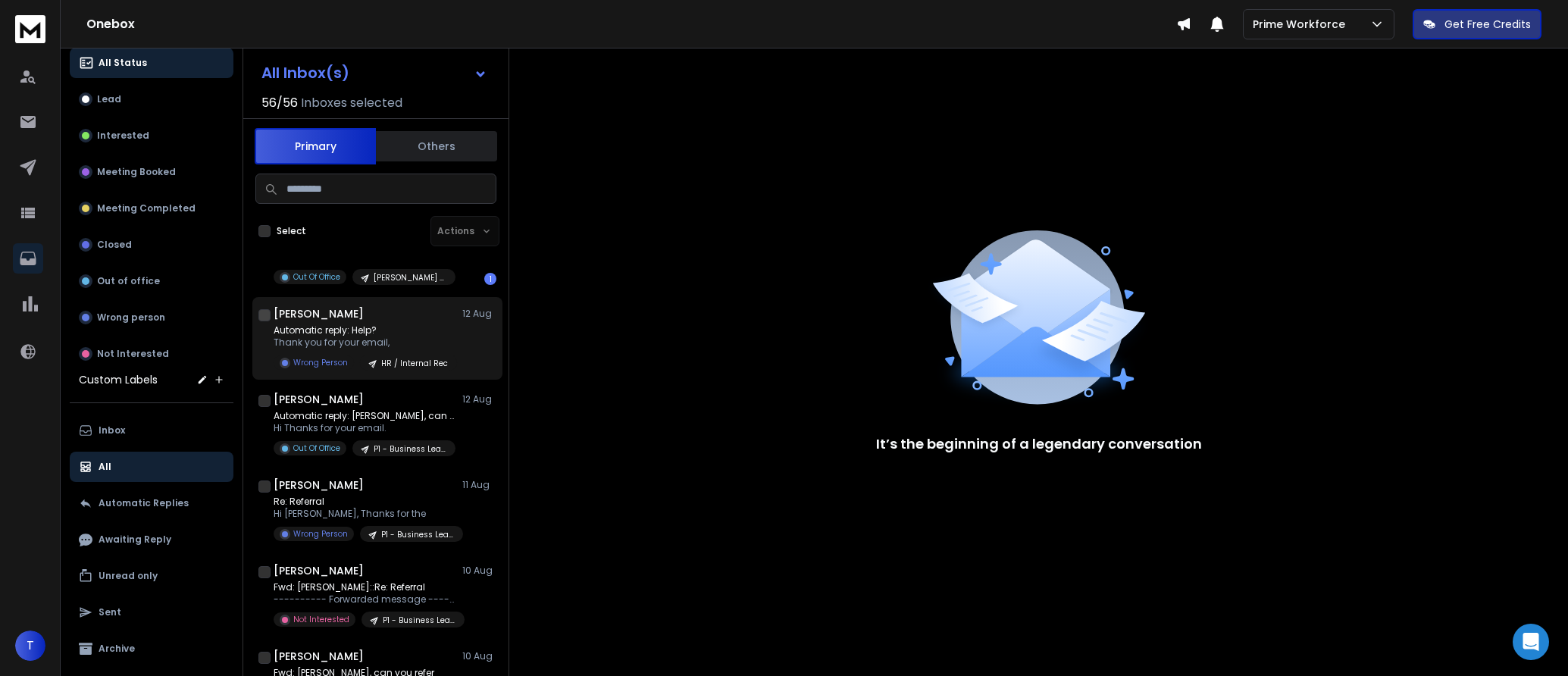
scroll to position [76, 0]
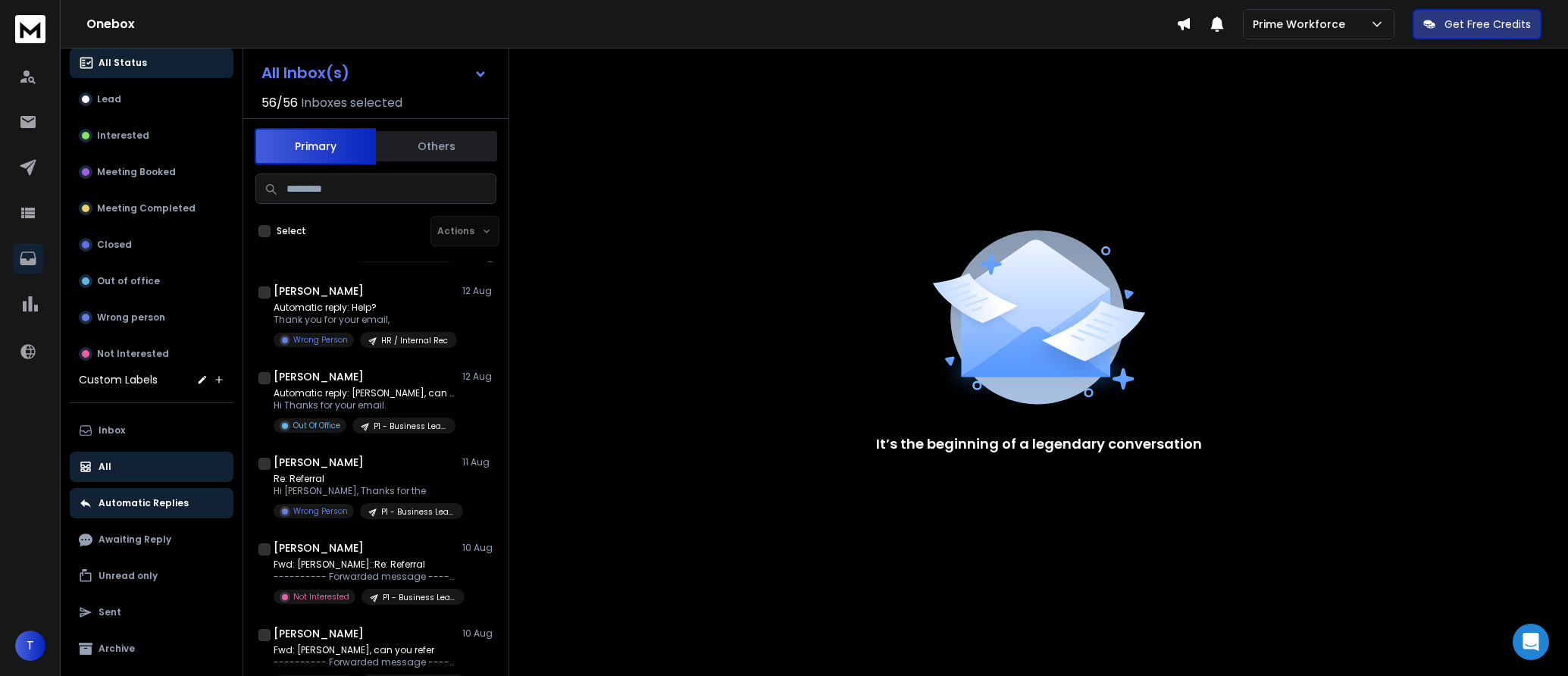
click at [157, 501] on button "Automatic Replies" at bounding box center [151, 503] width 163 height 30
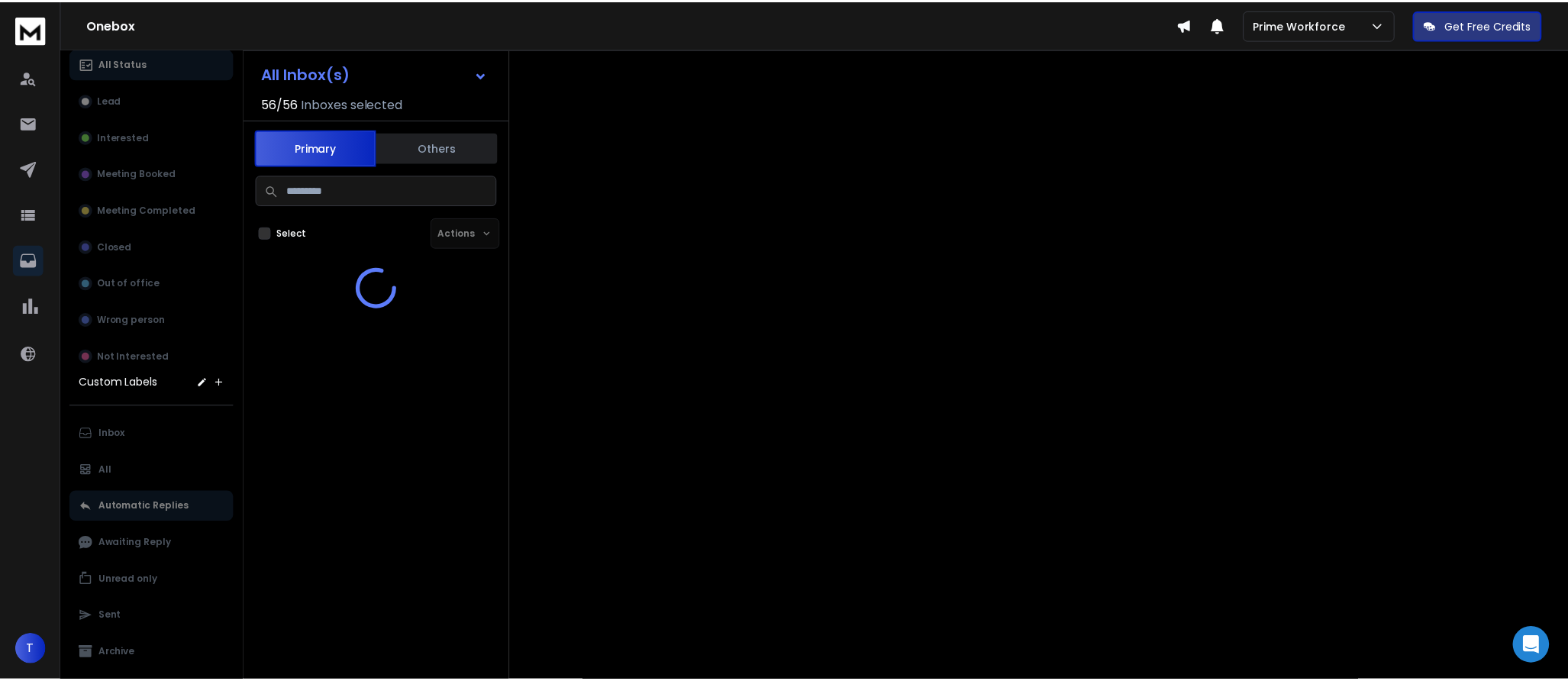
scroll to position [0, 0]
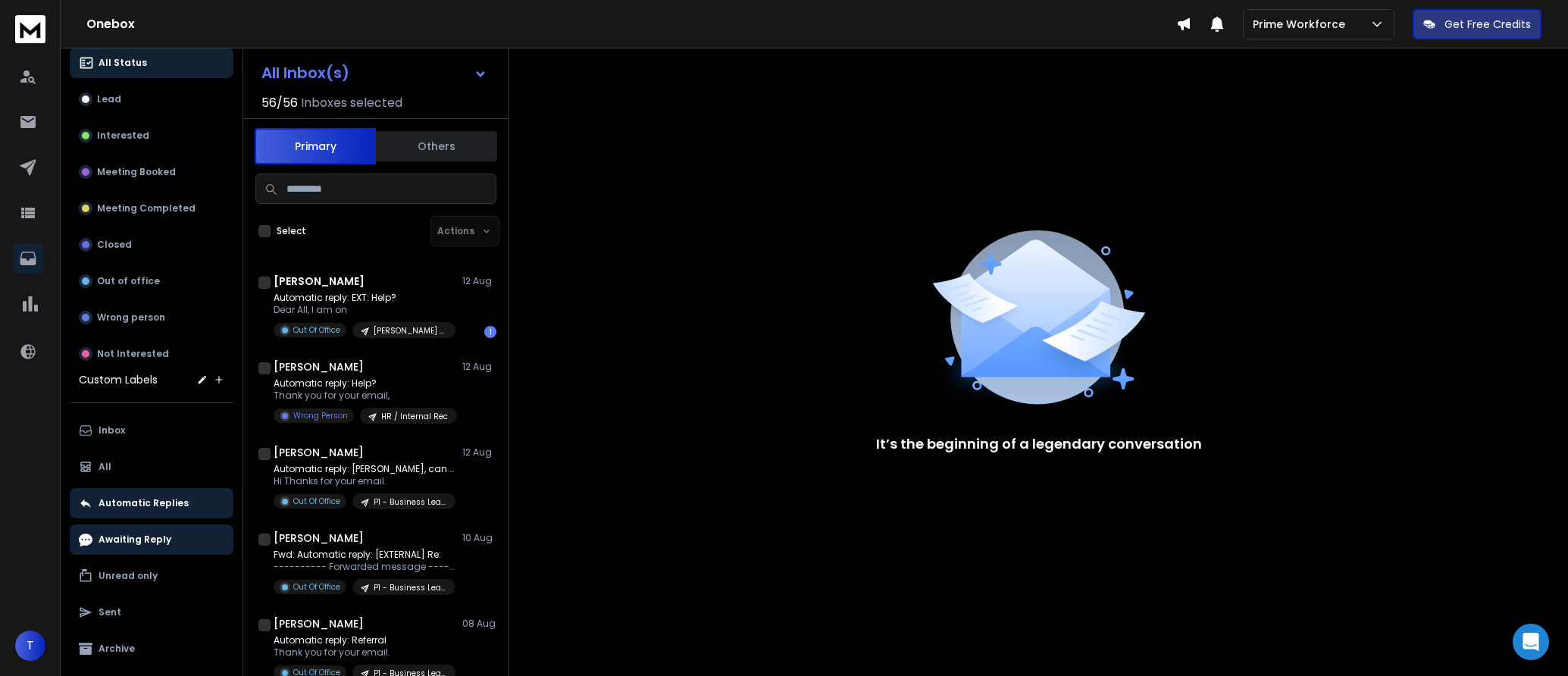
click at [147, 533] on p "Awaiting Reply" at bounding box center [135, 540] width 72 height 12
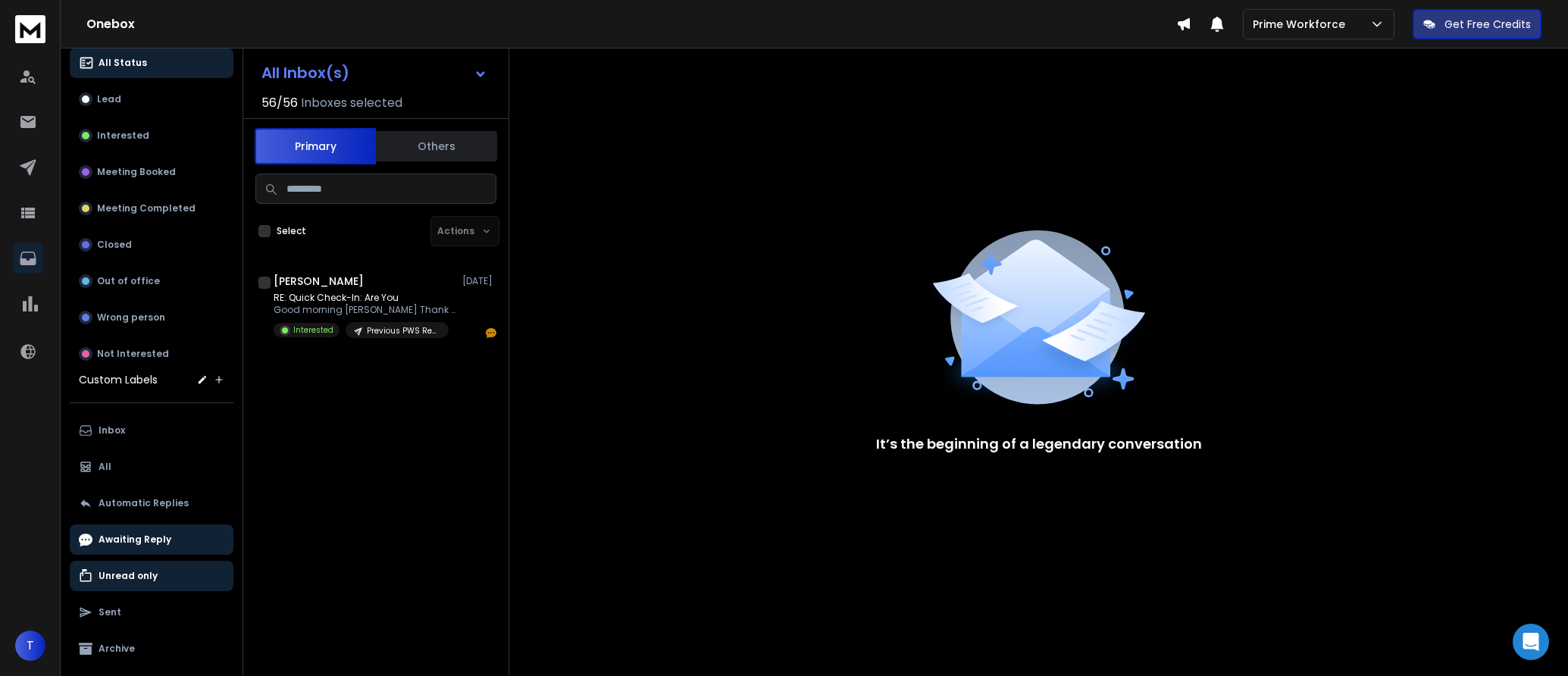
click at [146, 561] on button "Unread only" at bounding box center [151, 576] width 163 height 30
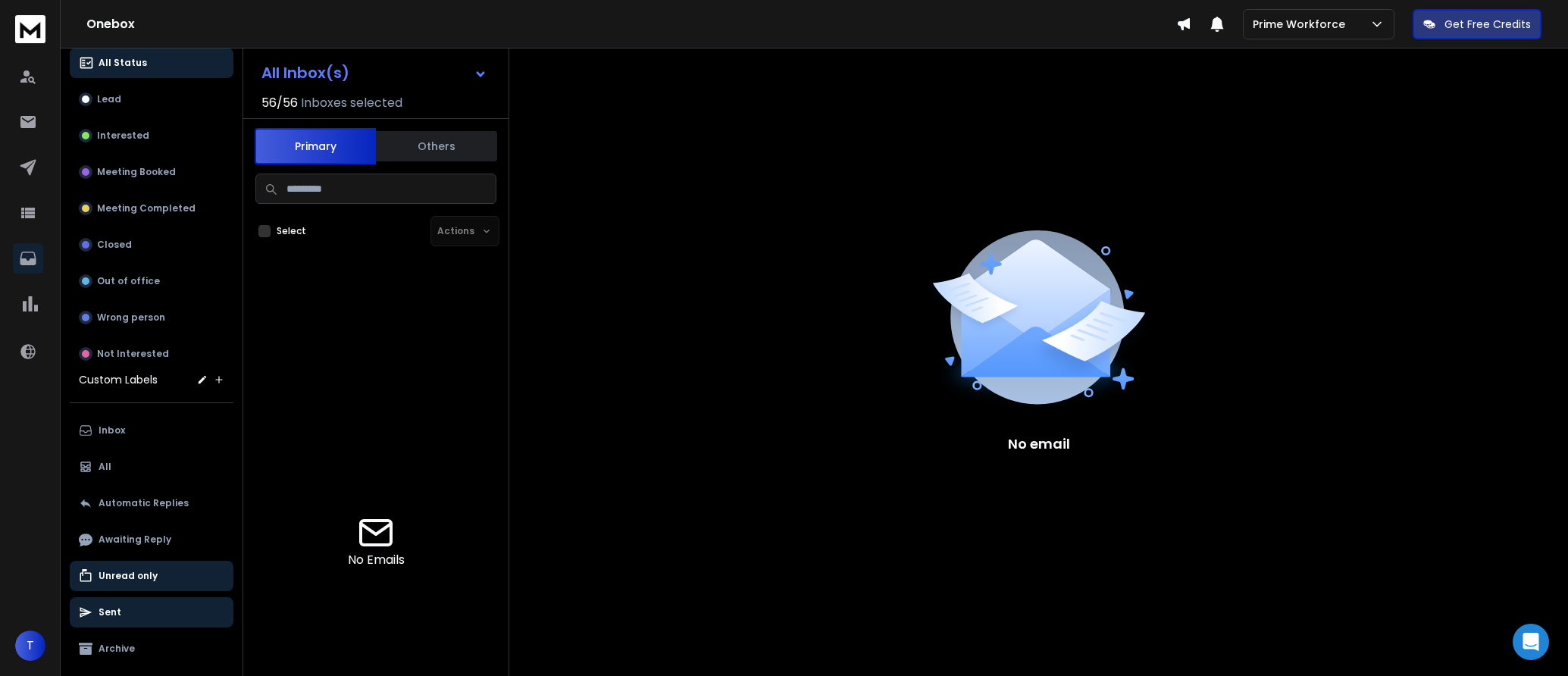
click at [157, 597] on button "Sent" at bounding box center [151, 612] width 163 height 30
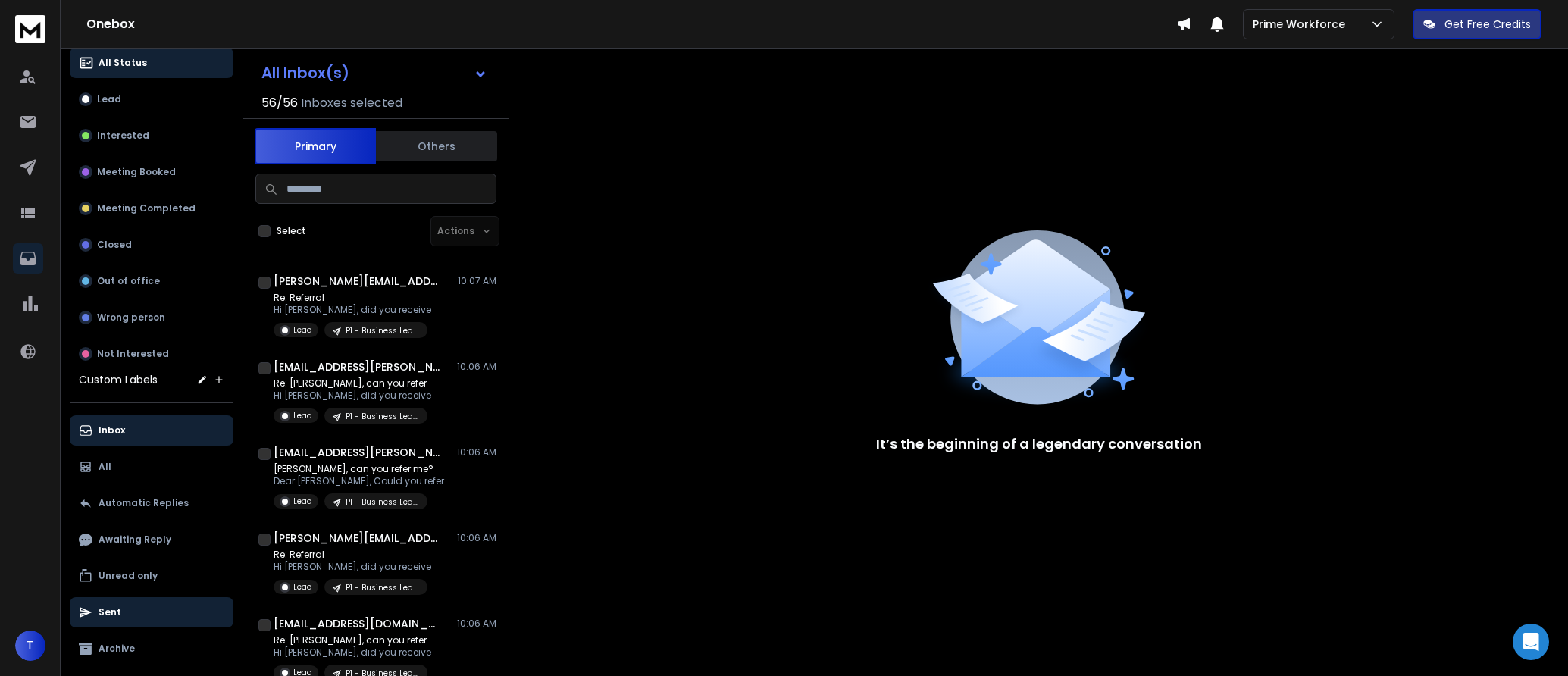
click at [130, 423] on button "Inbox" at bounding box center [151, 430] width 163 height 30
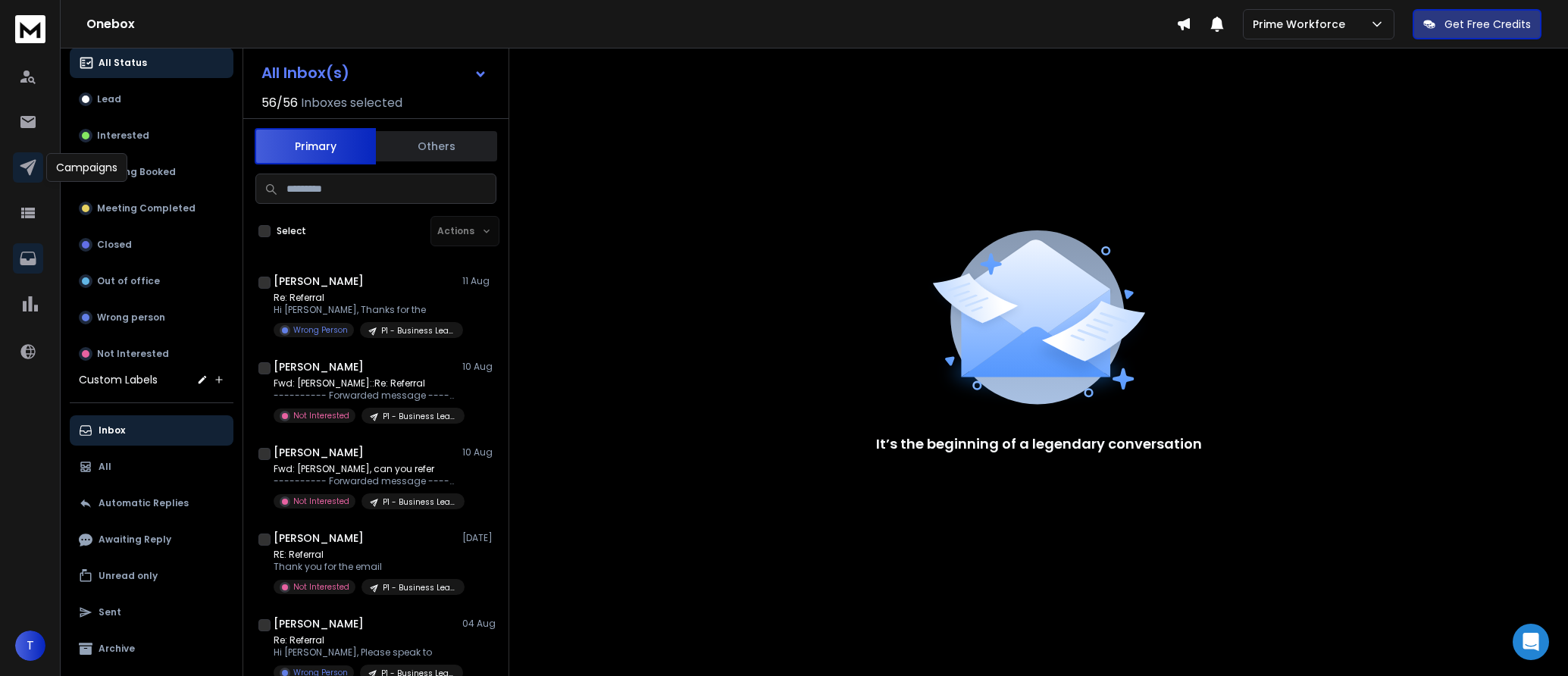
click at [26, 160] on icon at bounding box center [29, 168] width 18 height 18
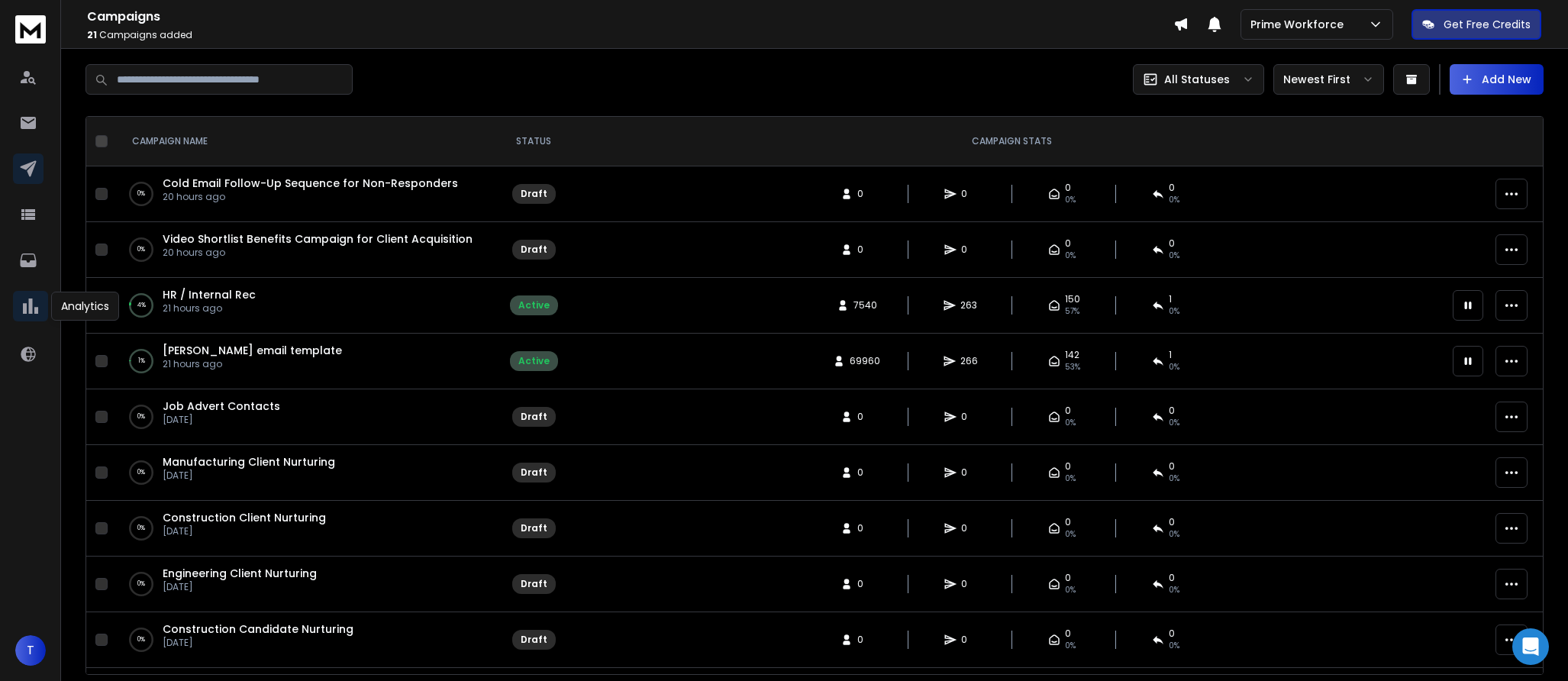
click at [26, 310] on icon at bounding box center [31, 307] width 16 height 16
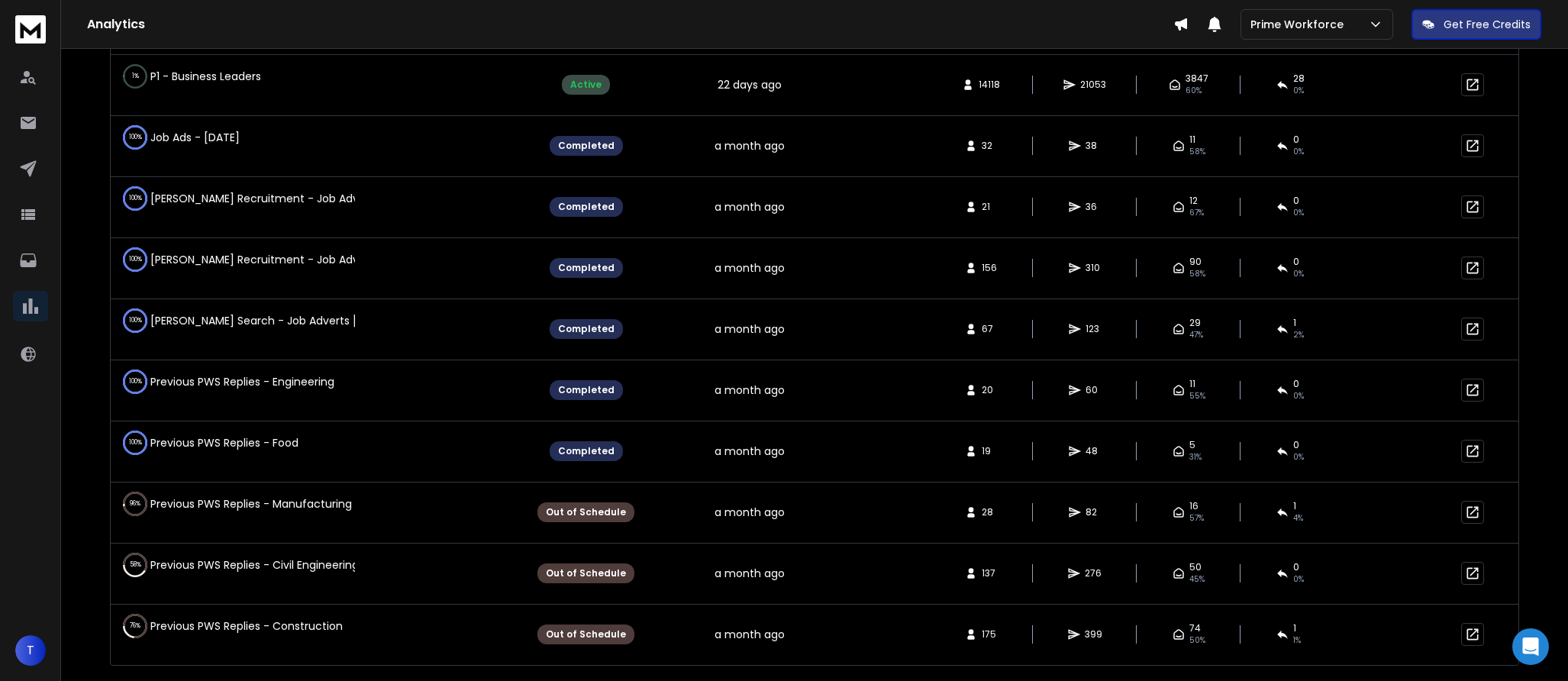
scroll to position [548, 0]
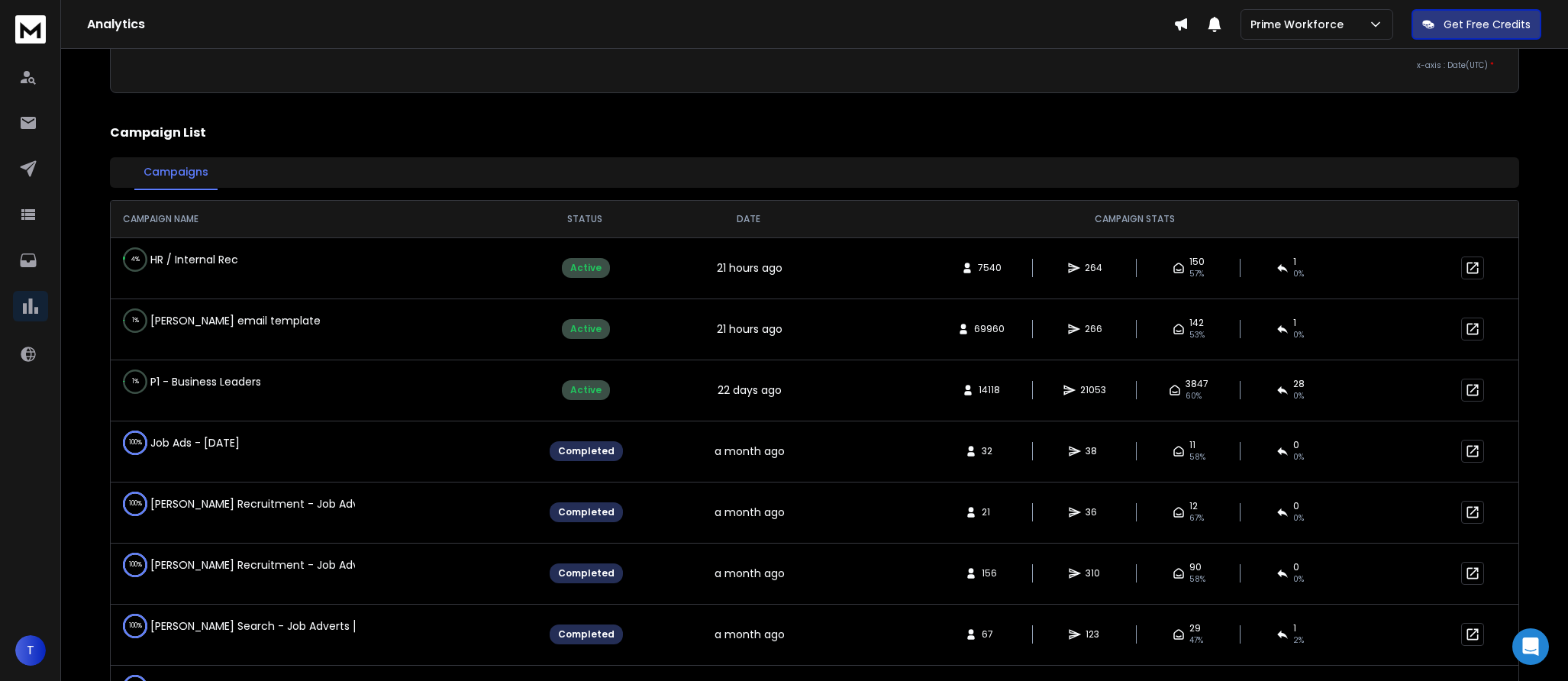
click at [1469, 388] on icon at bounding box center [1473, 391] width 16 height 16
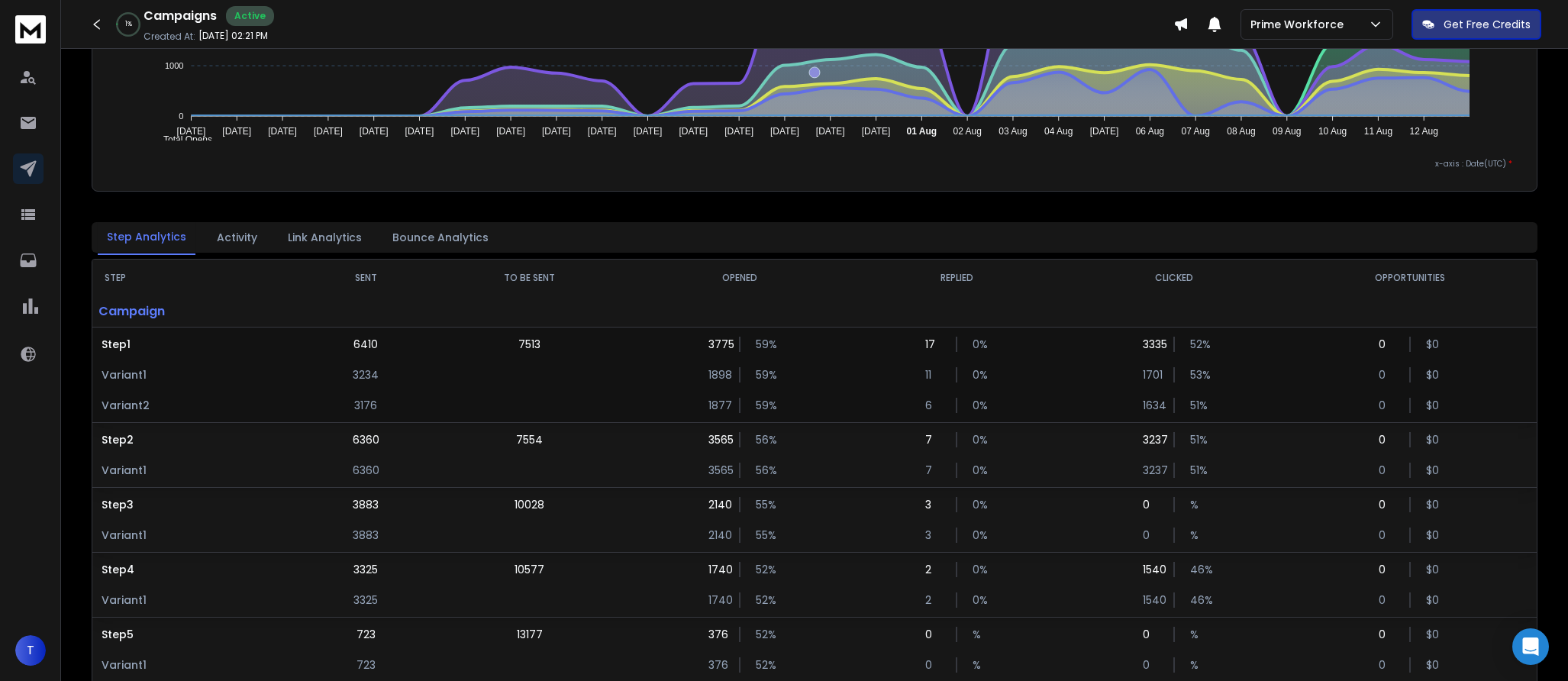
scroll to position [628, 0]
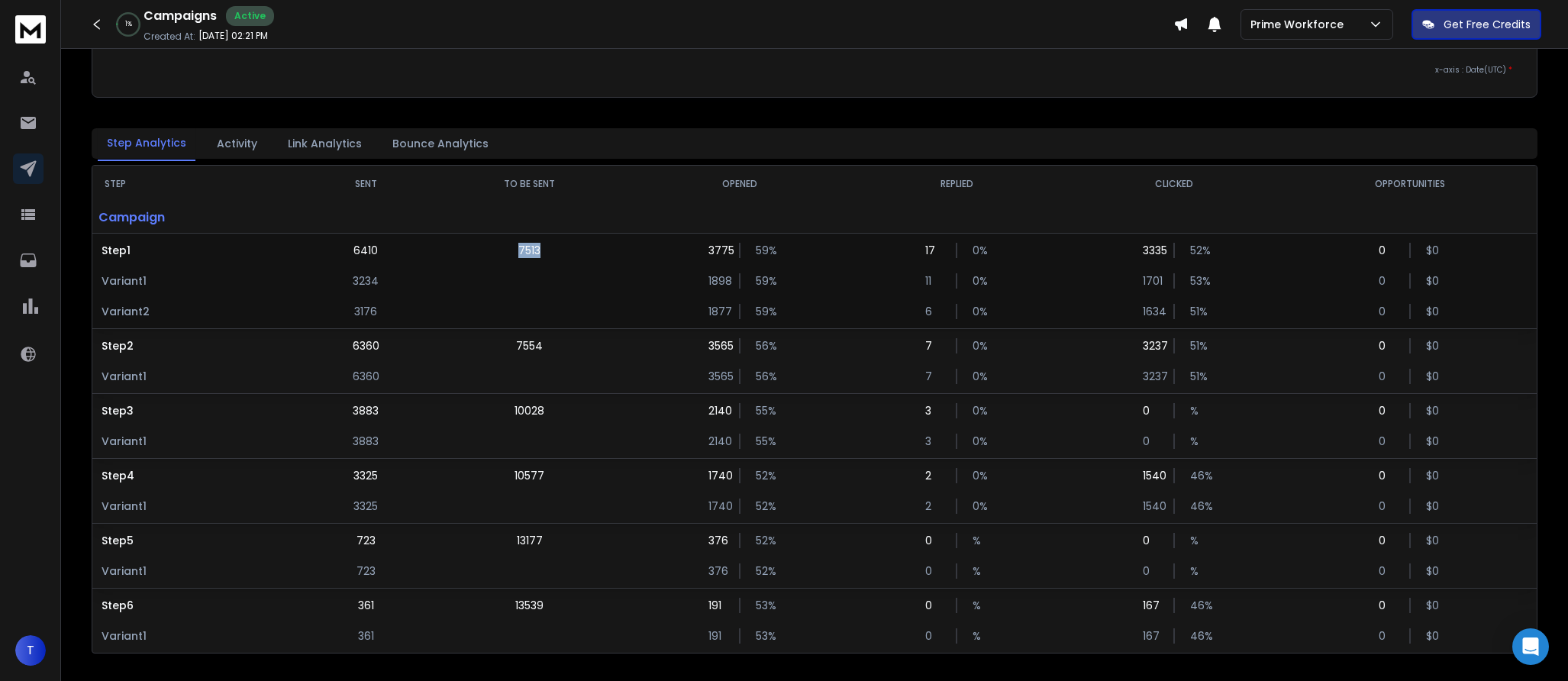
drag, startPoint x: 515, startPoint y: 252, endPoint x: 543, endPoint y: 252, distance: 28.0
click at [543, 252] on div "7513" at bounding box center [530, 251] width 185 height 16
drag, startPoint x: 508, startPoint y: 346, endPoint x: 544, endPoint y: 345, distance: 36.0
click at [544, 345] on div "7554" at bounding box center [530, 346] width 185 height 16
drag, startPoint x: 501, startPoint y: 413, endPoint x: 559, endPoint y: 411, distance: 58.0
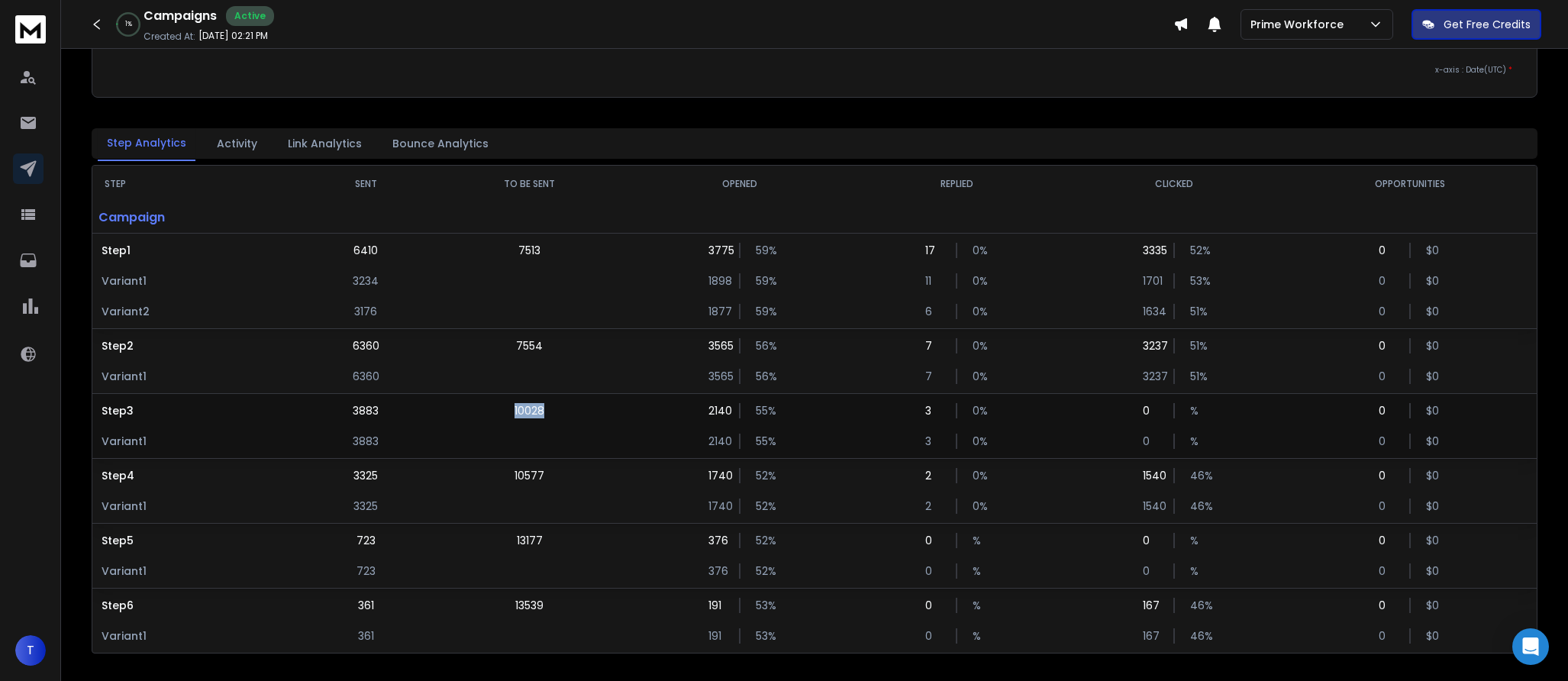
click at [559, 411] on div "10028" at bounding box center [530, 411] width 185 height 16
drag, startPoint x: 499, startPoint y: 483, endPoint x: 555, endPoint y: 479, distance: 56.1
click at [555, 479] on div "10577" at bounding box center [530, 476] width 185 height 16
drag, startPoint x: 500, startPoint y: 541, endPoint x: 551, endPoint y: 541, distance: 51.0
click at [551, 541] on div "13177" at bounding box center [530, 540] width 185 height 16
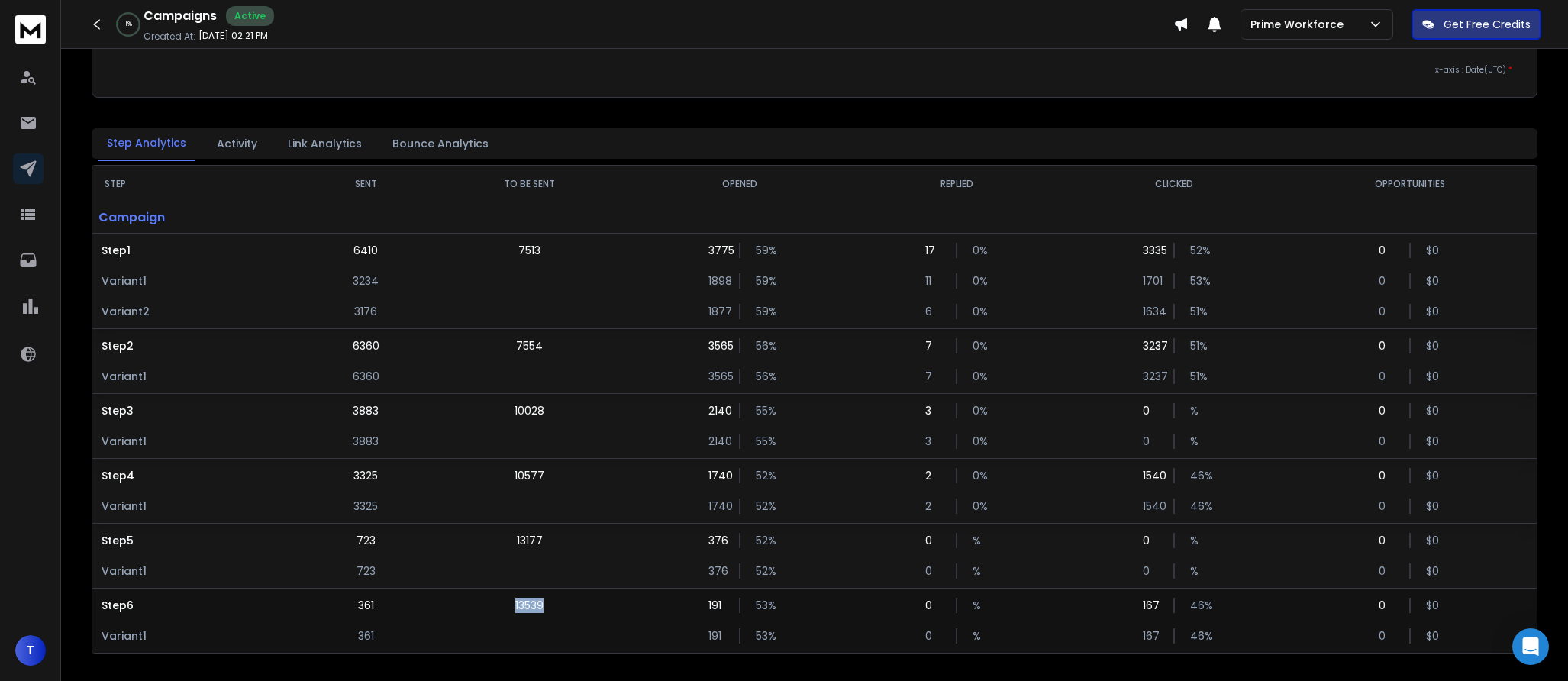
drag, startPoint x: 505, startPoint y: 606, endPoint x: 564, endPoint y: 606, distance: 59.0
click at [564, 606] on div "13539" at bounding box center [530, 606] width 185 height 16
drag, startPoint x: 543, startPoint y: 538, endPoint x: 513, endPoint y: 538, distance: 30.0
click at [513, 538] on div "13177" at bounding box center [530, 540] width 185 height 16
drag, startPoint x: 569, startPoint y: 472, endPoint x: 502, endPoint y: 473, distance: 67.0
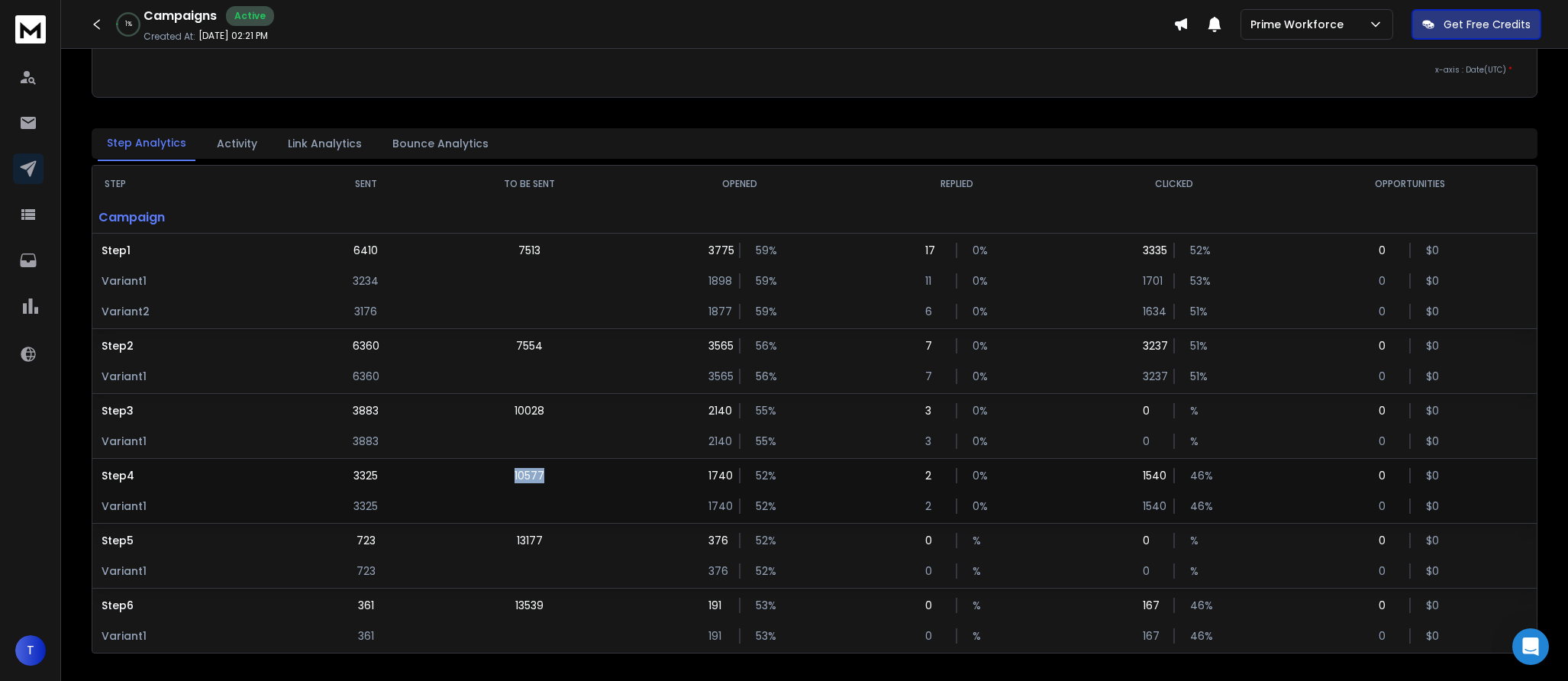
click at [502, 473] on div "10577" at bounding box center [530, 476] width 185 height 16
